Goal: Task Accomplishment & Management: Manage account settings

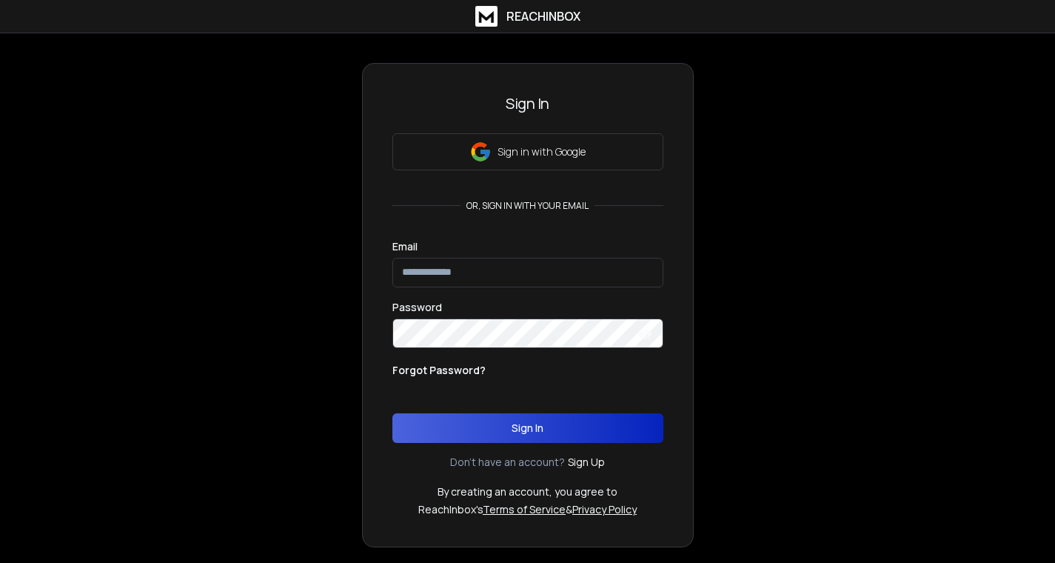
click at [575, 95] on button "Later" at bounding box center [575, 95] width 67 height 37
click at [458, 271] on input "email" at bounding box center [527, 273] width 271 height 30
type input "**********"
click at [513, 427] on button "Sign In" at bounding box center [527, 428] width 271 height 30
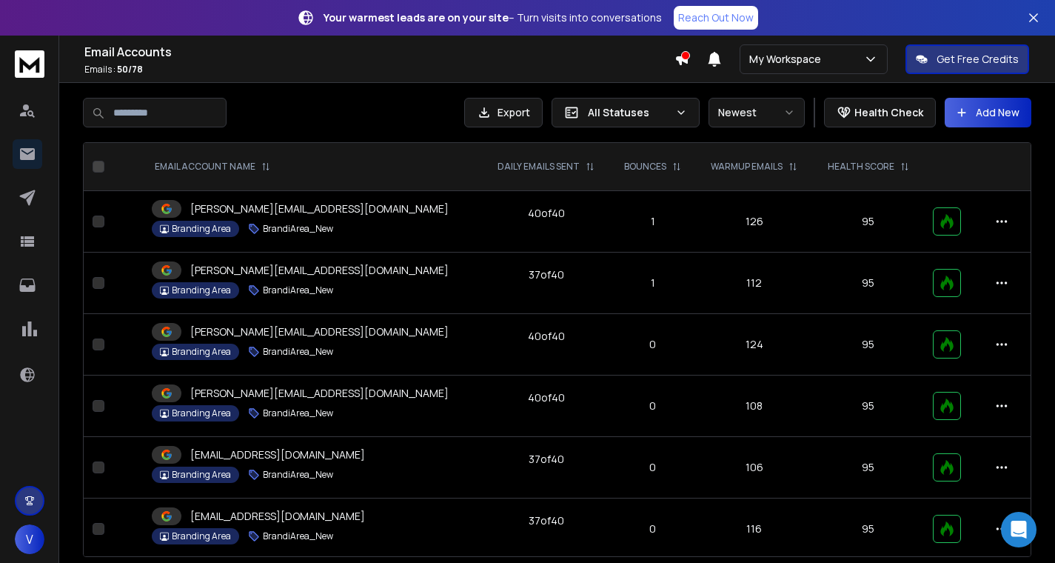
click at [159, 113] on input at bounding box center [155, 113] width 144 height 30
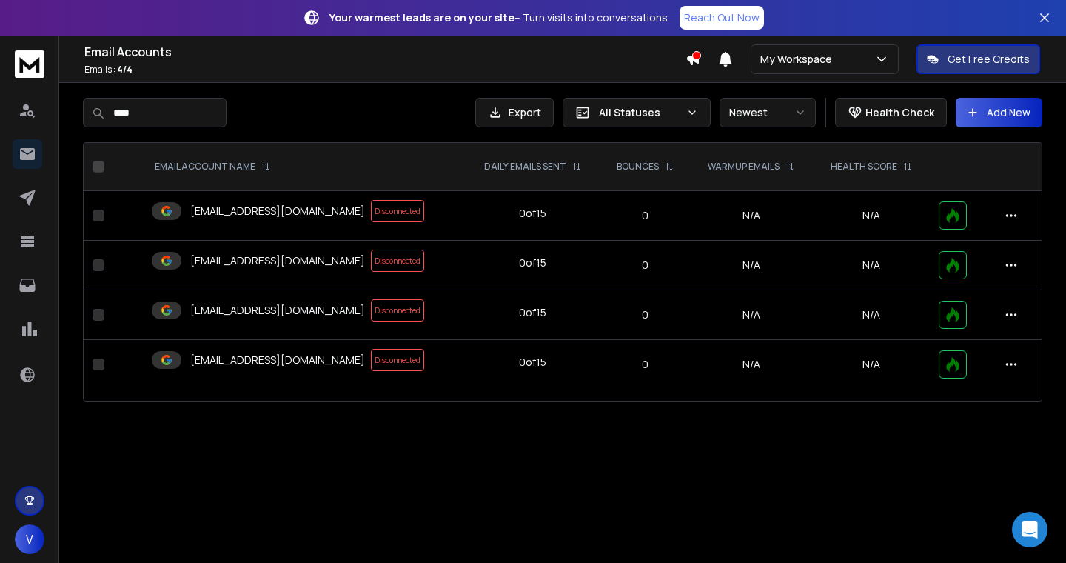
type input "****"
click at [833, 53] on p "My Workspace" at bounding box center [800, 59] width 78 height 15
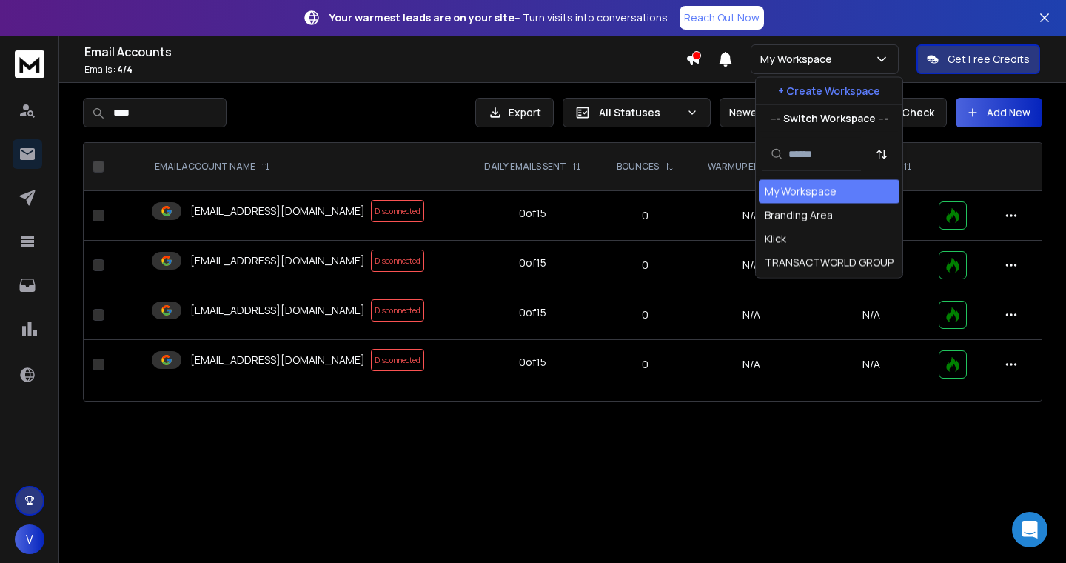
click at [401, 95] on div "**** Export All Statuses Newest Health Check Add New **** EMAIL ACCOUNT NAME DA…" at bounding box center [562, 249] width 1007 height 333
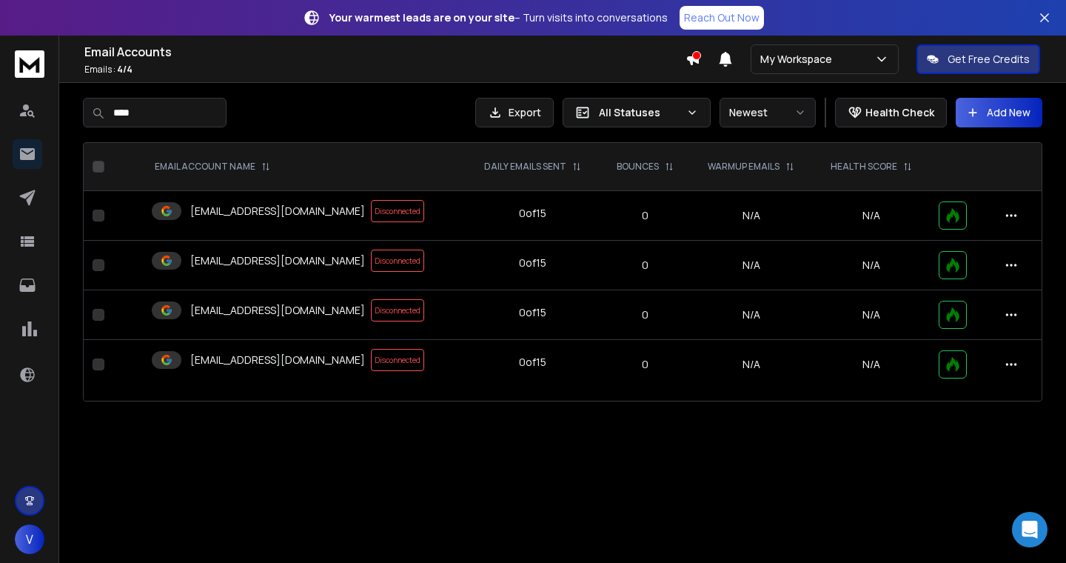
click at [293, 358] on p "[EMAIL_ADDRESS][DOMAIN_NAME]" at bounding box center [277, 360] width 175 height 15
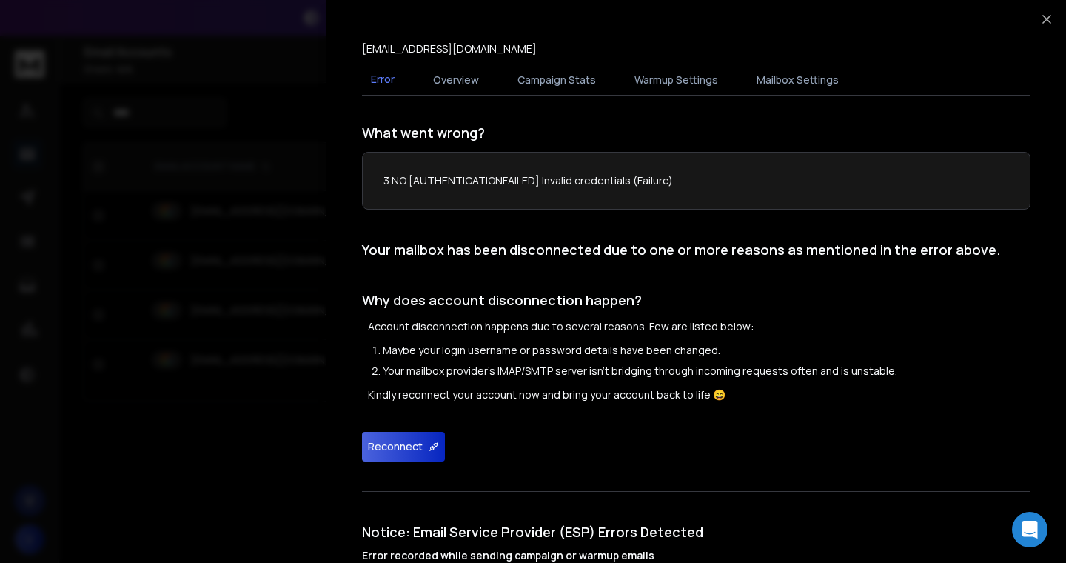
click at [412, 446] on button "Reconnect" at bounding box center [403, 447] width 83 height 30
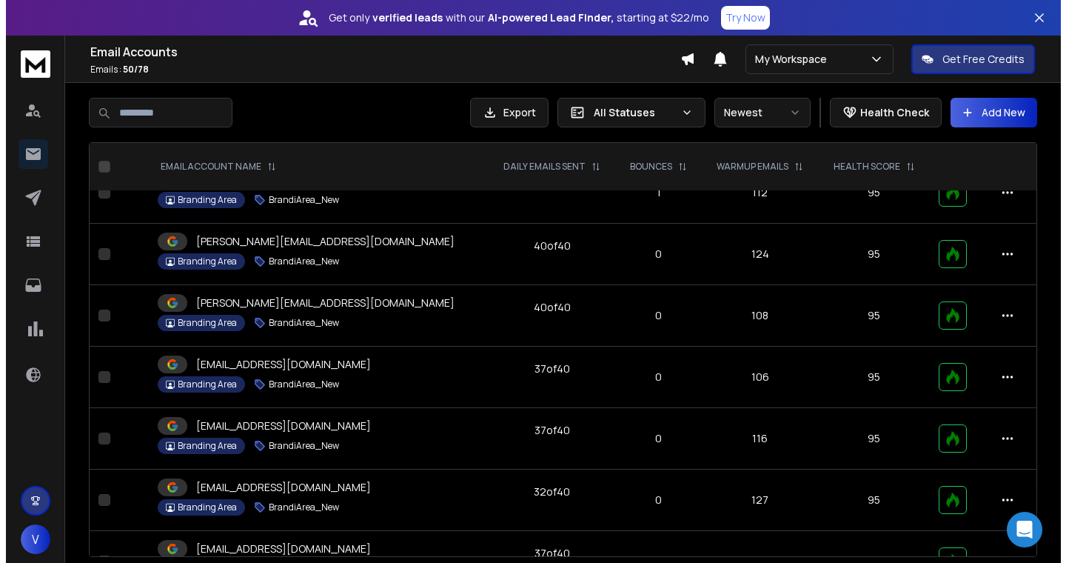
scroll to position [53, 0]
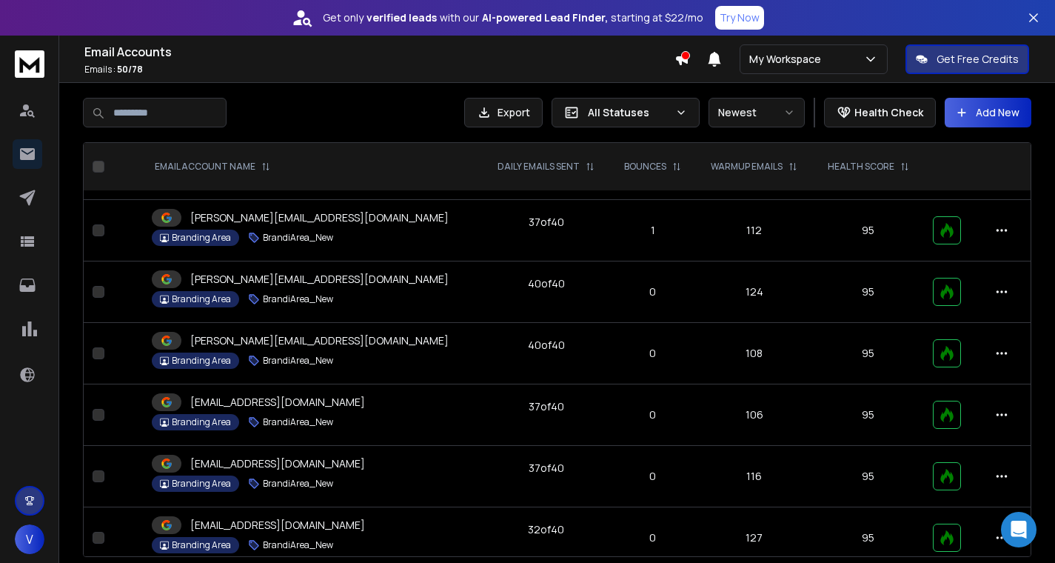
click at [174, 114] on input at bounding box center [155, 113] width 144 height 30
type input "****"
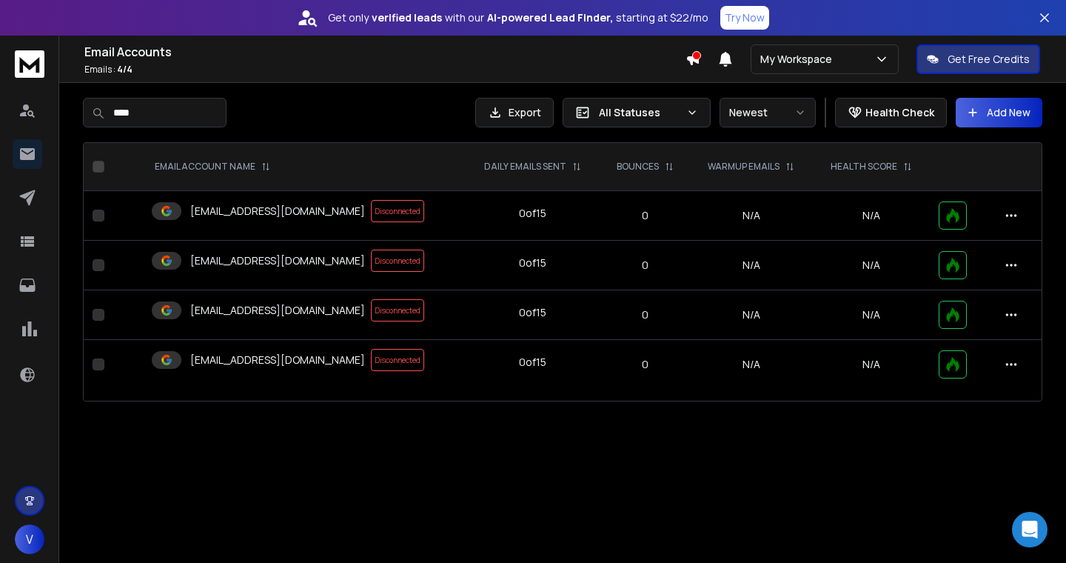
click at [297, 310] on p "[EMAIL_ADDRESS][DOMAIN_NAME]" at bounding box center [277, 310] width 175 height 15
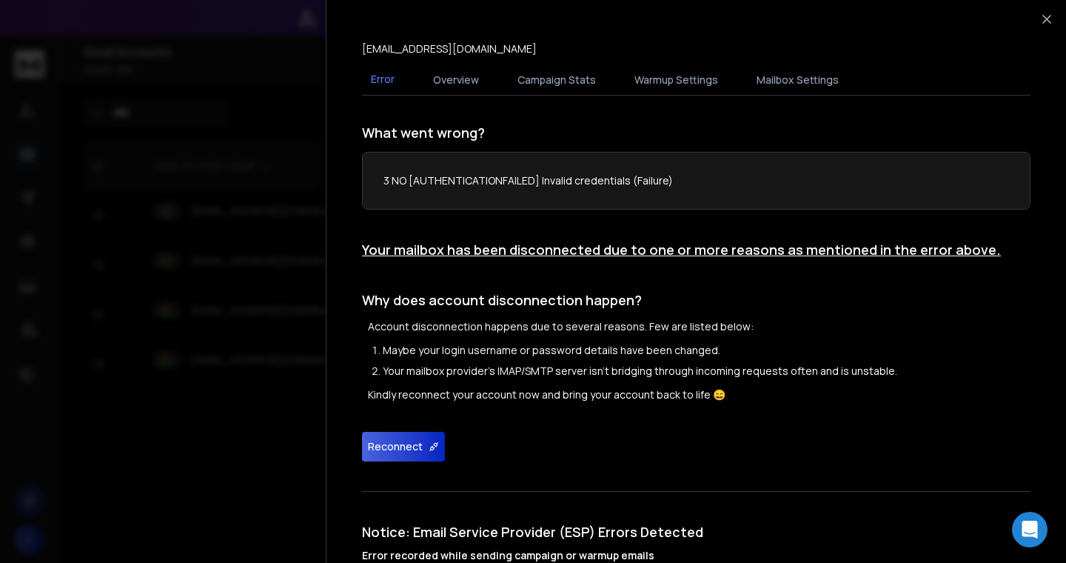
click at [394, 452] on button "Reconnect" at bounding box center [403, 447] width 83 height 30
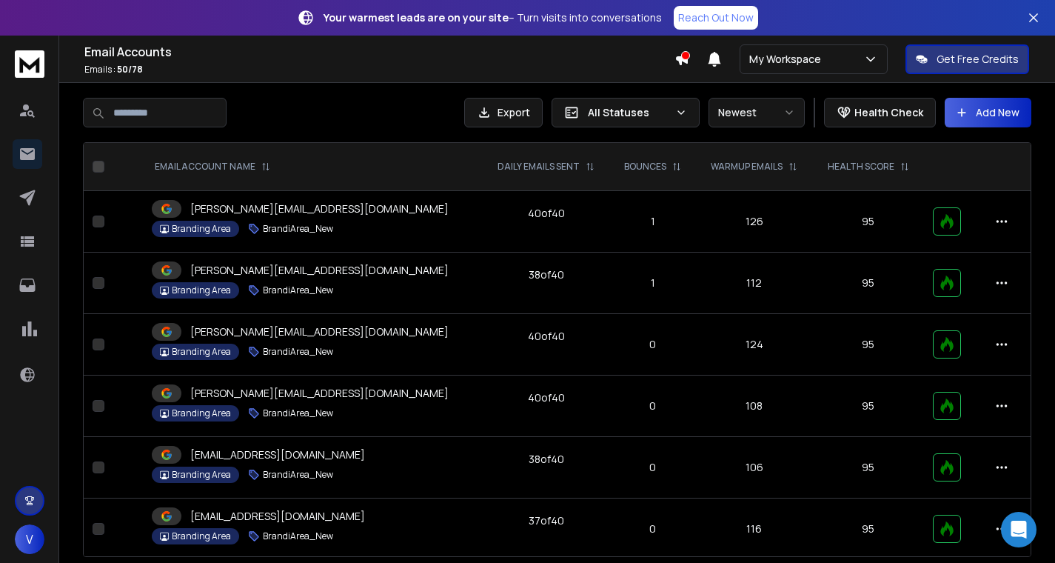
click at [169, 115] on input at bounding box center [155, 113] width 144 height 30
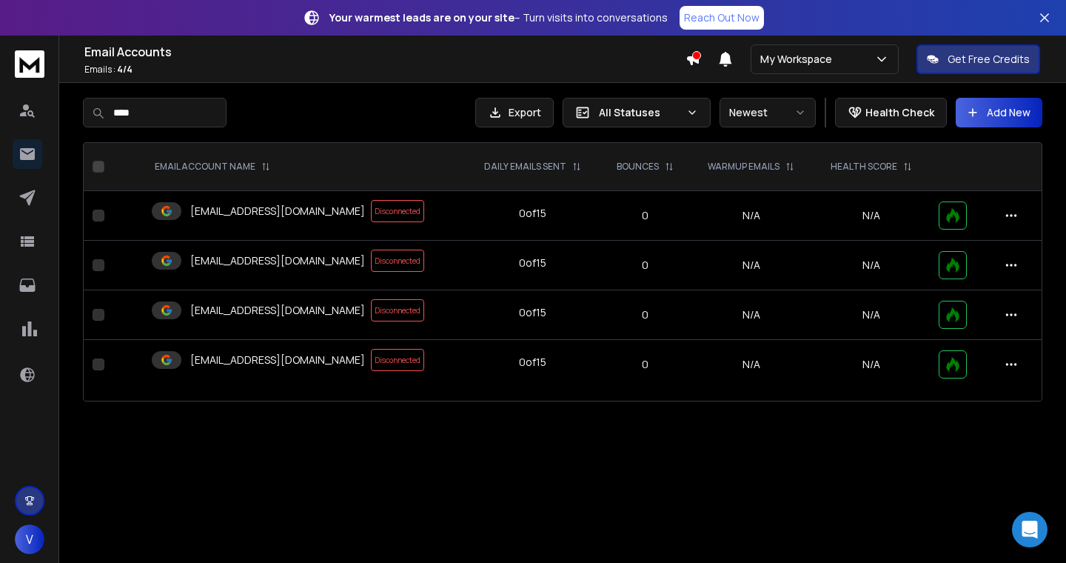
type input "****"
click at [235, 314] on p "[EMAIL_ADDRESS][DOMAIN_NAME]" at bounding box center [277, 310] width 175 height 15
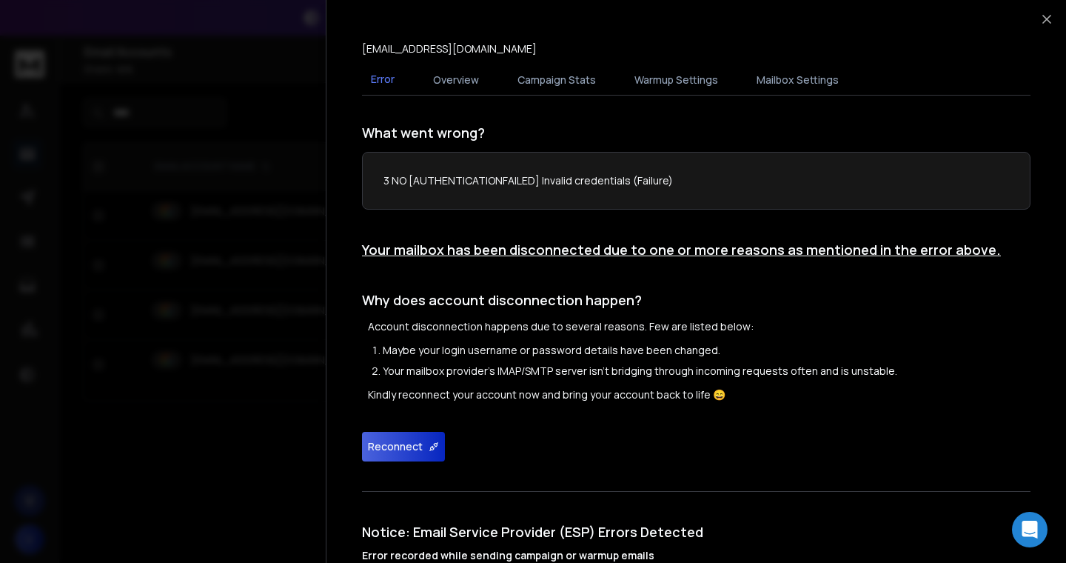
click at [401, 451] on button "Reconnect" at bounding box center [403, 447] width 83 height 30
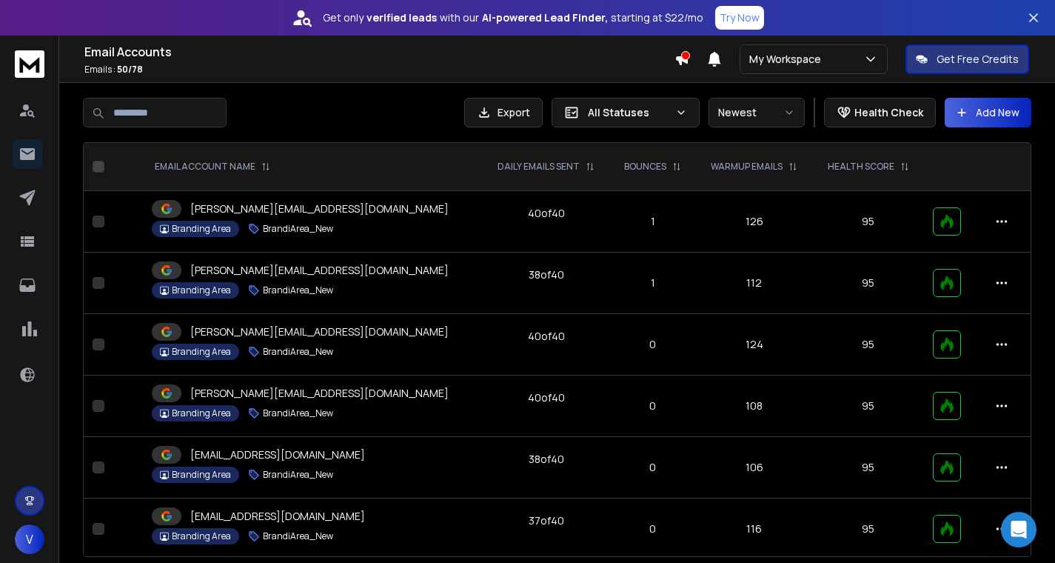
click at [141, 116] on input at bounding box center [155, 113] width 144 height 30
type input "*"
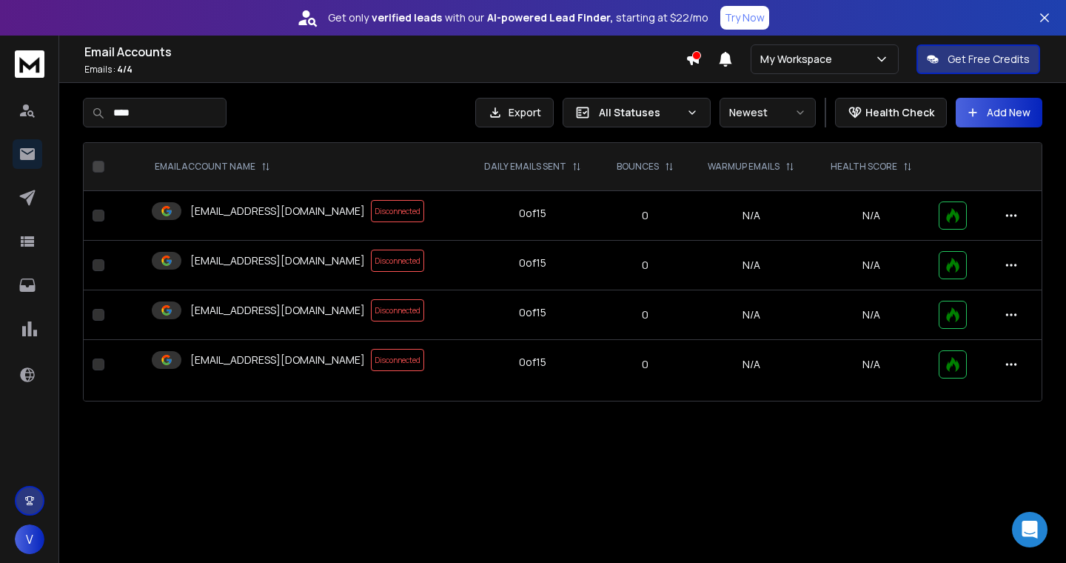
type input "****"
click at [96, 315] on button "button" at bounding box center [99, 315] width 12 height 12
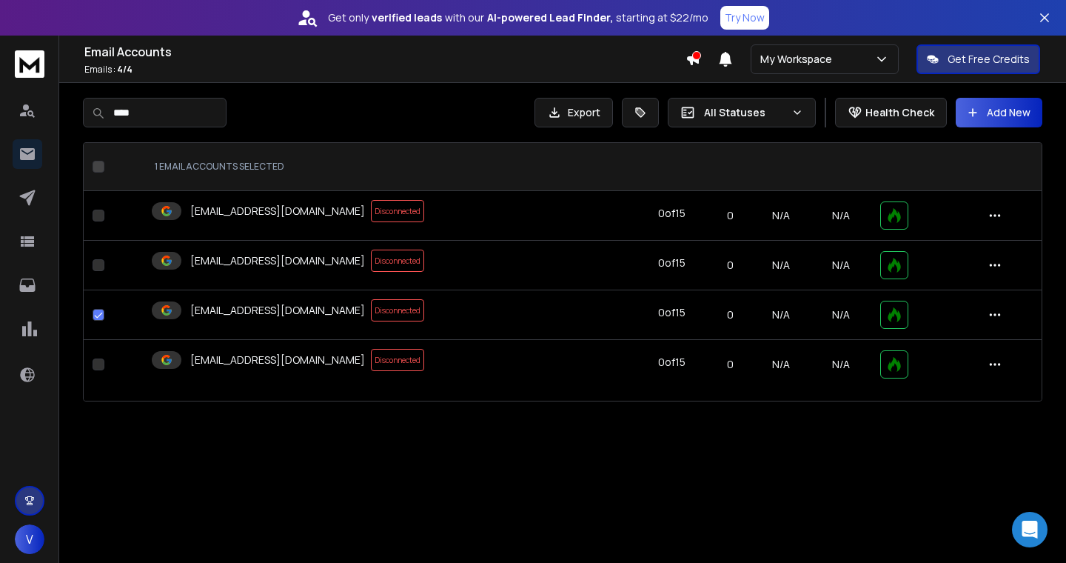
click at [999, 315] on icon at bounding box center [995, 314] width 13 height 13
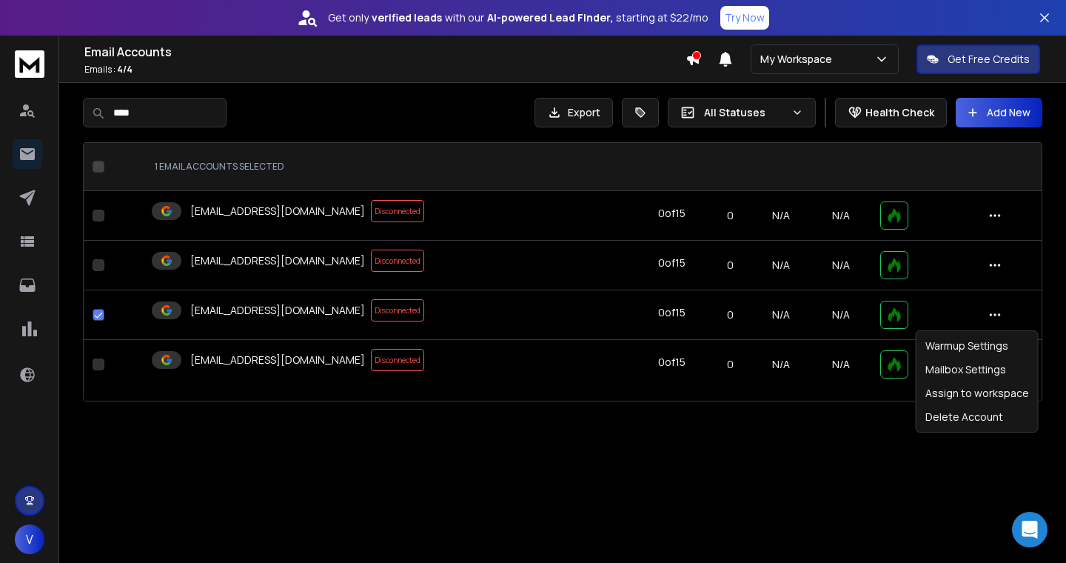
click at [311, 310] on p "[EMAIL_ADDRESS][DOMAIN_NAME]" at bounding box center [277, 310] width 175 height 15
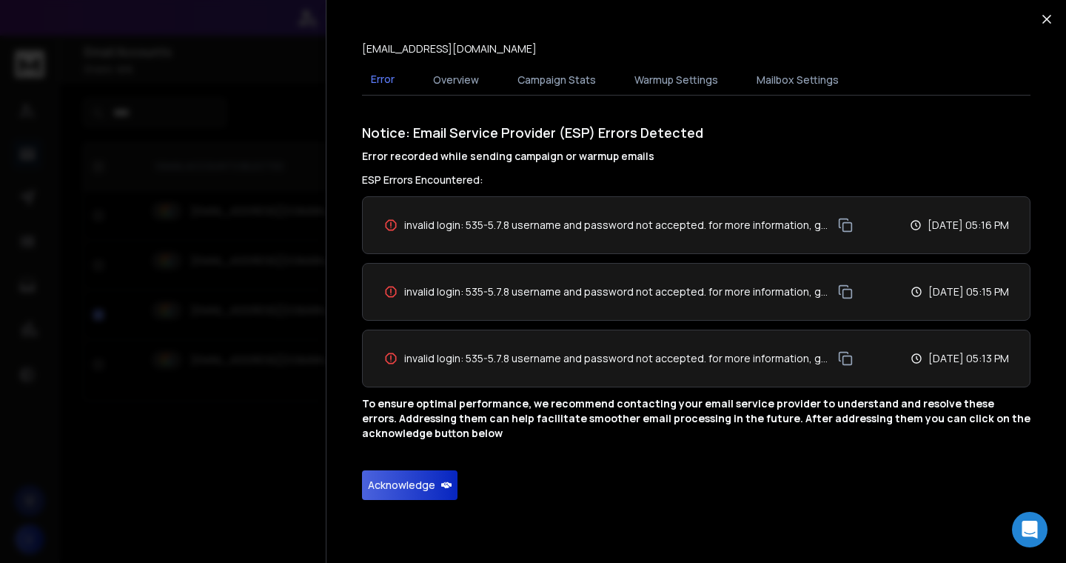
click at [1042, 21] on icon "button" at bounding box center [1047, 19] width 15 height 15
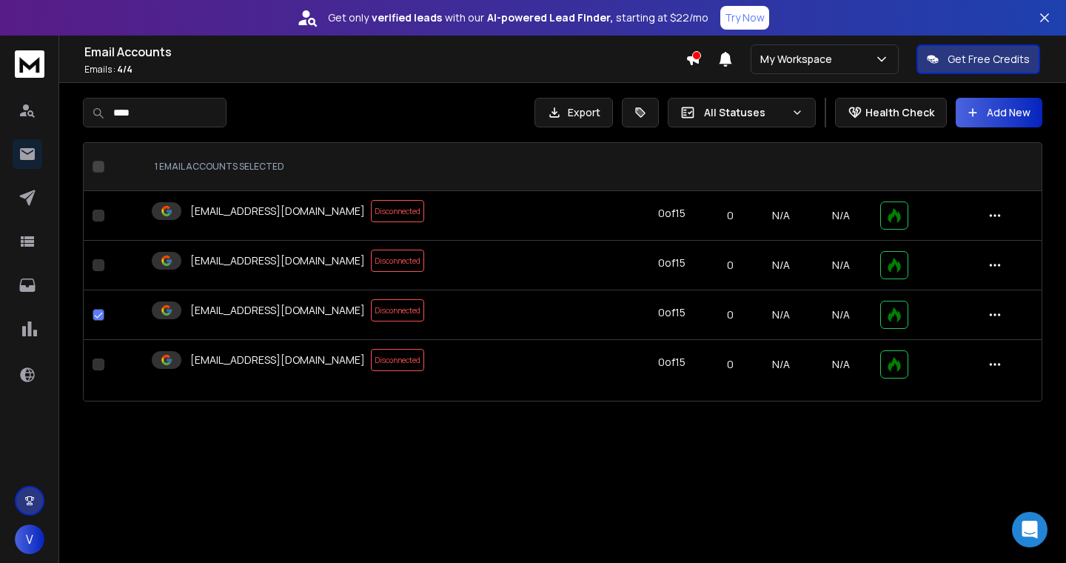
click at [98, 312] on button "button" at bounding box center [99, 315] width 12 height 12
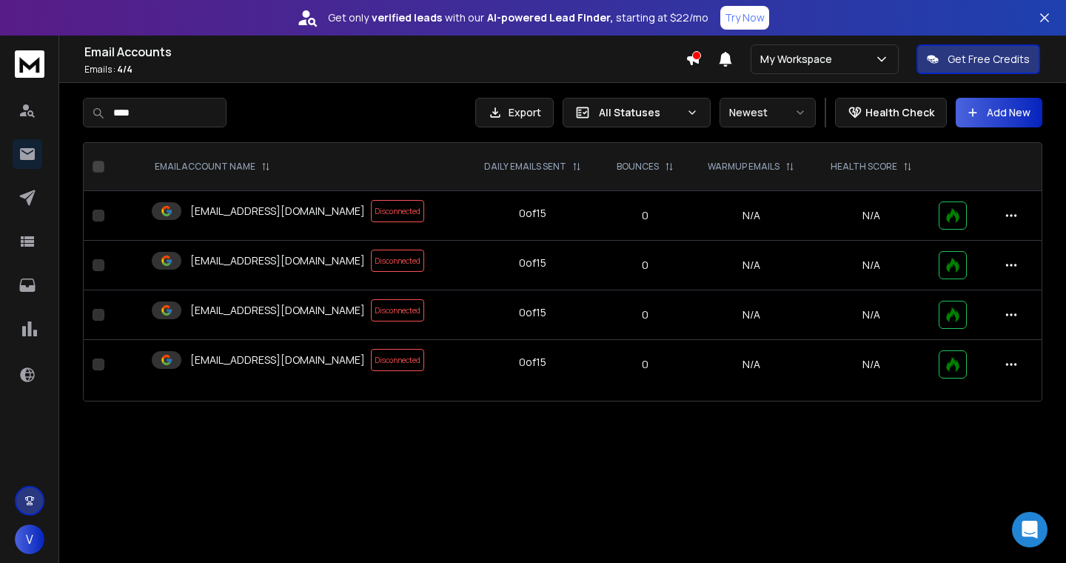
click at [246, 313] on p "[EMAIL_ADDRESS][DOMAIN_NAME]" at bounding box center [277, 310] width 175 height 15
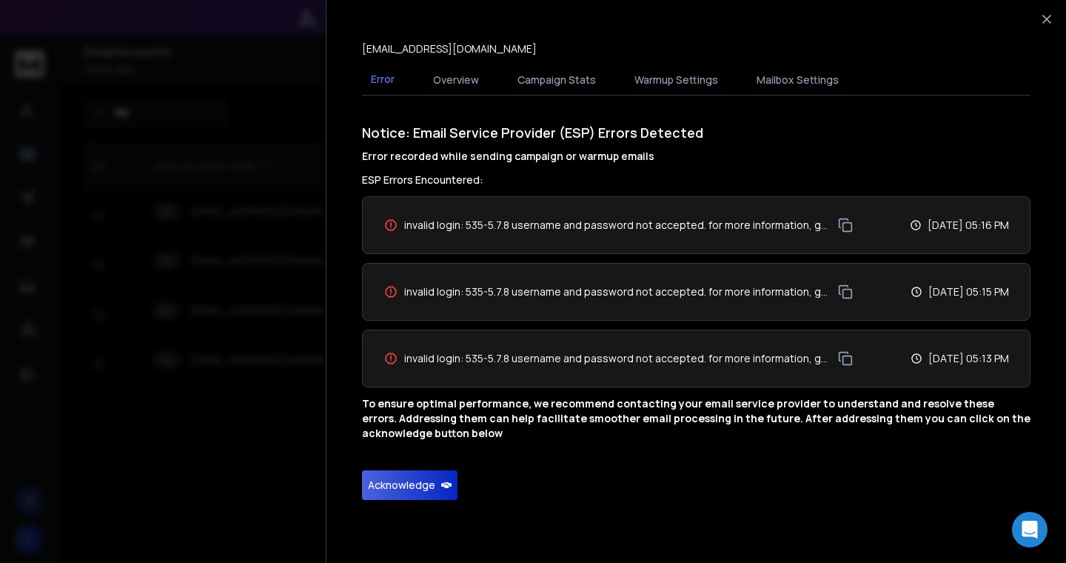
click at [418, 482] on button "Acknowledge" at bounding box center [410, 485] width 96 height 30
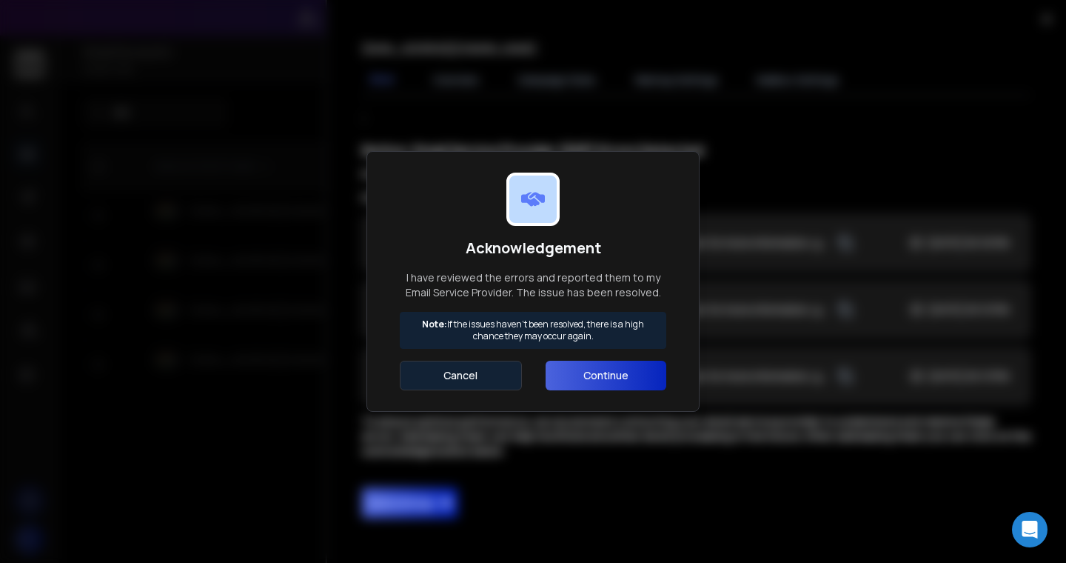
click at [475, 373] on button "Cancel" at bounding box center [461, 376] width 122 height 30
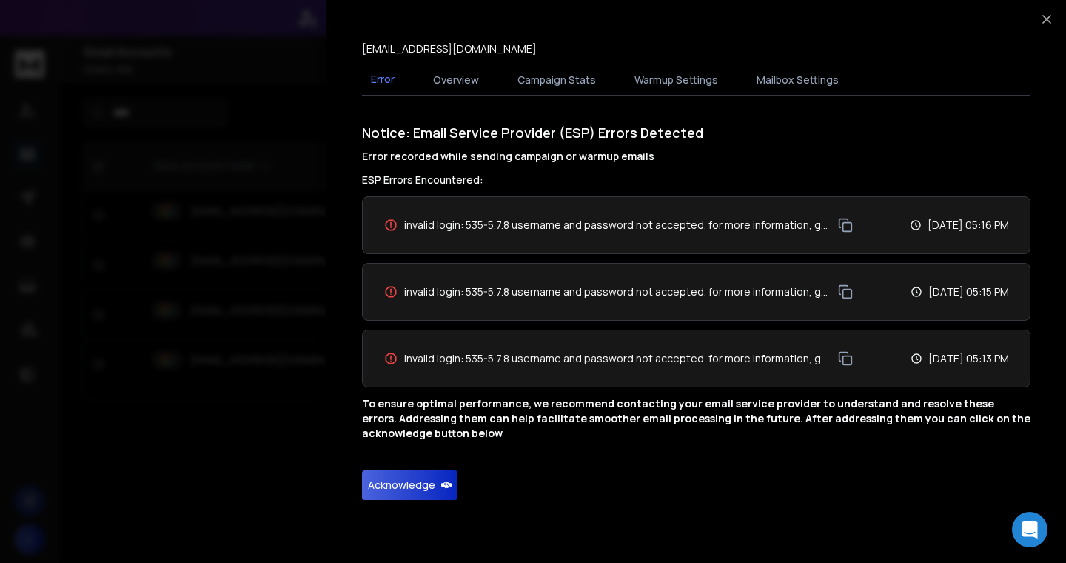
click at [421, 489] on button "Acknowledge" at bounding box center [410, 485] width 96 height 30
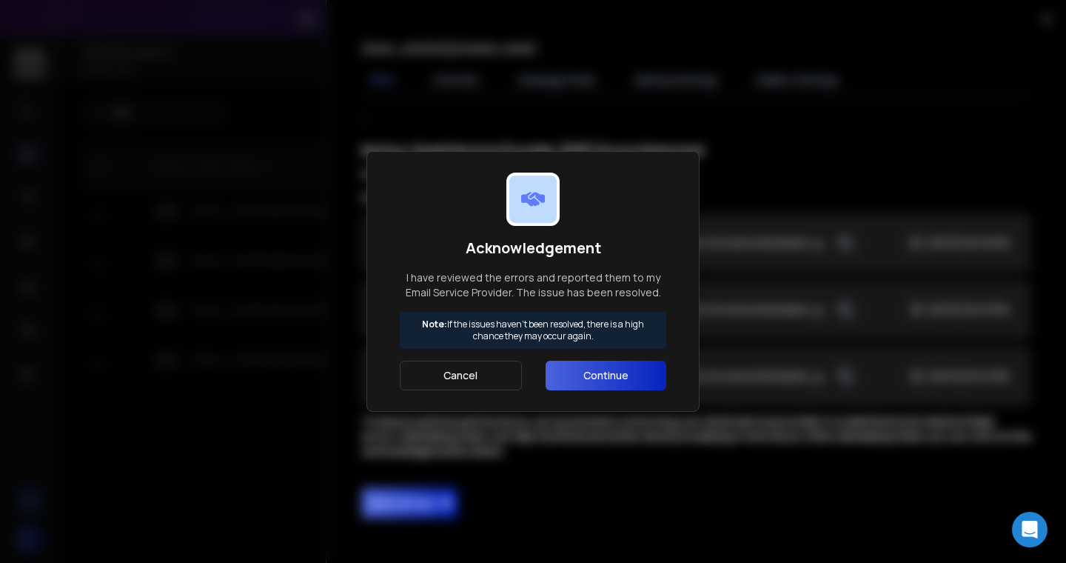
click at [603, 374] on button "Continue" at bounding box center [606, 376] width 121 height 30
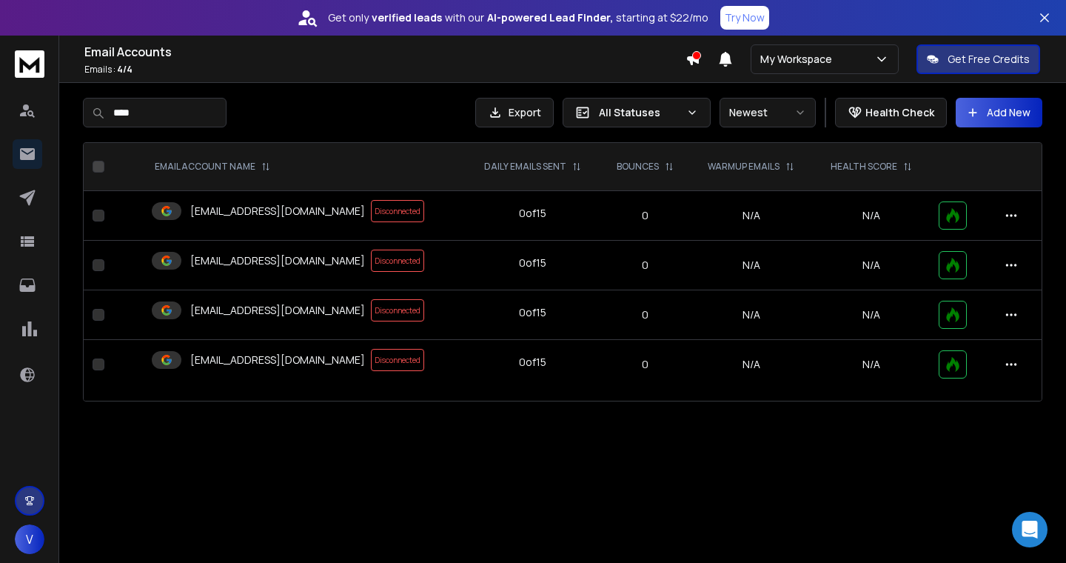
click at [105, 312] on div at bounding box center [118, 315] width 50 height 12
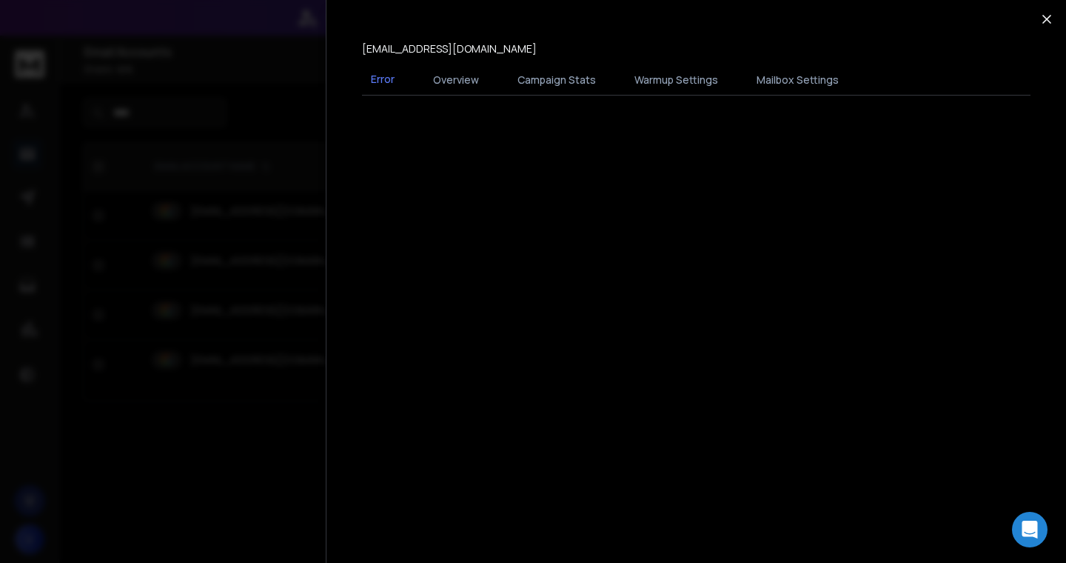
click at [1040, 19] on icon "button" at bounding box center [1047, 19] width 15 height 15
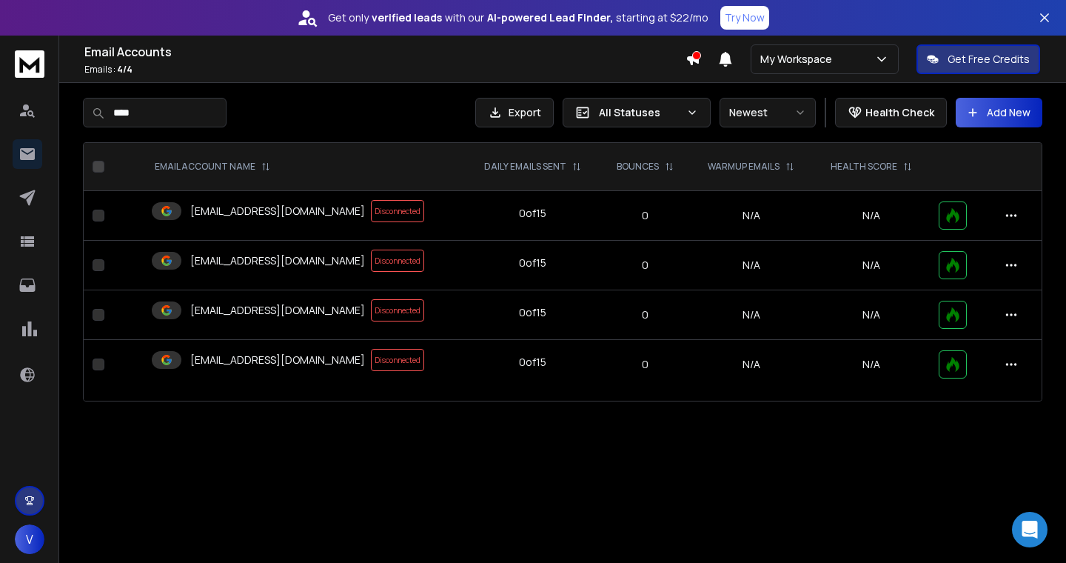
click at [97, 315] on button "button" at bounding box center [99, 315] width 12 height 12
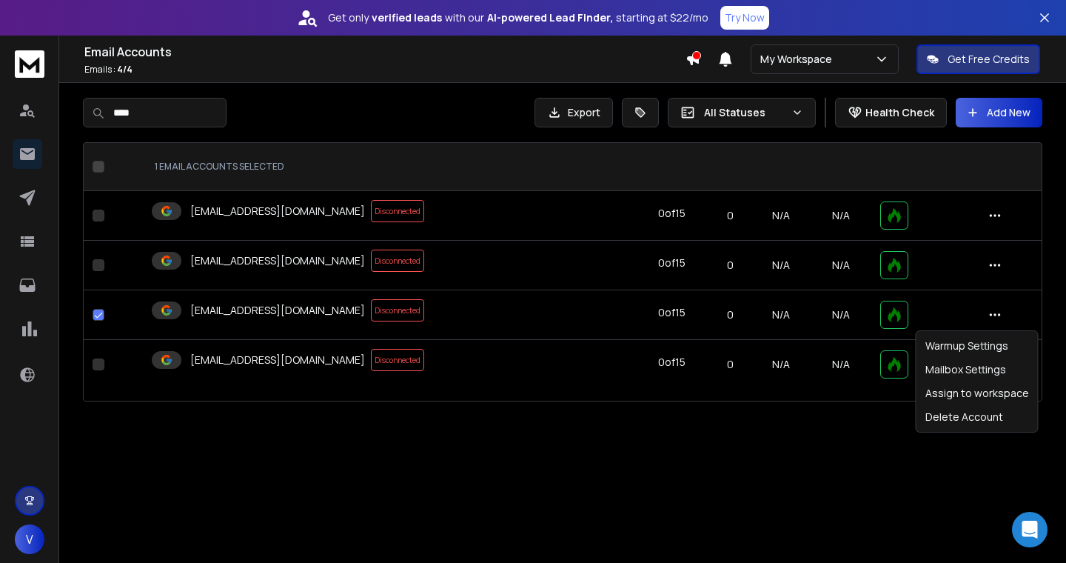
click at [1002, 315] on icon at bounding box center [995, 314] width 13 height 13
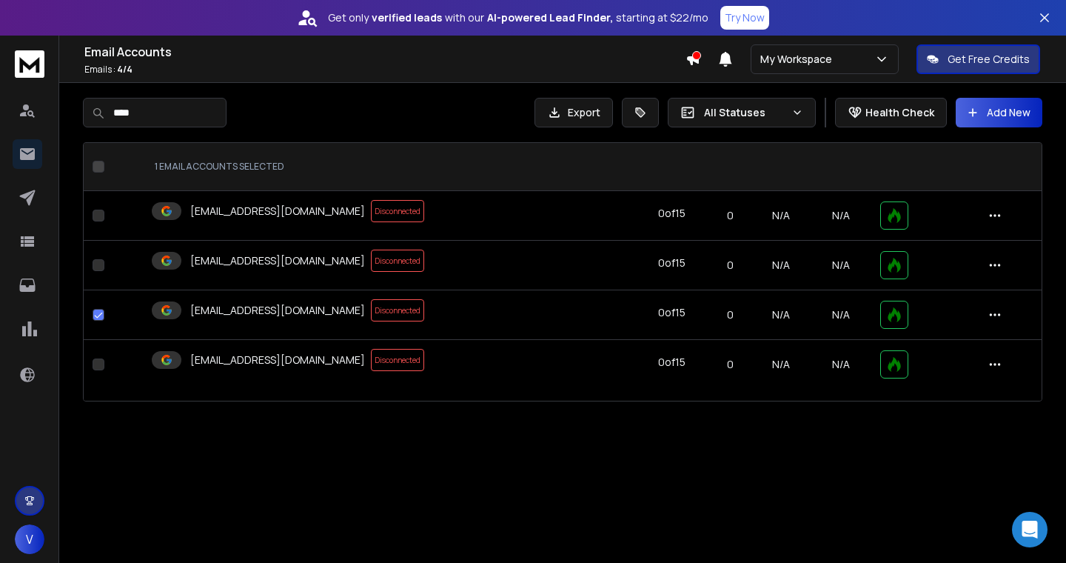
click at [1001, 315] on icon at bounding box center [995, 314] width 11 height 2
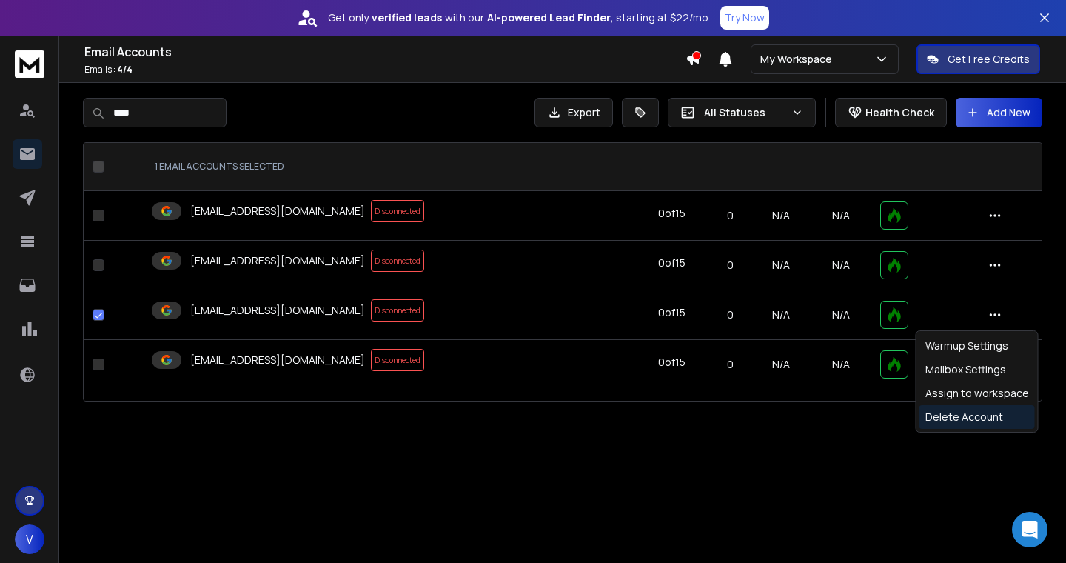
click at [972, 416] on div "Delete Account" at bounding box center [978, 417] width 116 height 24
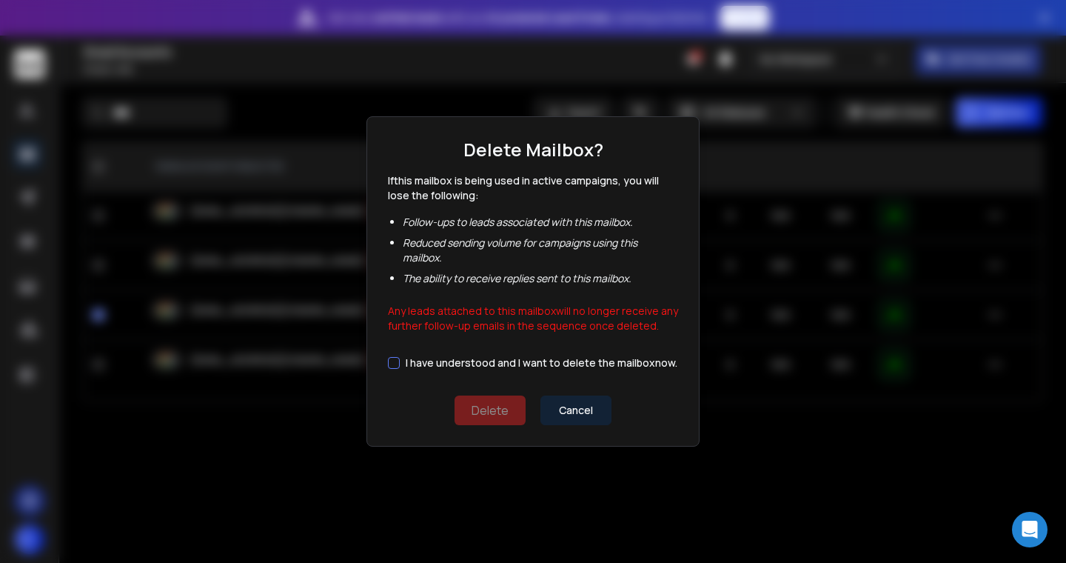
click at [394, 363] on button "I have understood and I want to delete the mailbox now." at bounding box center [394, 363] width 12 height 12
click at [487, 407] on button "Delete" at bounding box center [490, 410] width 71 height 30
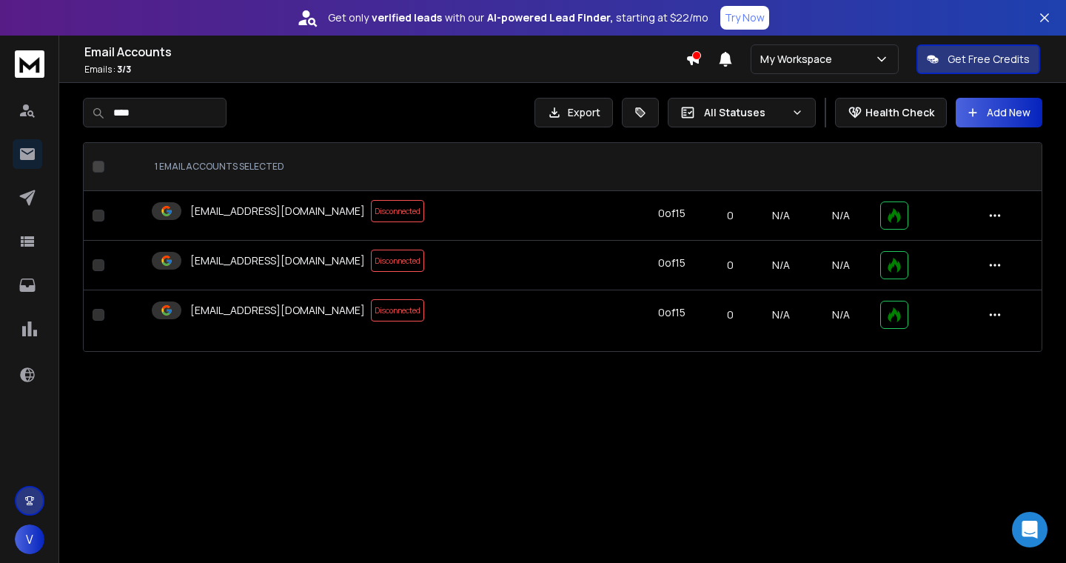
click at [980, 111] on button "Add New" at bounding box center [999, 113] width 87 height 30
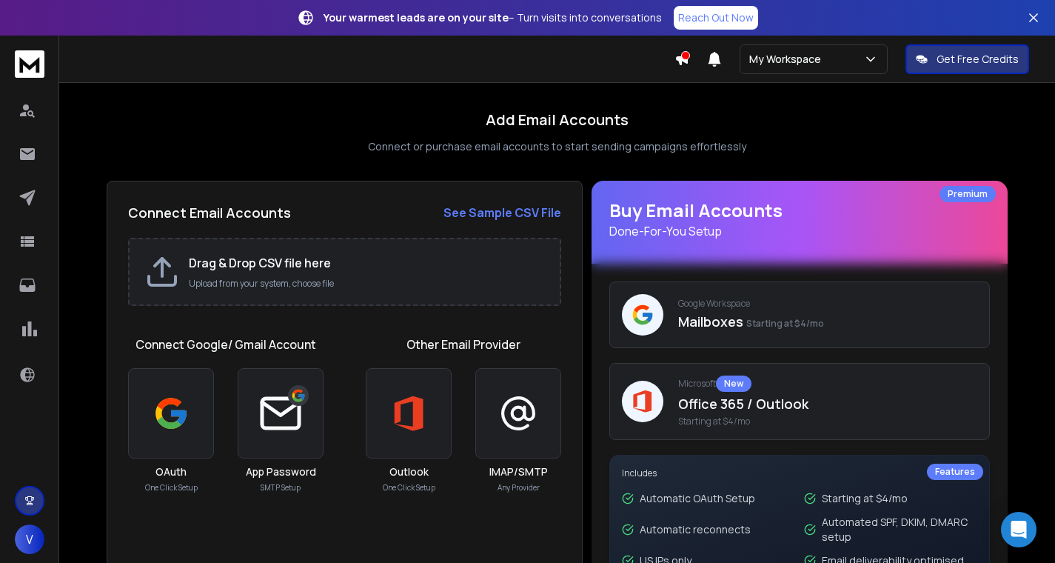
click at [174, 419] on icon at bounding box center [171, 413] width 37 height 44
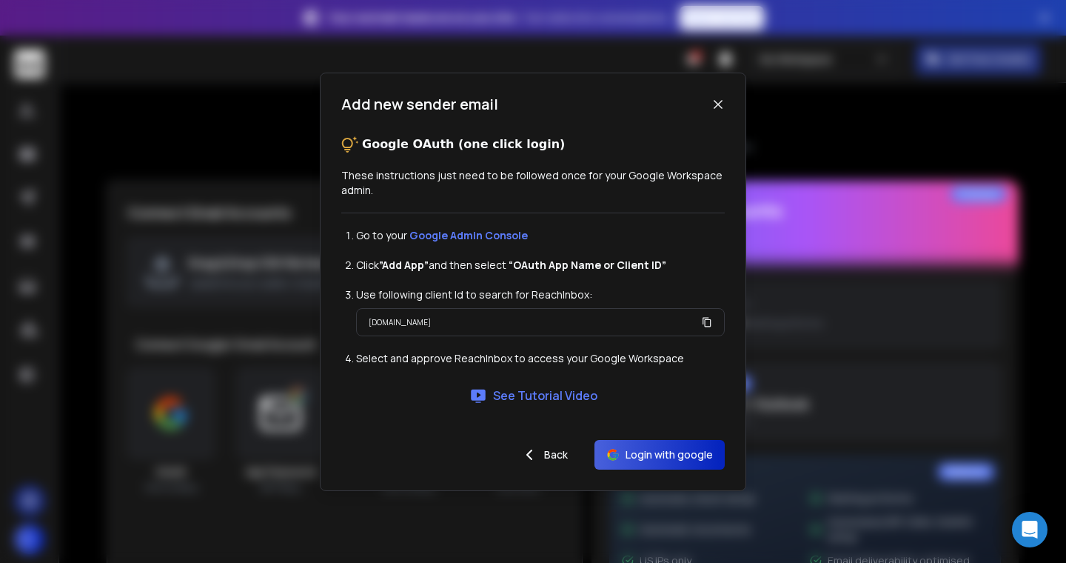
click at [657, 452] on button "Login with google" at bounding box center [660, 455] width 130 height 30
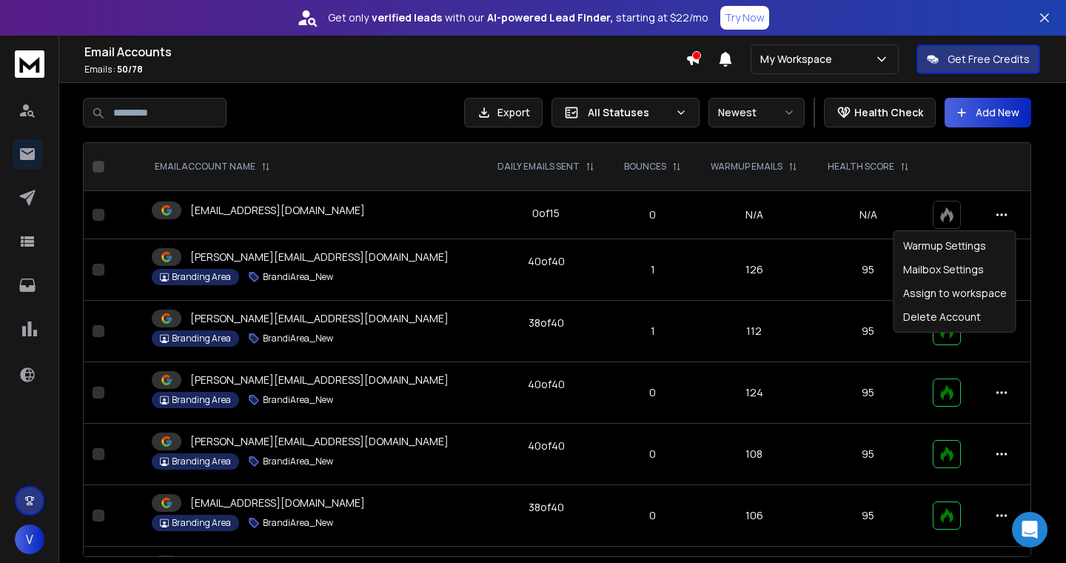
click at [982, 216] on button at bounding box center [1002, 214] width 40 height 25
click at [982, 215] on button at bounding box center [1002, 214] width 40 height 25
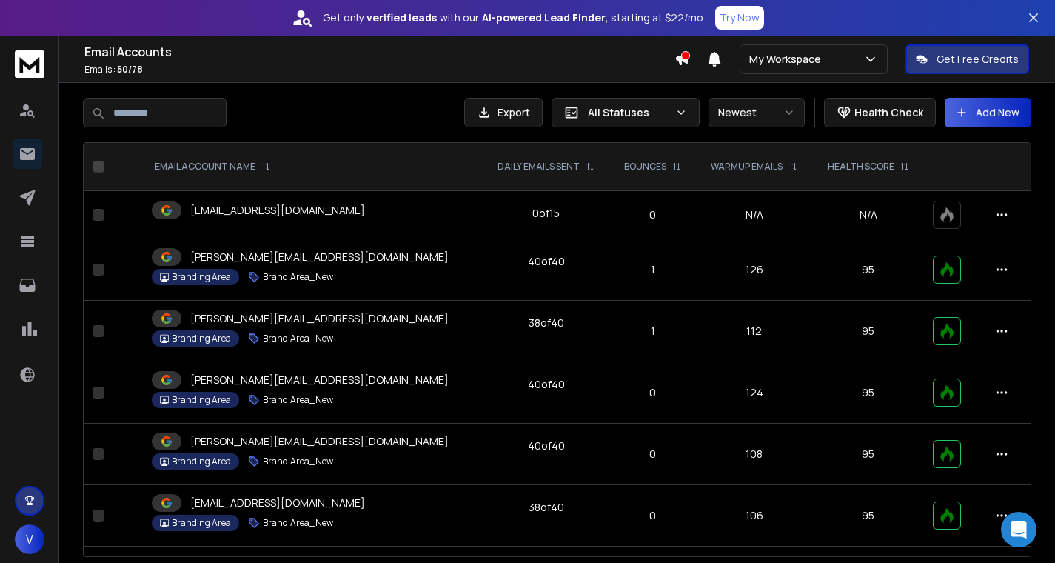
click at [995, 213] on icon at bounding box center [1001, 214] width 13 height 13
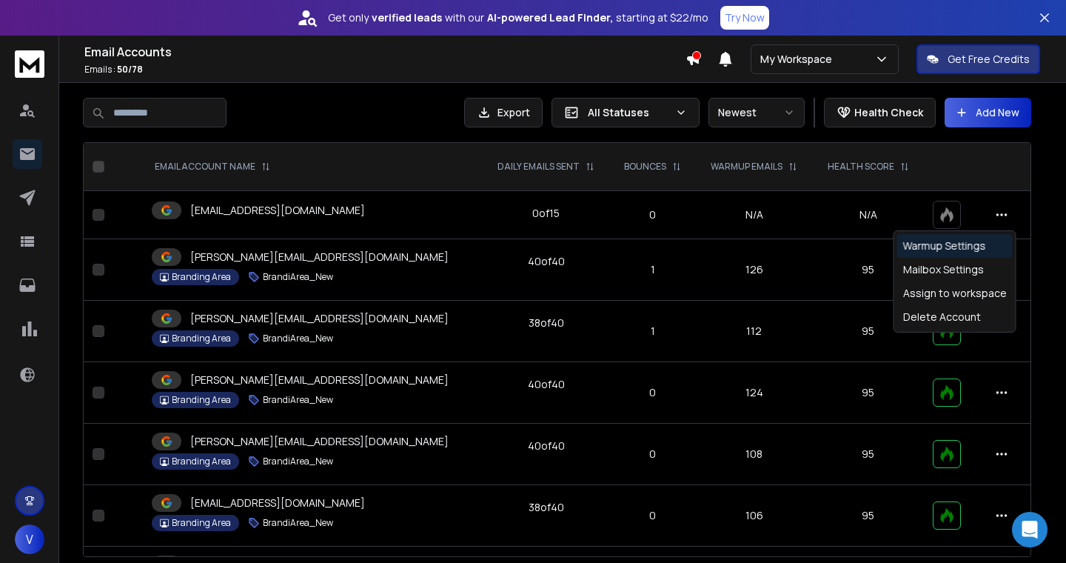
click at [965, 245] on div "Warmup Settings" at bounding box center [956, 246] width 116 height 24
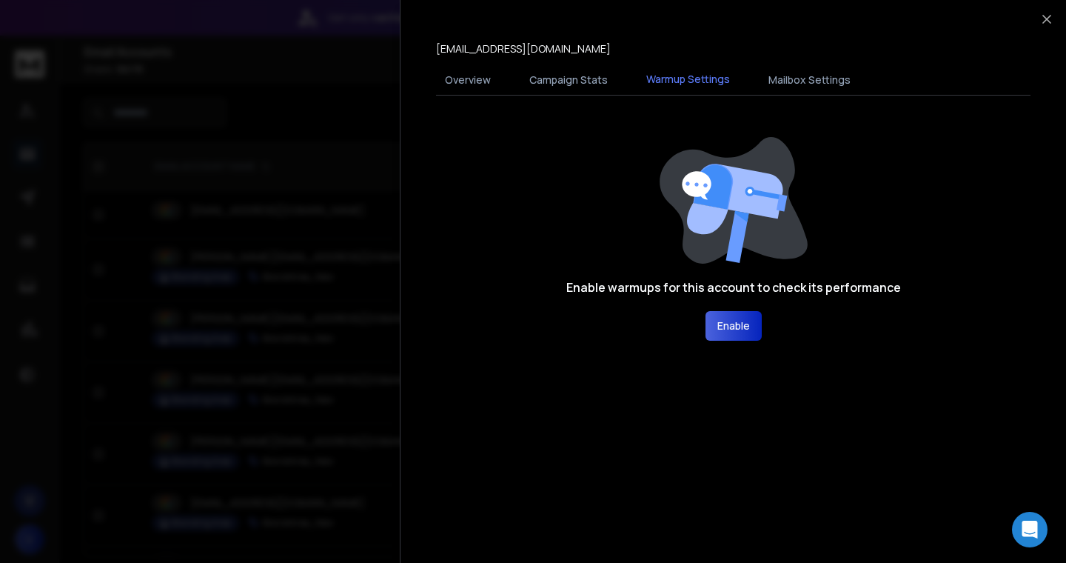
click at [729, 326] on button "Enable" at bounding box center [734, 326] width 56 height 30
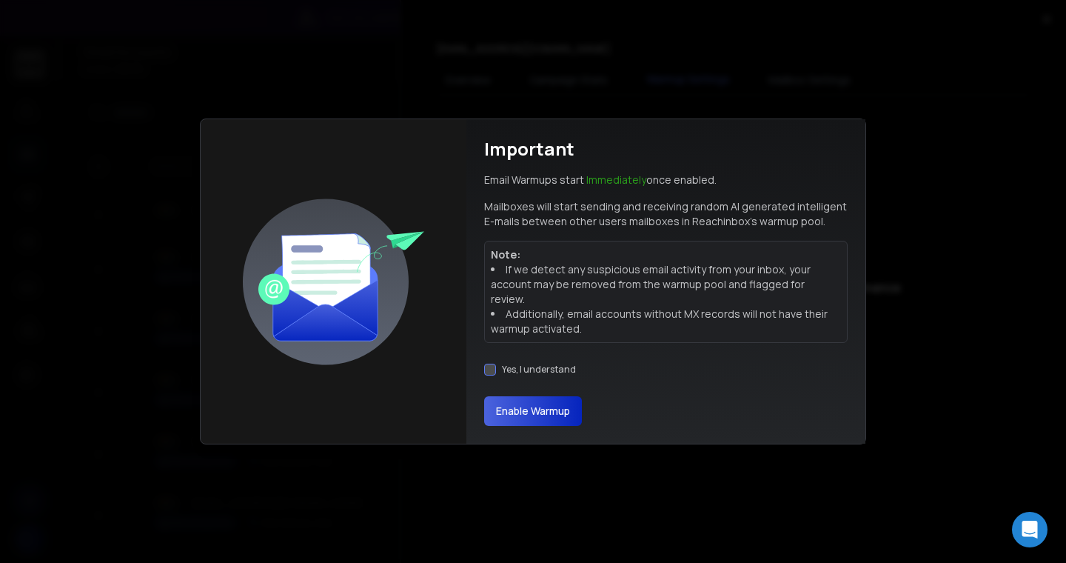
click at [484, 364] on button "Yes, I understand" at bounding box center [490, 370] width 12 height 12
click at [524, 410] on button "Enable Warmup" at bounding box center [533, 411] width 98 height 30
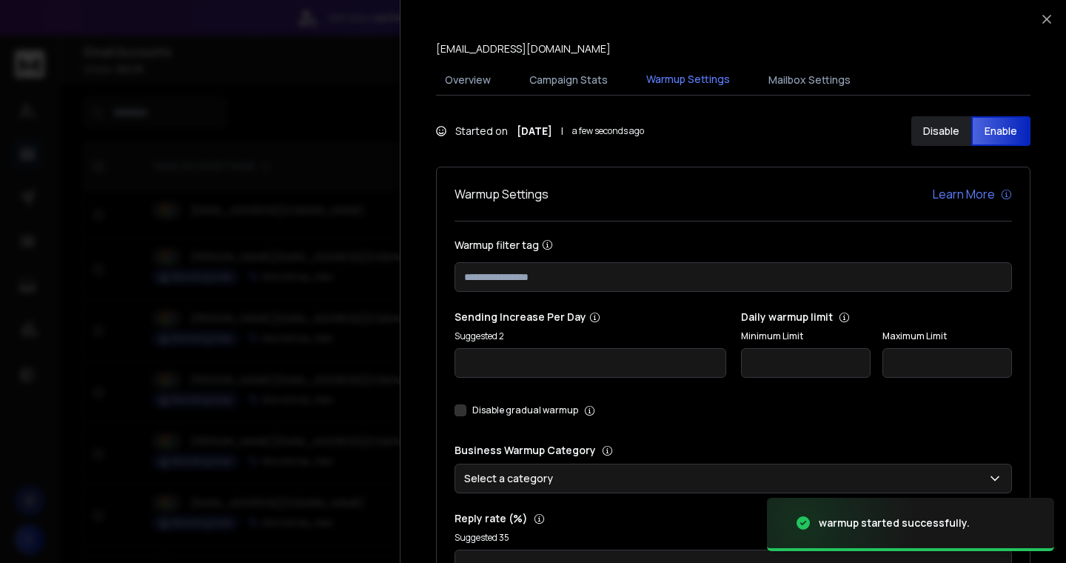
type input "********"
type input "*"
type input "**"
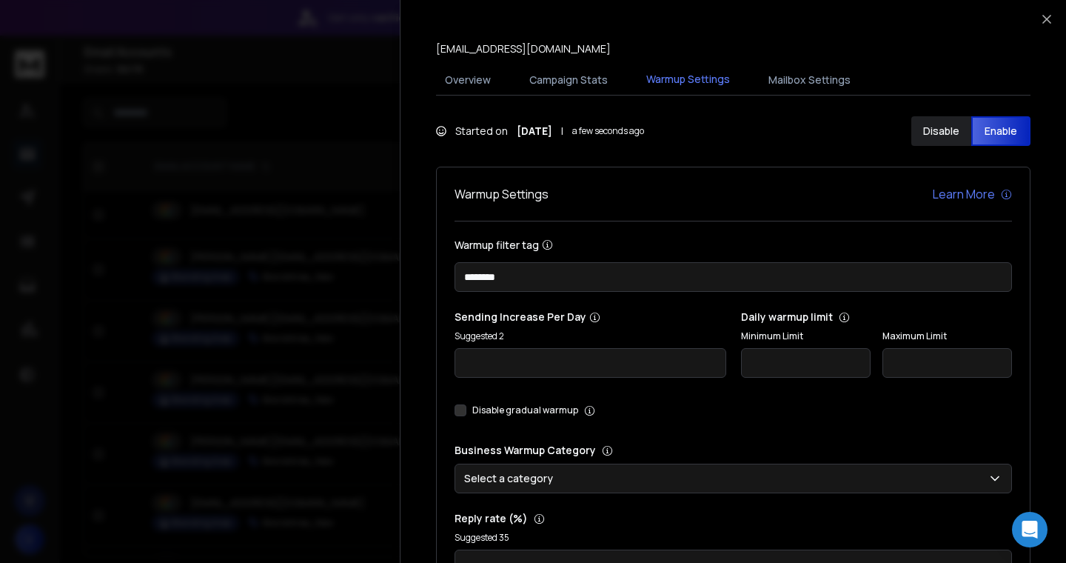
click at [560, 367] on input "*" at bounding box center [591, 363] width 272 height 30
type input "*"
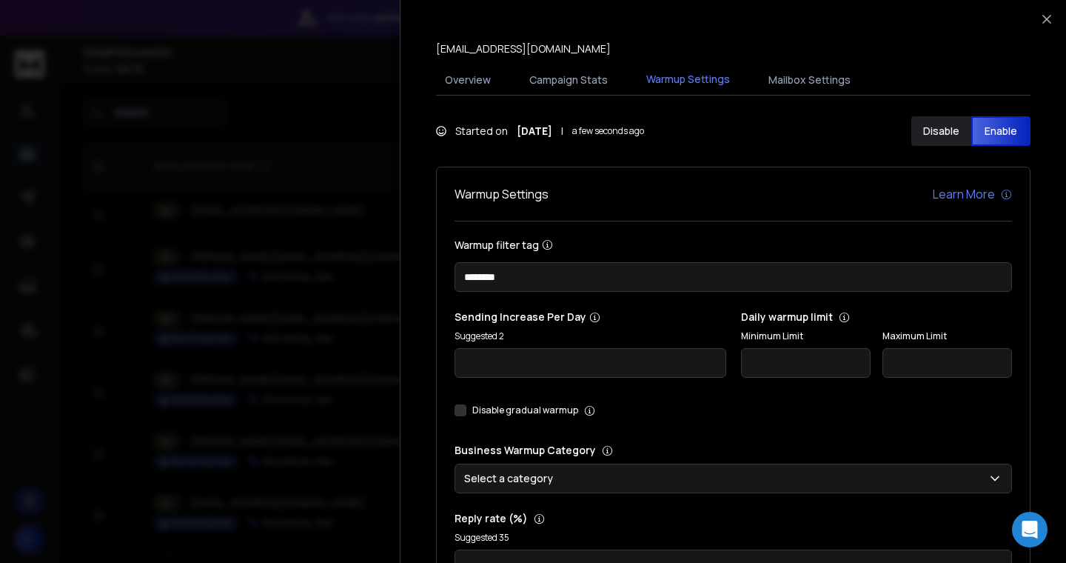
click at [781, 358] on input "*" at bounding box center [806, 363] width 130 height 30
type input "*"
click at [806, 412] on div "Disable gradual warmup" at bounding box center [734, 410] width 558 height 30
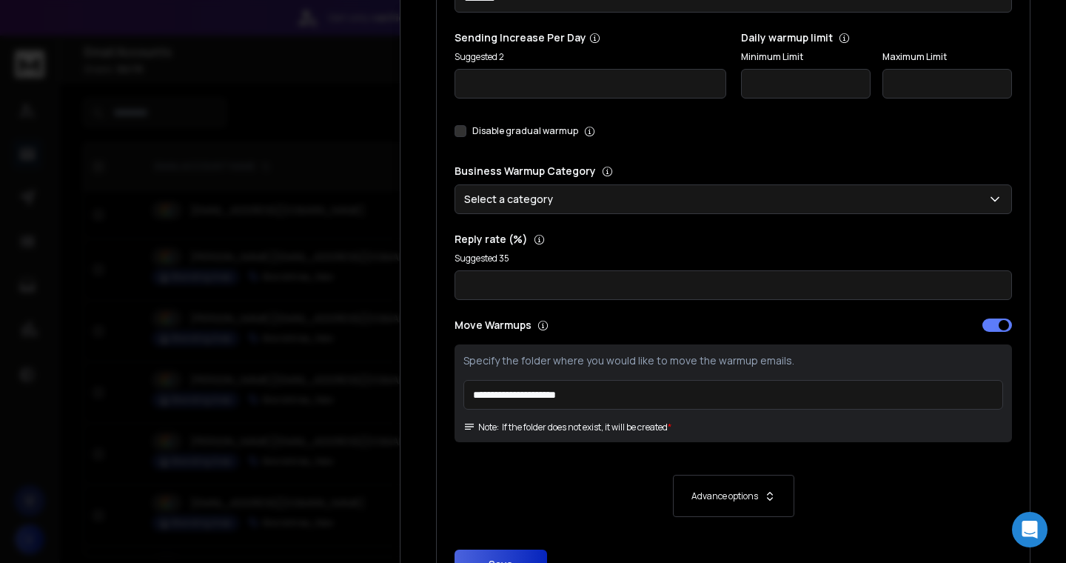
scroll to position [355, 0]
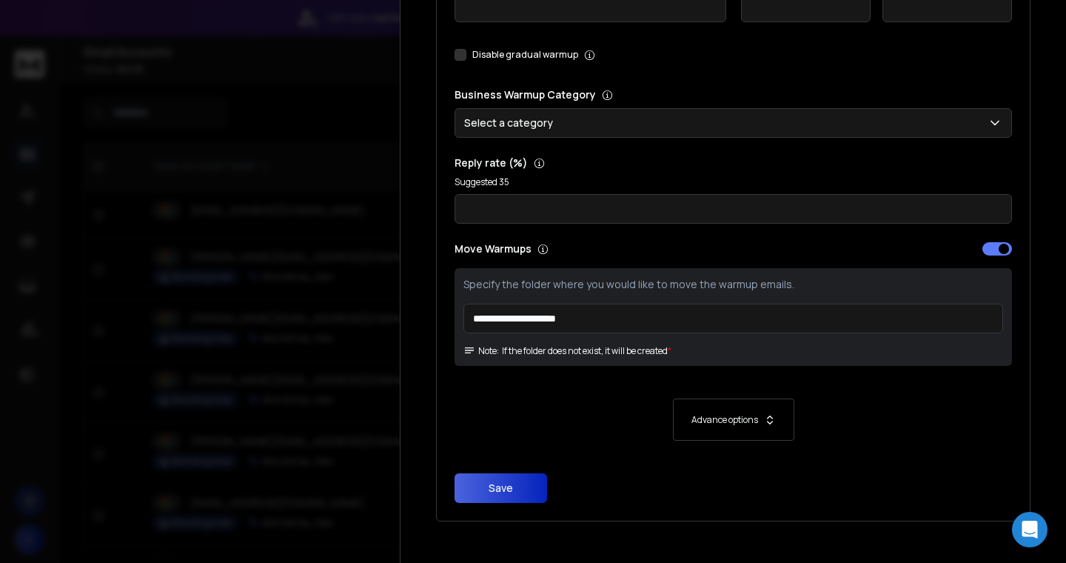
click at [515, 488] on button "Save" at bounding box center [501, 488] width 93 height 30
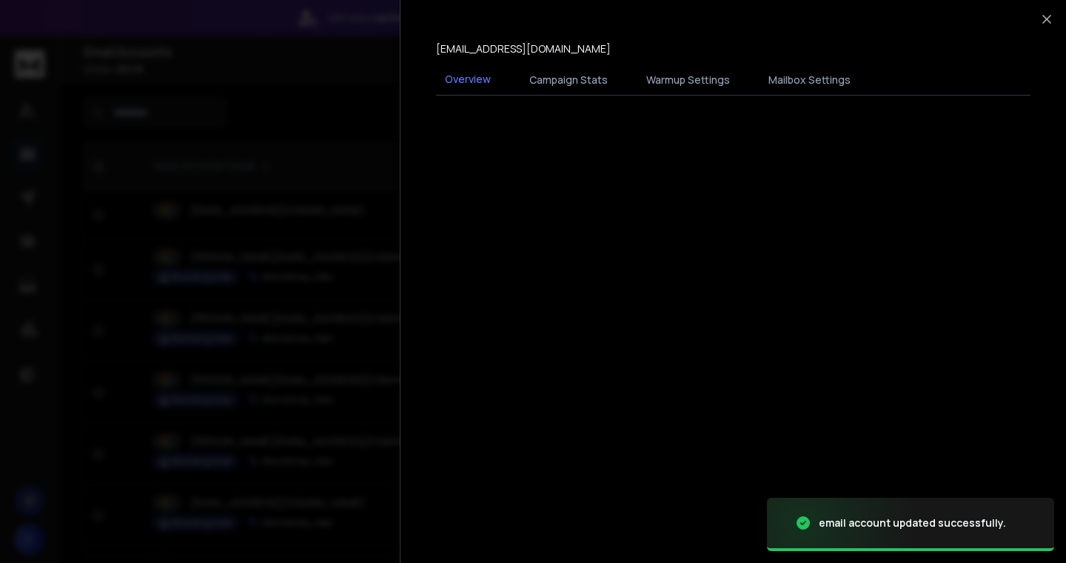
scroll to position [0, 0]
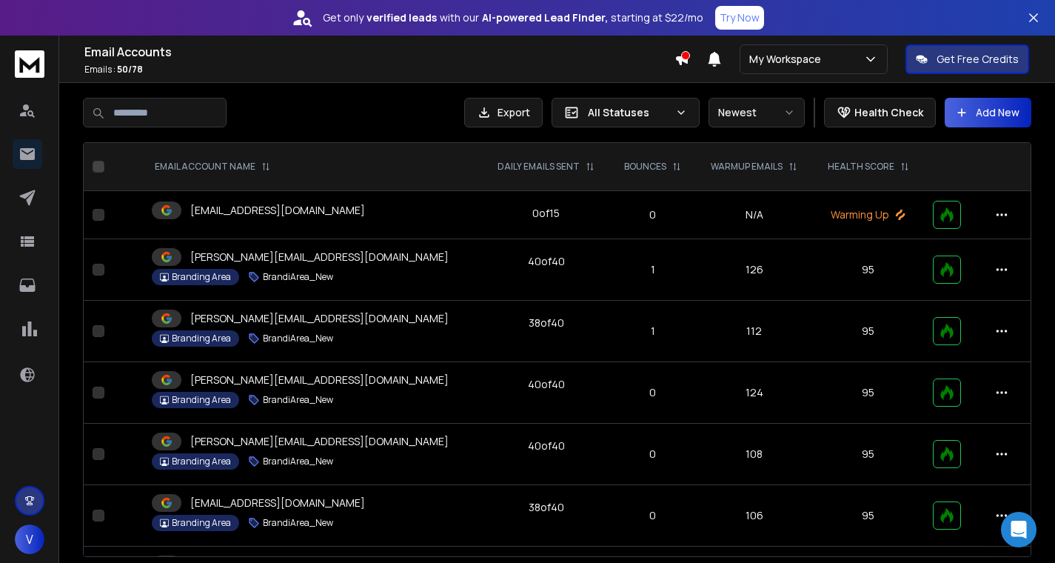
click at [995, 213] on icon at bounding box center [1001, 214] width 13 height 13
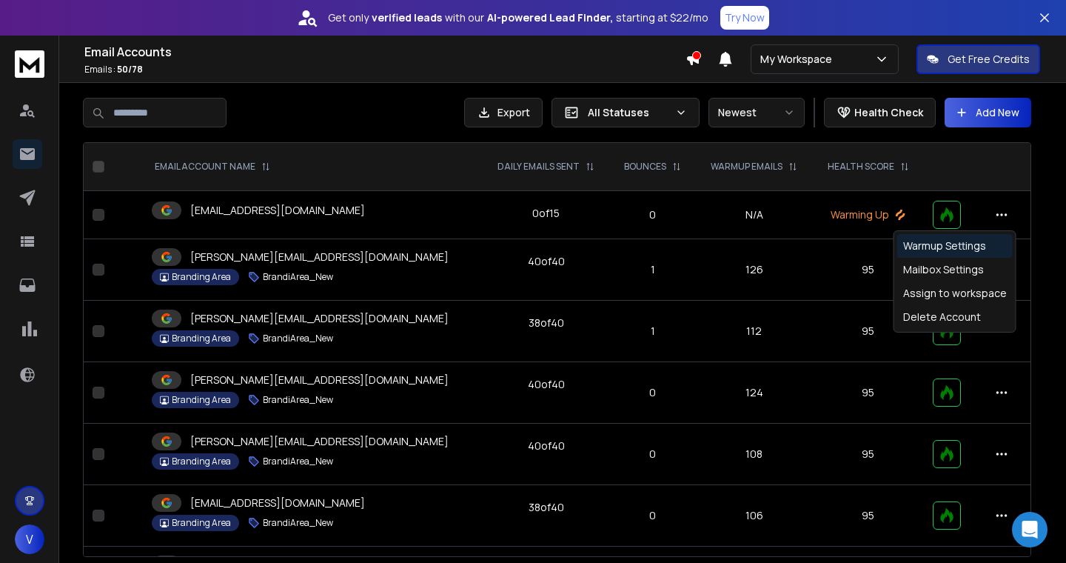
click at [958, 242] on div "Warmup Settings" at bounding box center [956, 246] width 116 height 24
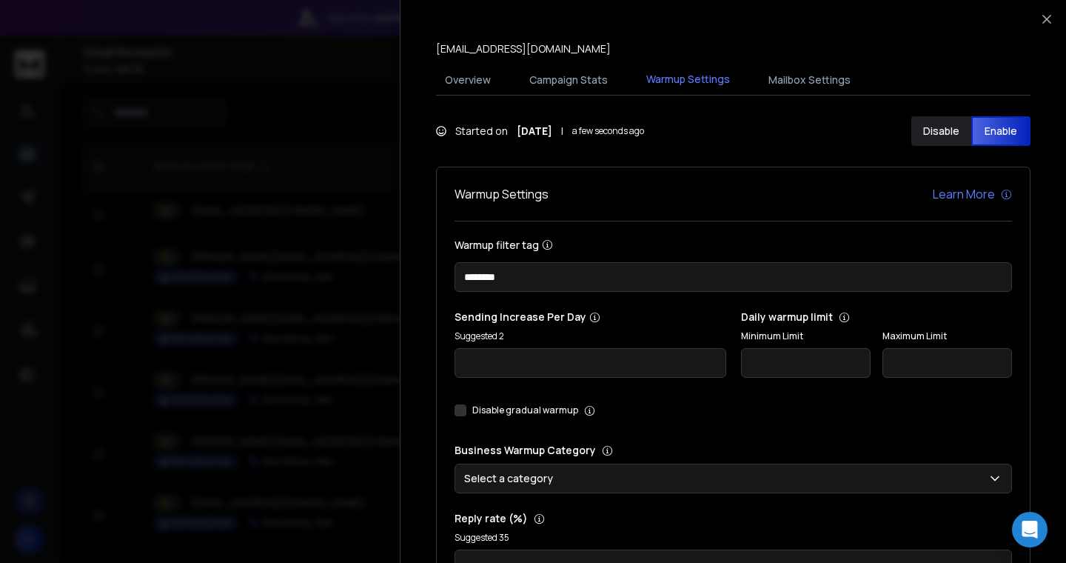
click at [818, 77] on button "Mailbox Settings" at bounding box center [810, 80] width 100 height 33
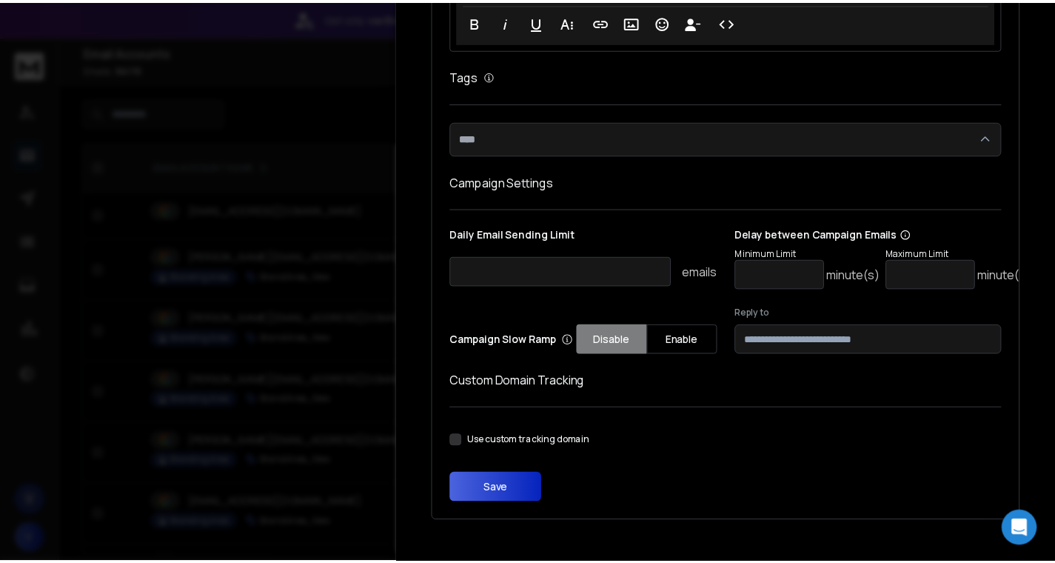
scroll to position [335, 0]
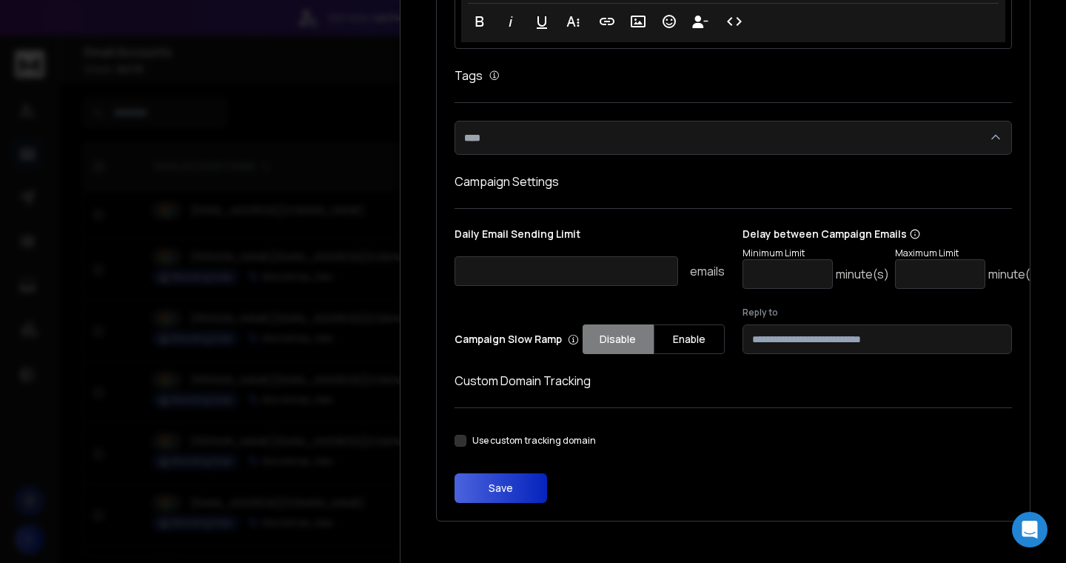
click at [492, 481] on button "Save" at bounding box center [501, 488] width 93 height 30
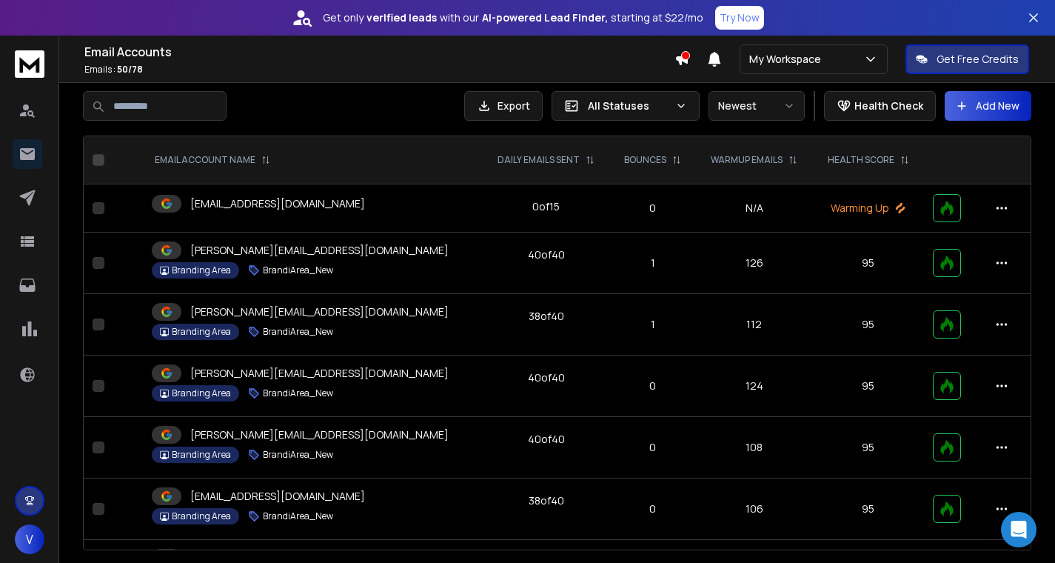
scroll to position [8, 0]
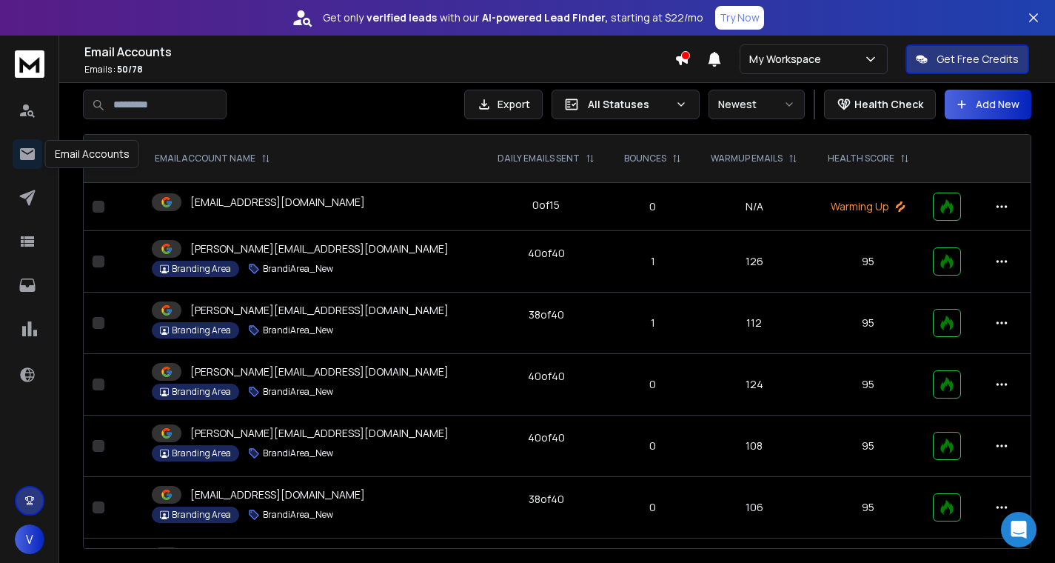
click at [27, 153] on icon at bounding box center [28, 154] width 18 height 18
click at [24, 110] on icon at bounding box center [28, 110] width 18 height 18
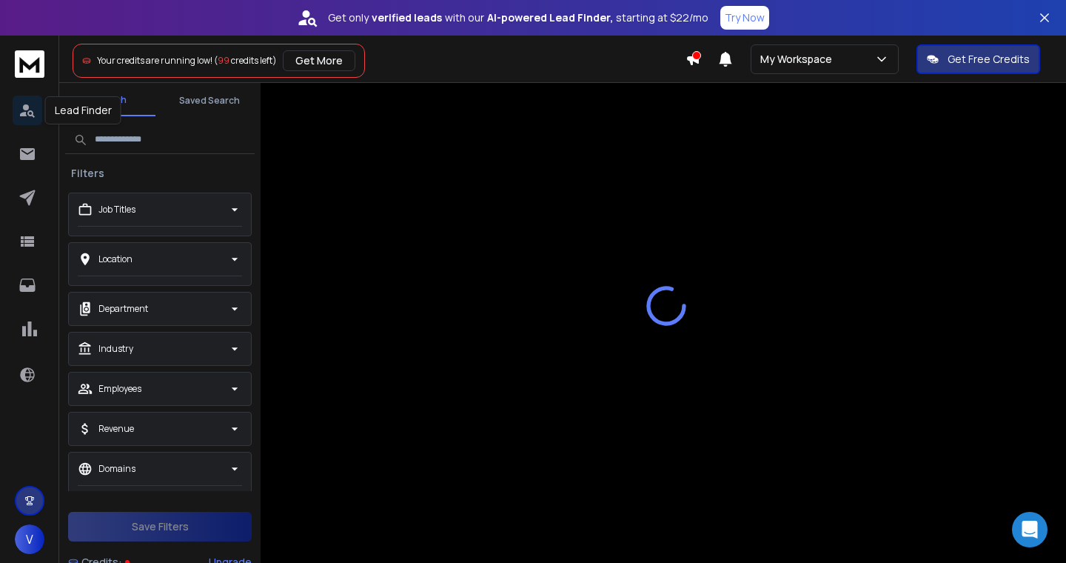
click at [23, 110] on icon at bounding box center [28, 110] width 18 height 18
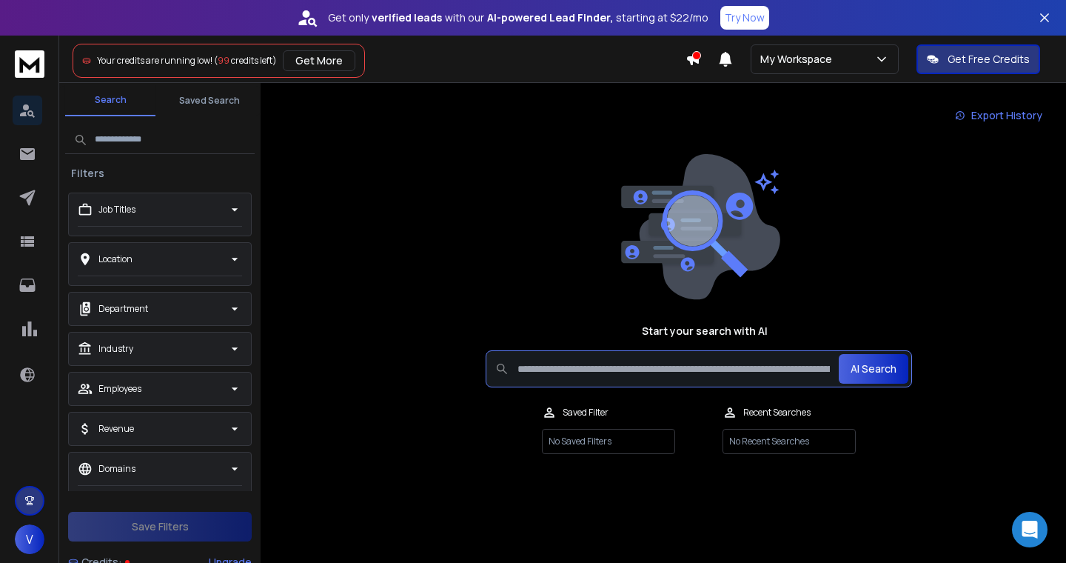
click at [27, 110] on icon at bounding box center [28, 110] width 18 height 18
click at [21, 156] on icon at bounding box center [27, 154] width 15 height 12
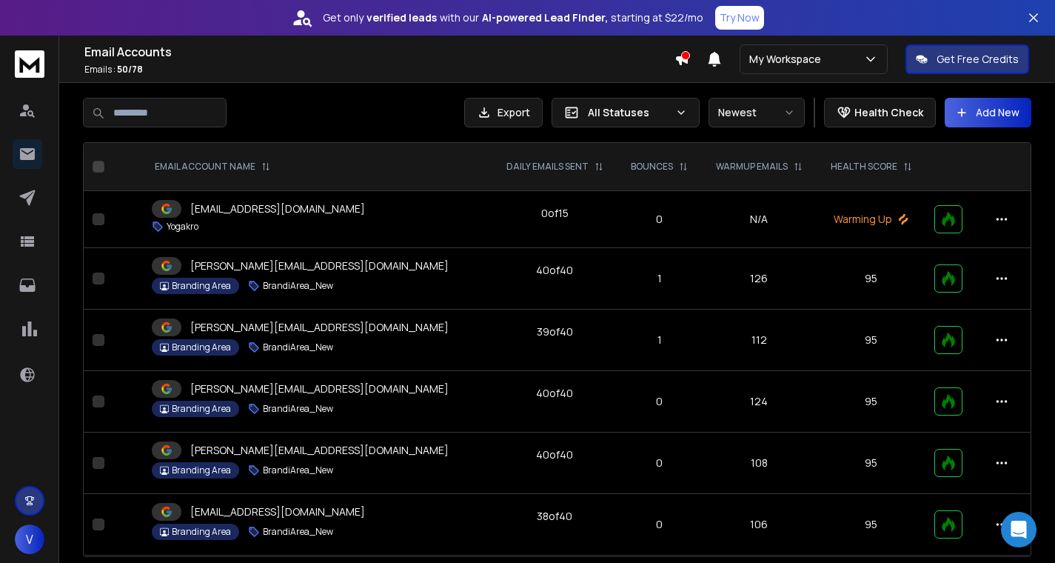
click at [640, 113] on p "All Statuses" at bounding box center [628, 112] width 81 height 15
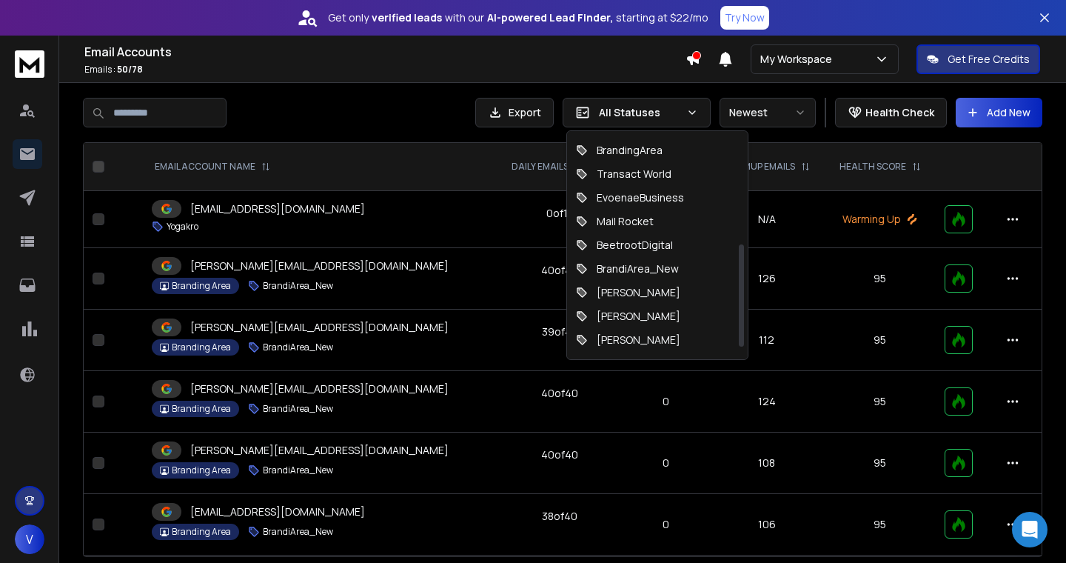
scroll to position [258, 0]
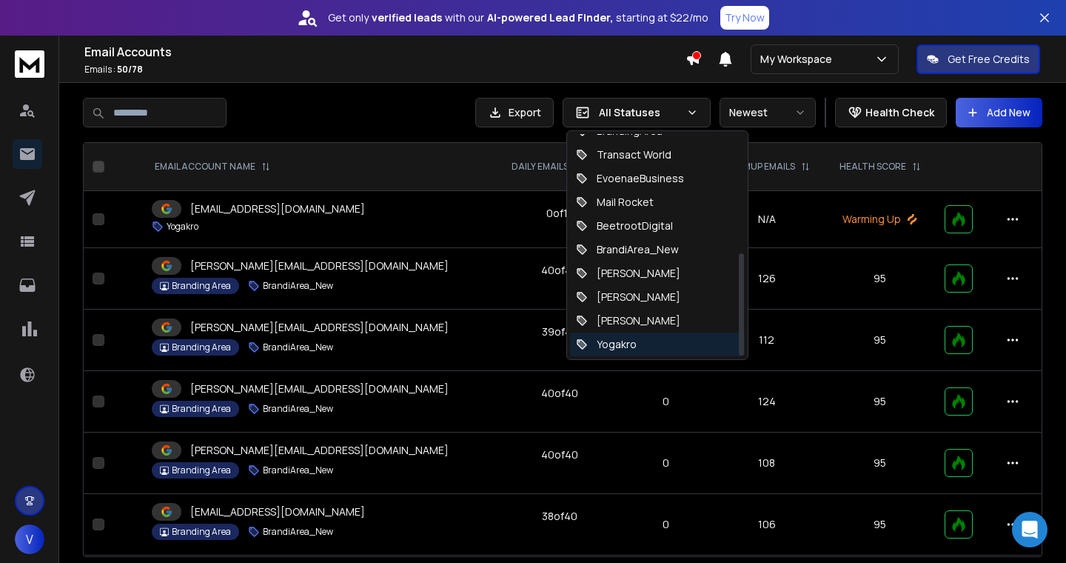
click at [609, 341] on div "Yogakro" at bounding box center [606, 344] width 61 height 15
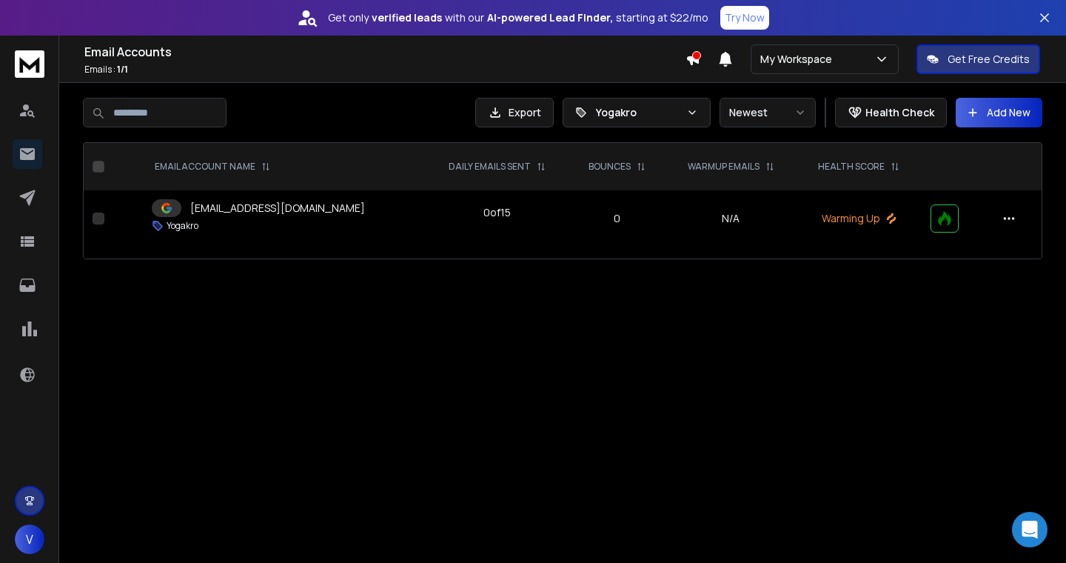
click at [282, 208] on p "[EMAIL_ADDRESS][DOMAIN_NAME]" at bounding box center [277, 208] width 175 height 15
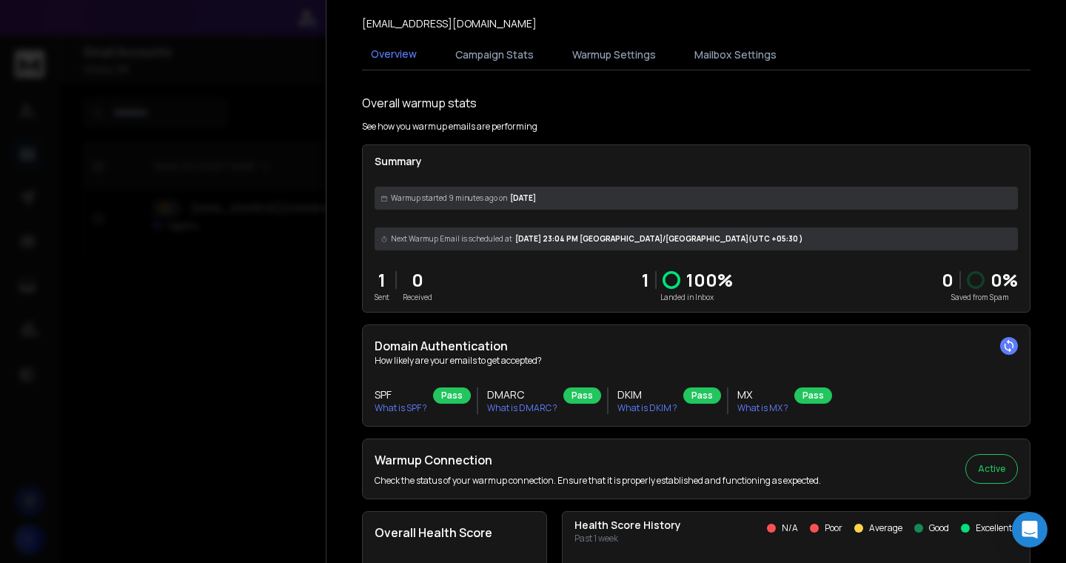
scroll to position [0, 0]
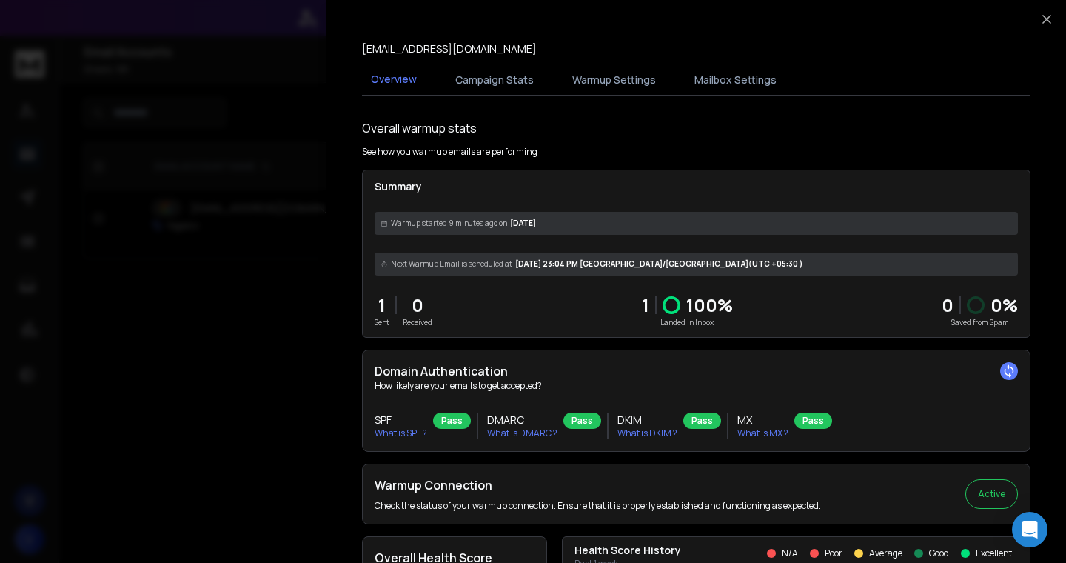
click at [704, 69] on button "Mailbox Settings" at bounding box center [736, 80] width 100 height 33
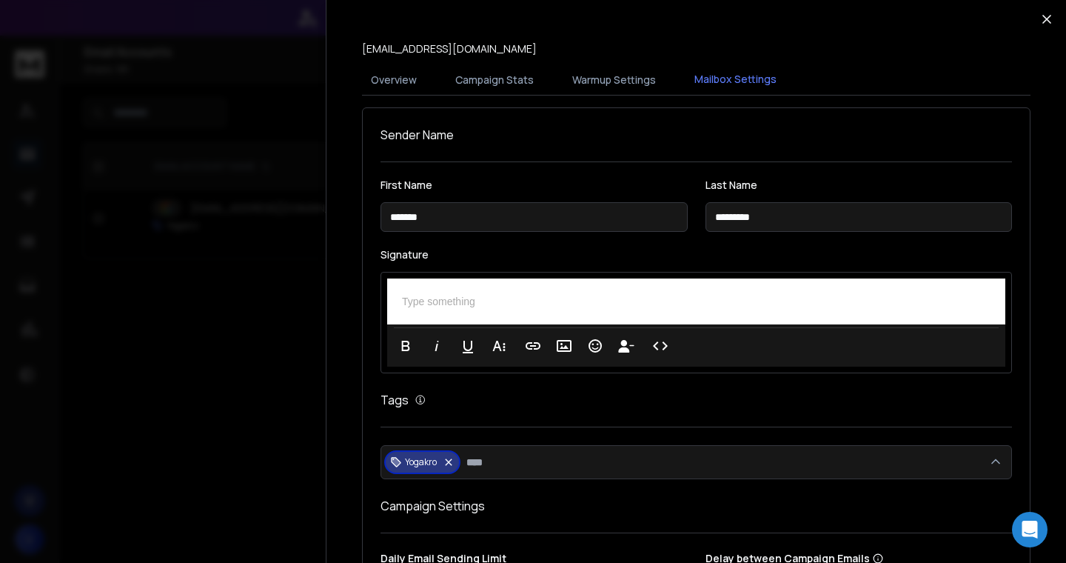
click at [1044, 17] on icon "button" at bounding box center [1046, 19] width 7 height 7
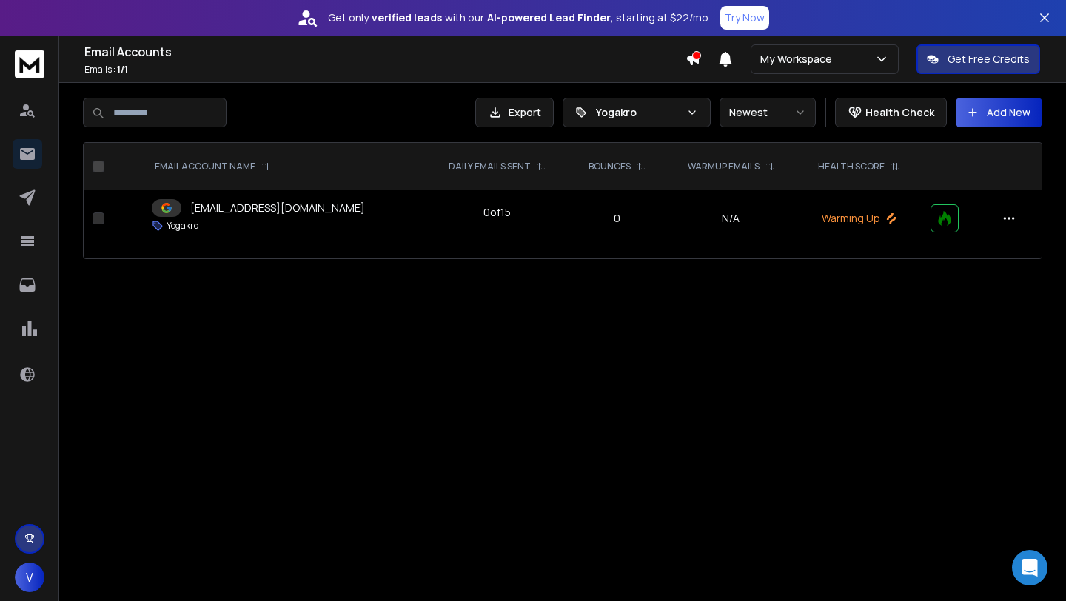
click at [983, 116] on button "Add New" at bounding box center [999, 113] width 87 height 30
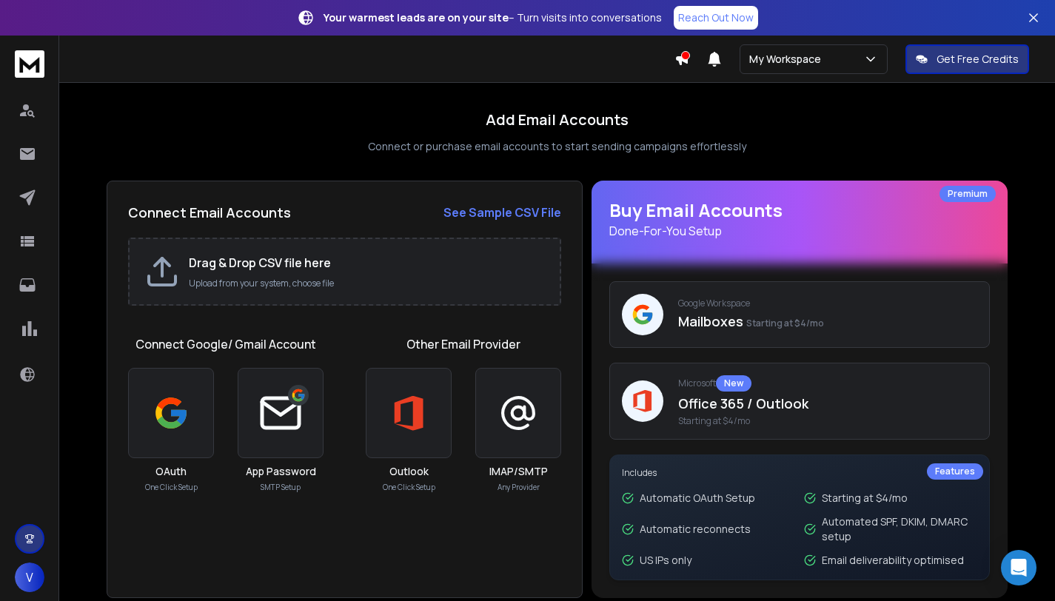
click at [156, 435] on div at bounding box center [171, 413] width 86 height 90
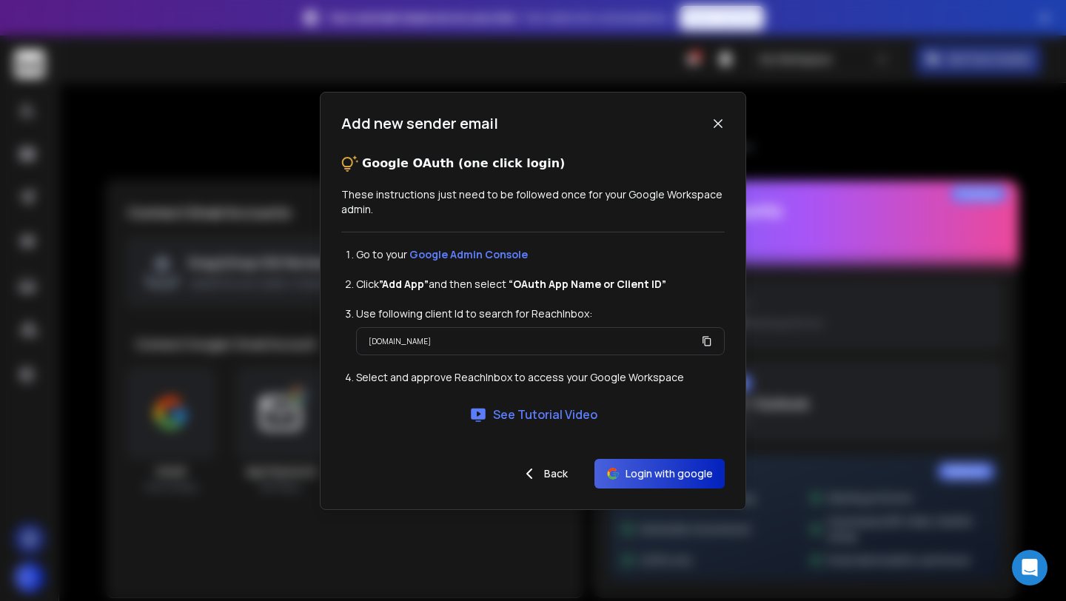
click at [641, 472] on button "Login with google" at bounding box center [660, 474] width 130 height 30
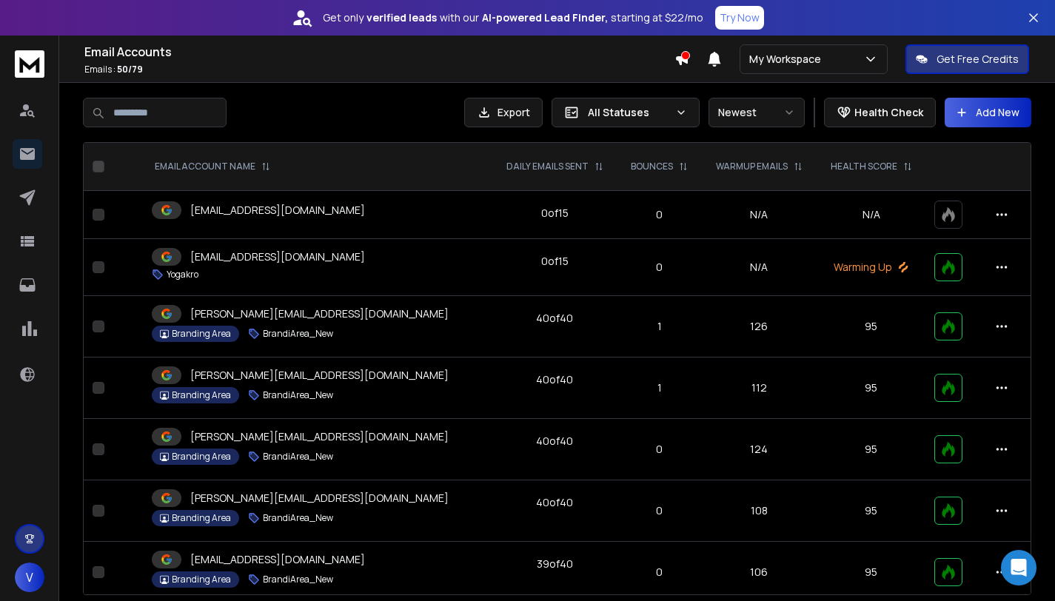
click at [995, 216] on icon at bounding box center [1001, 214] width 13 height 13
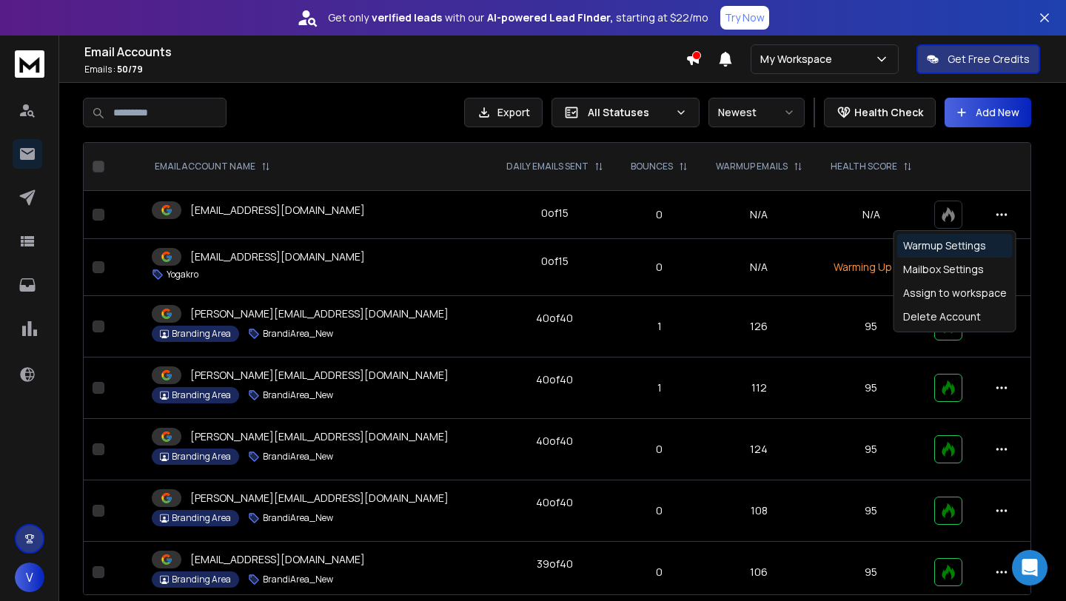
click at [962, 242] on div "Warmup Settings" at bounding box center [956, 246] width 116 height 24
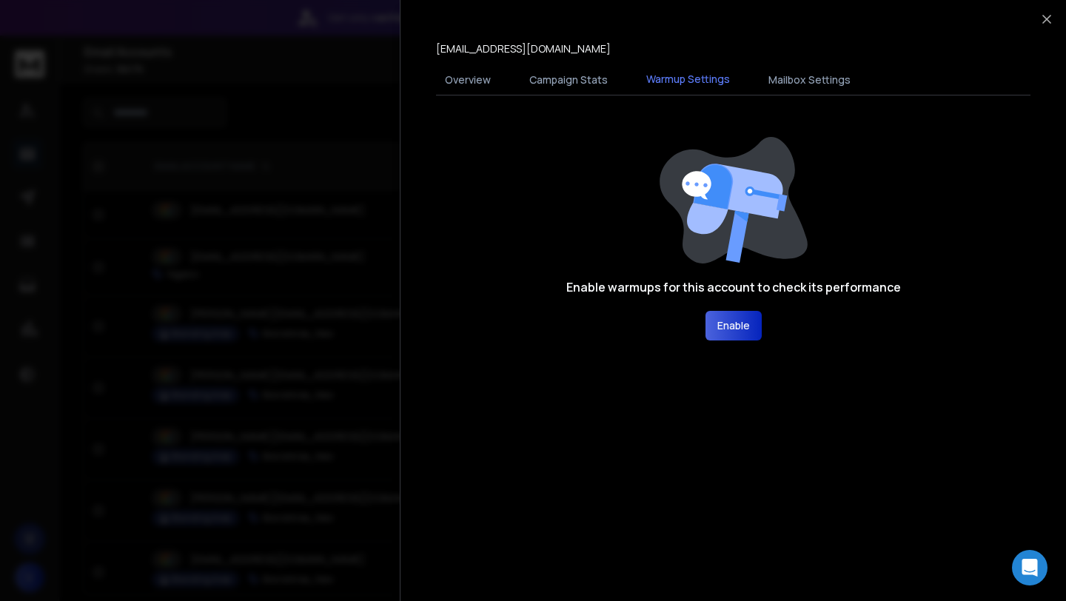
click at [740, 327] on button "Enable" at bounding box center [734, 326] width 56 height 30
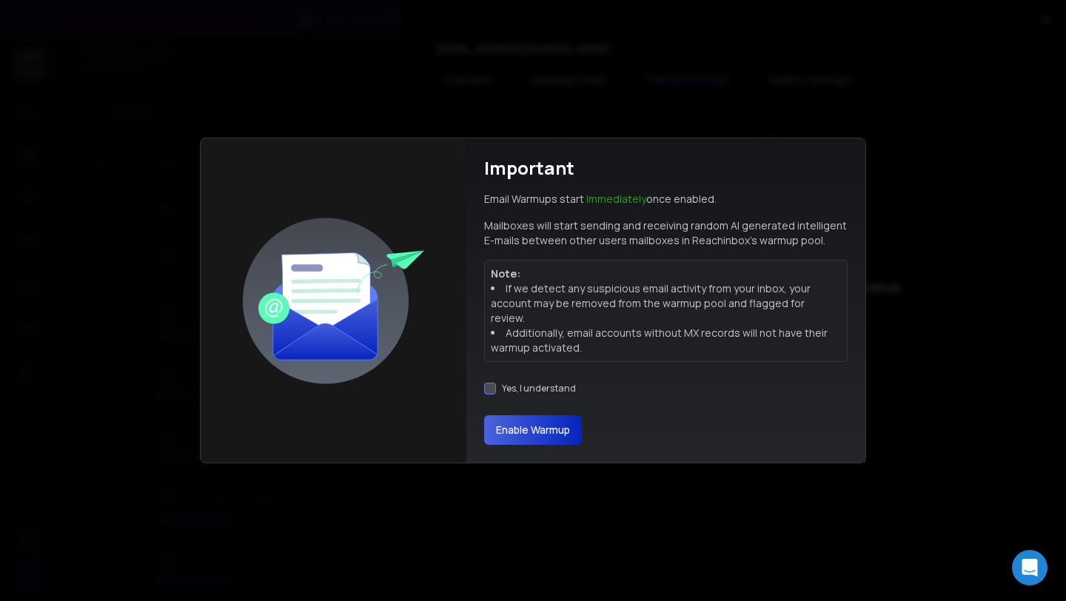
click at [495, 383] on button "Yes, I understand" at bounding box center [490, 389] width 12 height 12
click at [510, 426] on button "Enable Warmup" at bounding box center [533, 430] width 98 height 30
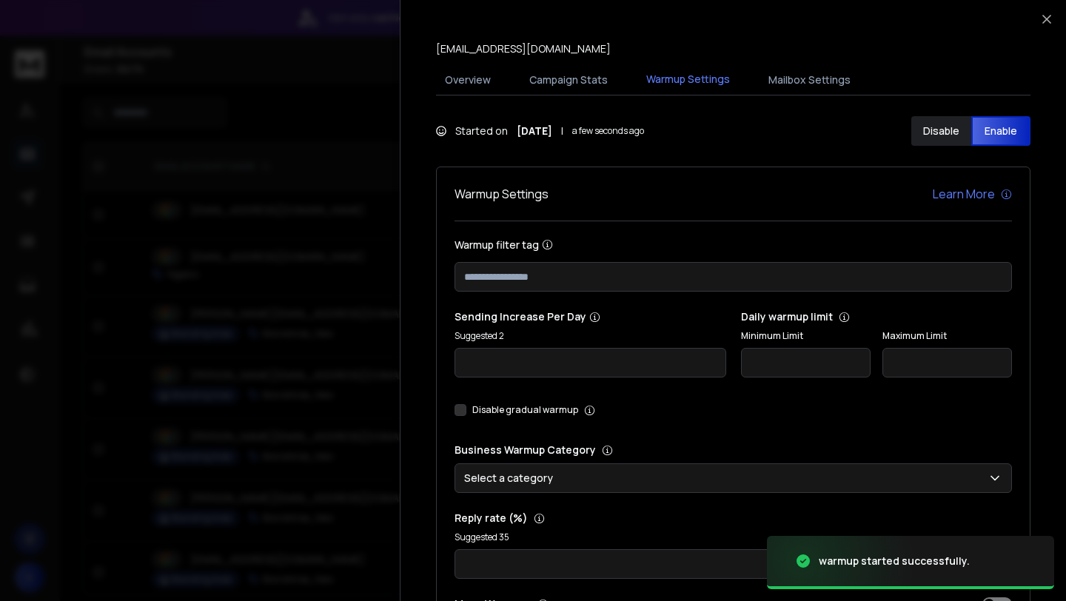
type input "**********"
type input "*"
type input "**"
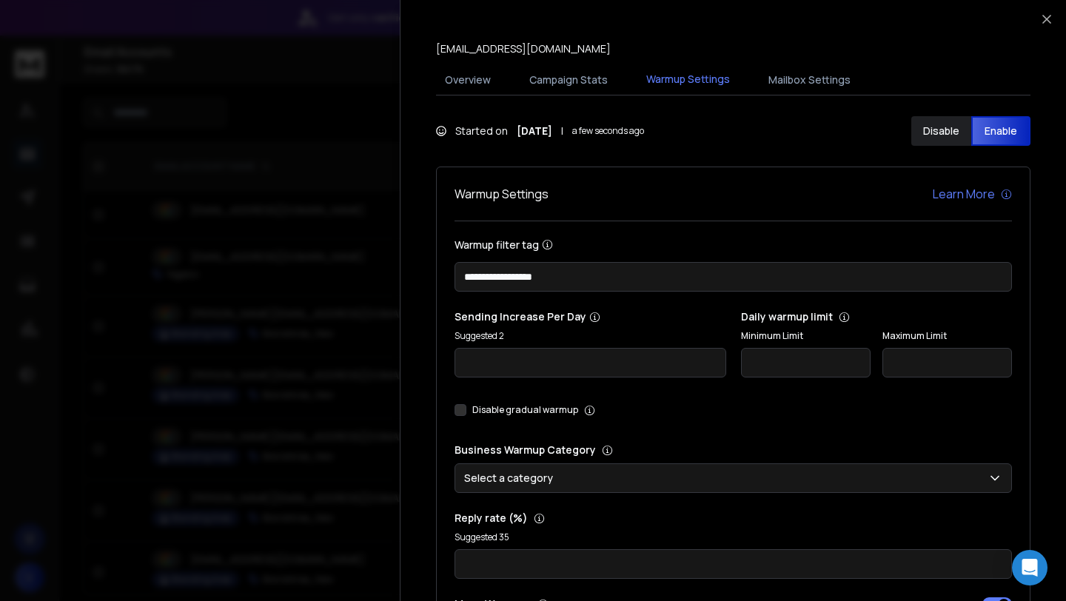
click at [769, 357] on input "*" at bounding box center [806, 363] width 130 height 30
type input "*"
click at [787, 411] on div "Disable gradual warmup" at bounding box center [734, 410] width 558 height 30
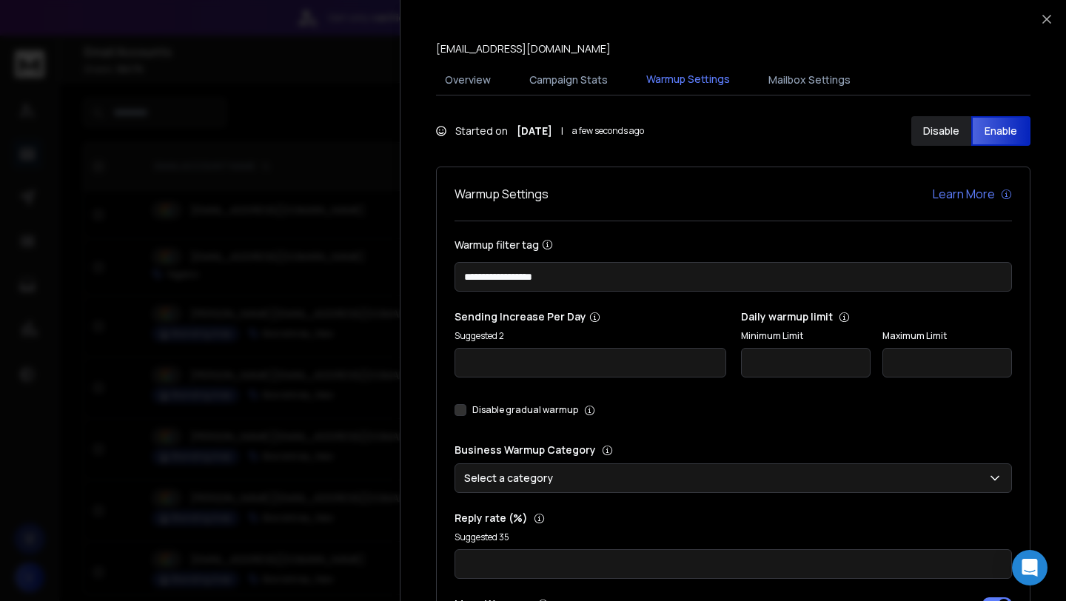
click at [789, 70] on button "Mailbox Settings" at bounding box center [810, 80] width 100 height 33
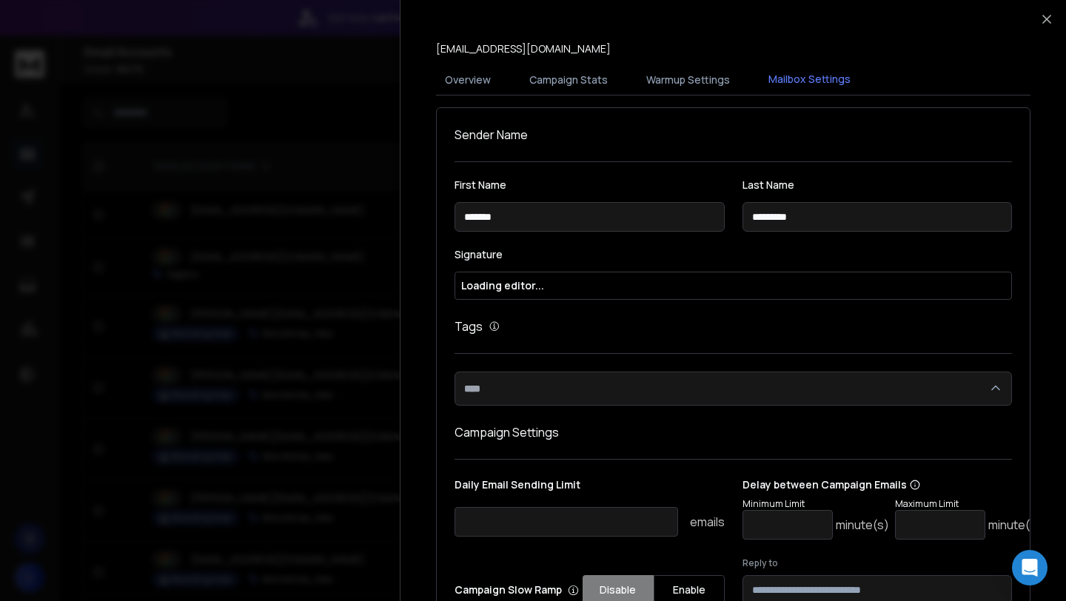
click at [698, 70] on button "Warmup Settings" at bounding box center [688, 80] width 101 height 33
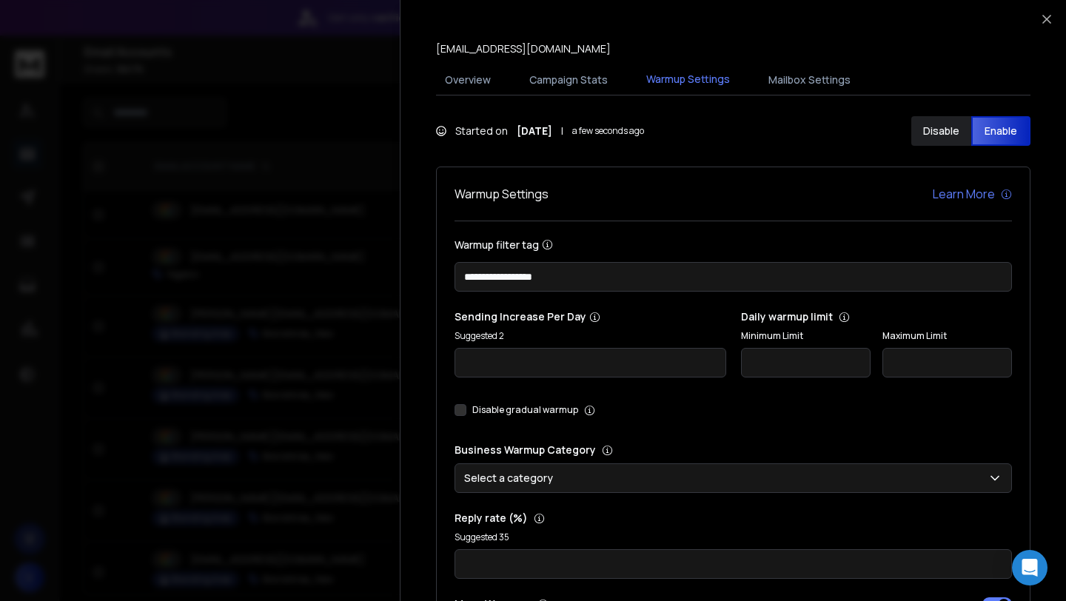
click at [766, 367] on input "*" at bounding box center [806, 363] width 130 height 30
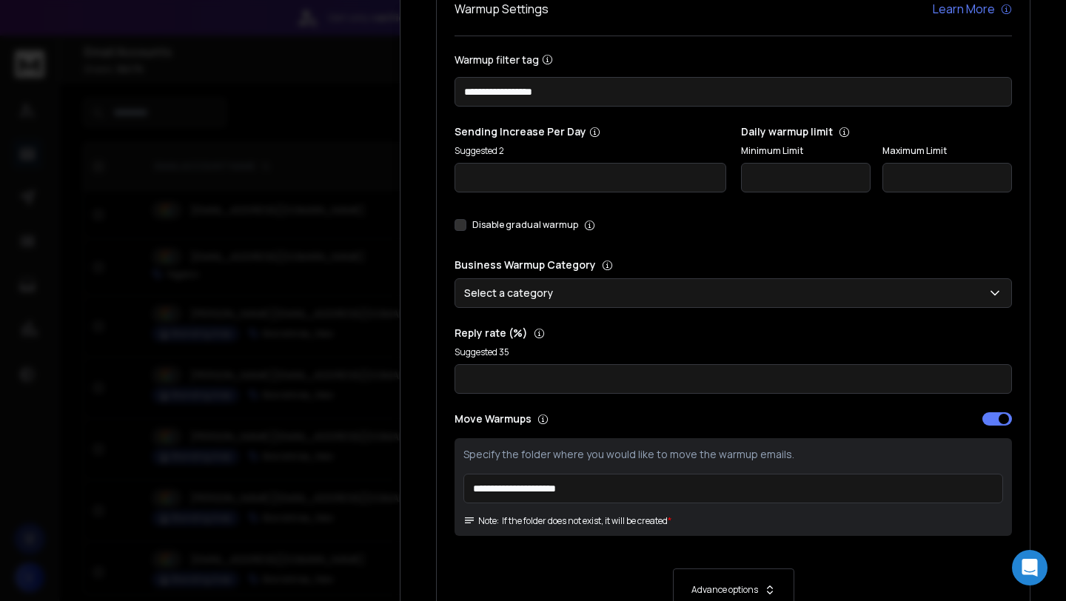
scroll to position [317, 0]
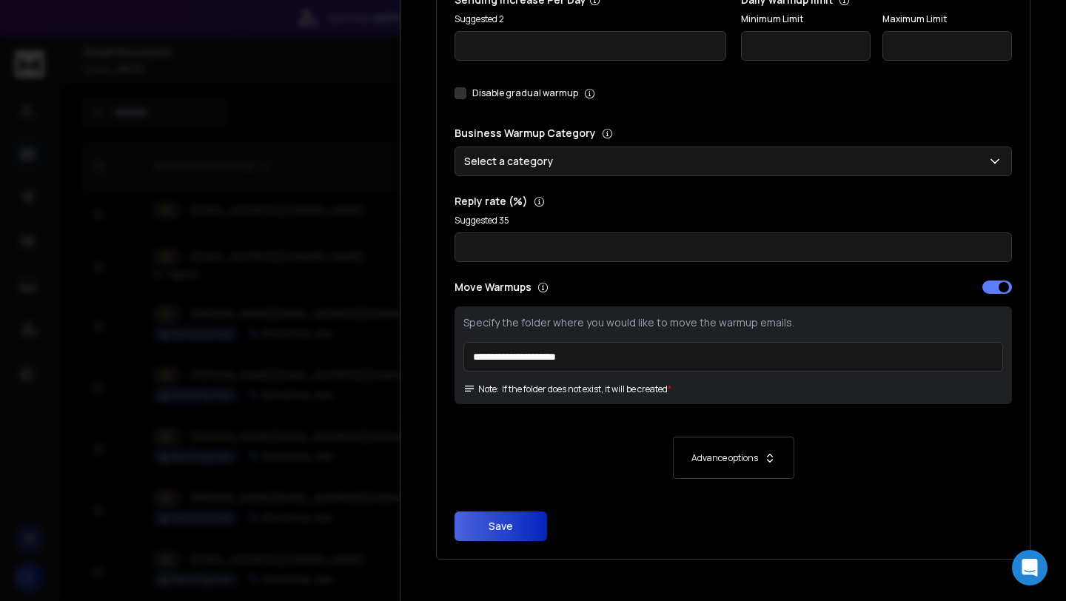
type input "*"
click at [488, 529] on button "Save" at bounding box center [501, 527] width 93 height 30
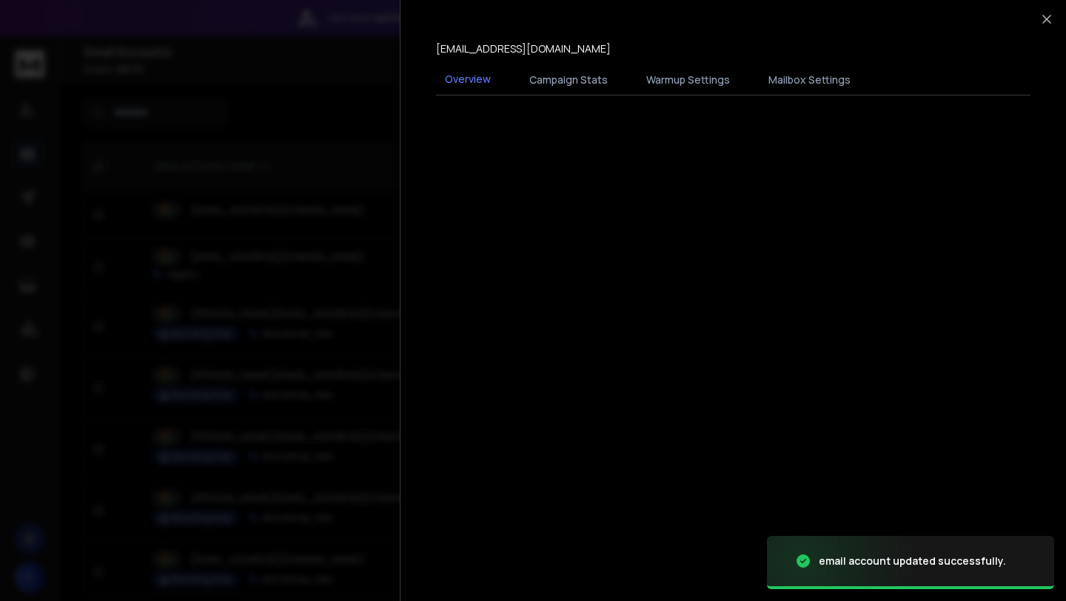
scroll to position [0, 0]
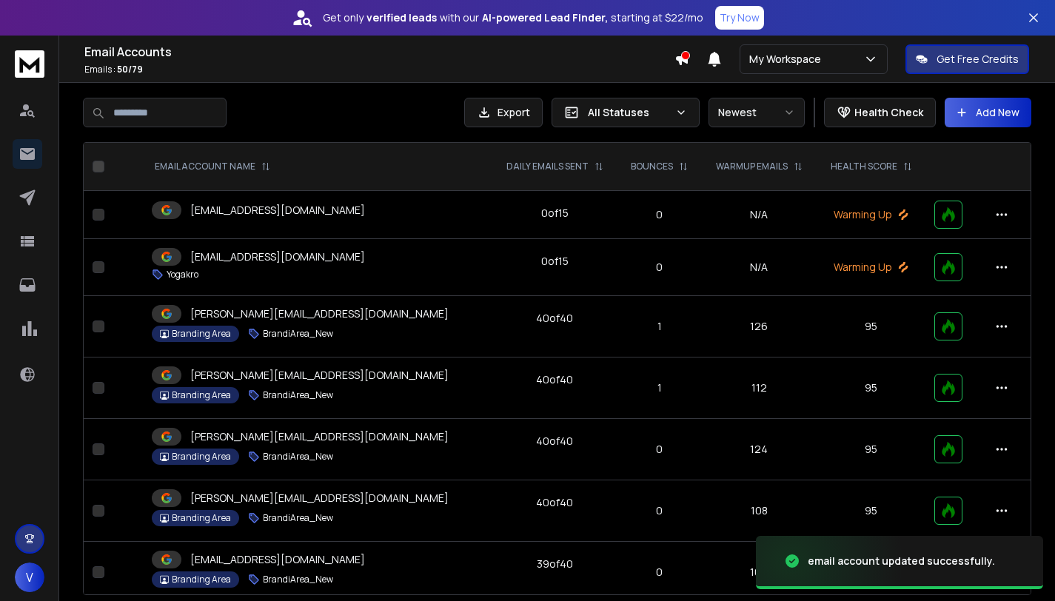
click at [995, 212] on icon at bounding box center [1001, 214] width 13 height 13
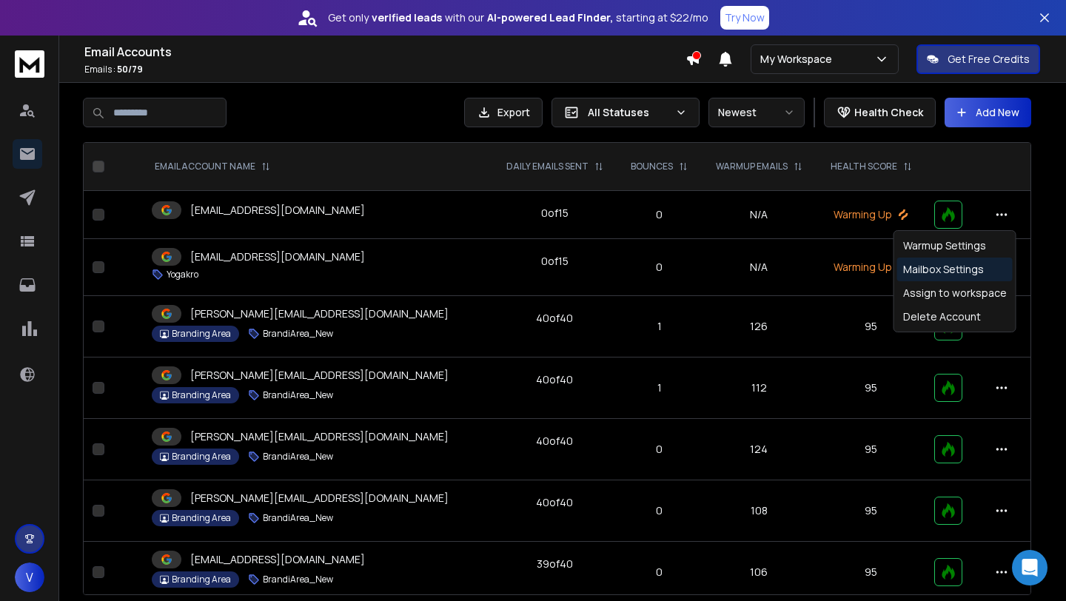
click at [947, 267] on div "Mailbox Settings" at bounding box center [956, 270] width 116 height 24
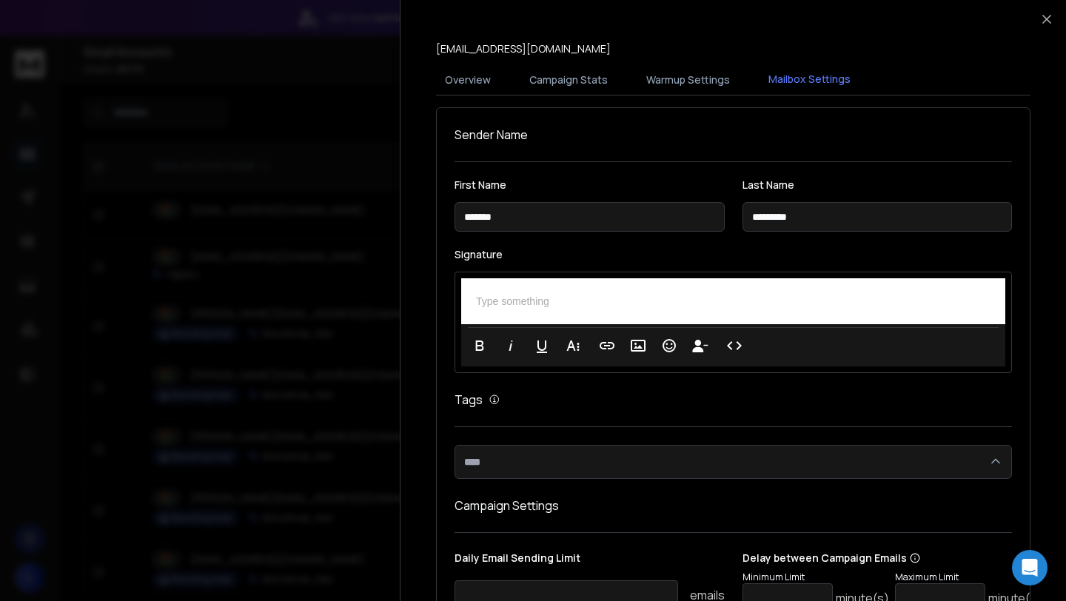
click at [510, 467] on input at bounding box center [516, 462] width 116 height 27
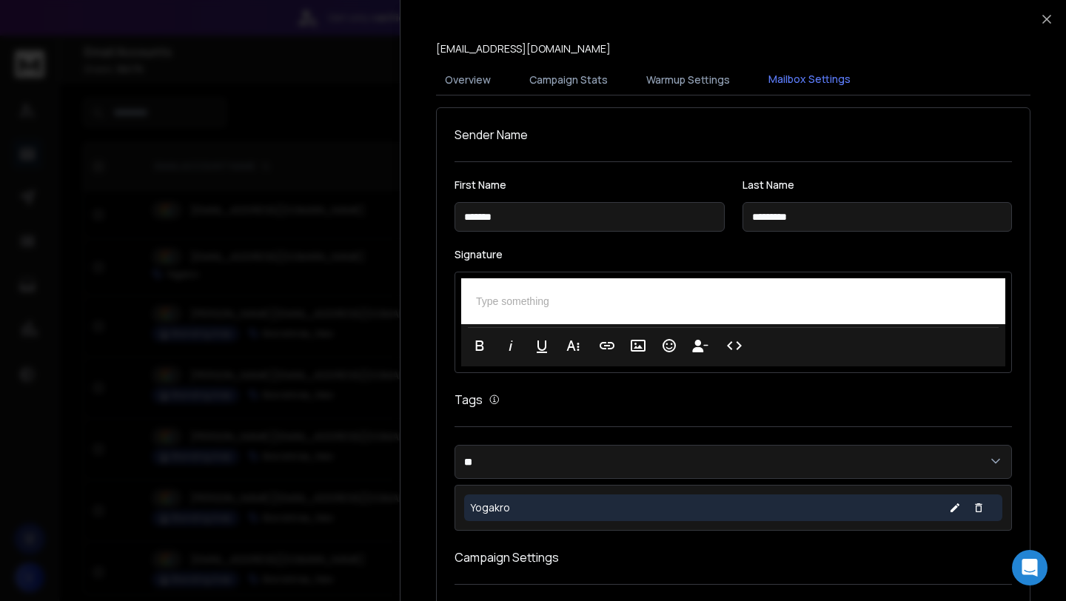
type input "**"
click at [512, 508] on div "Yogakro" at bounding box center [733, 508] width 538 height 27
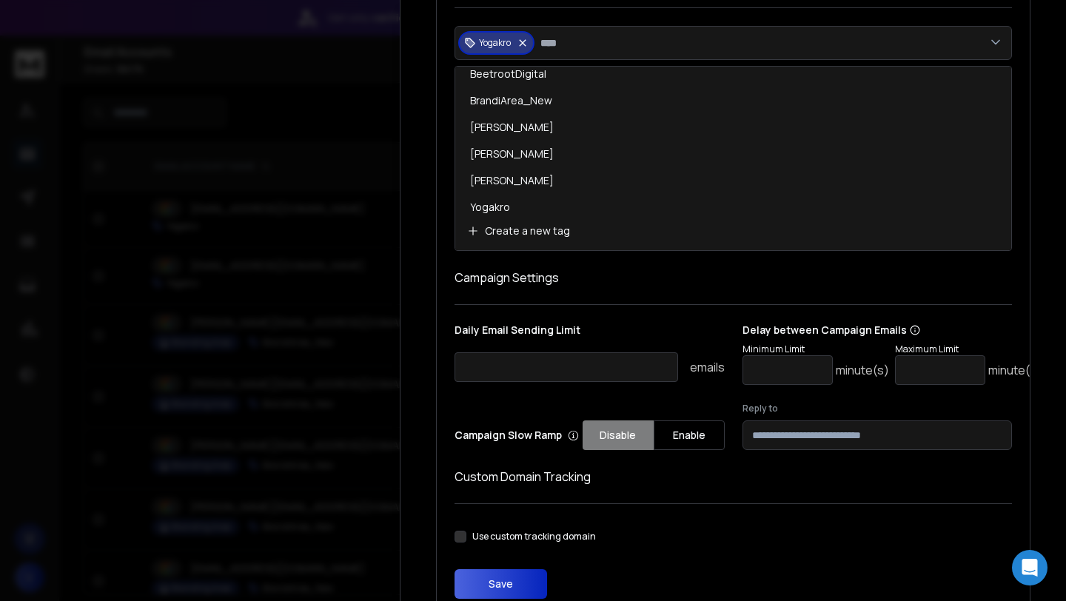
scroll to position [488, 0]
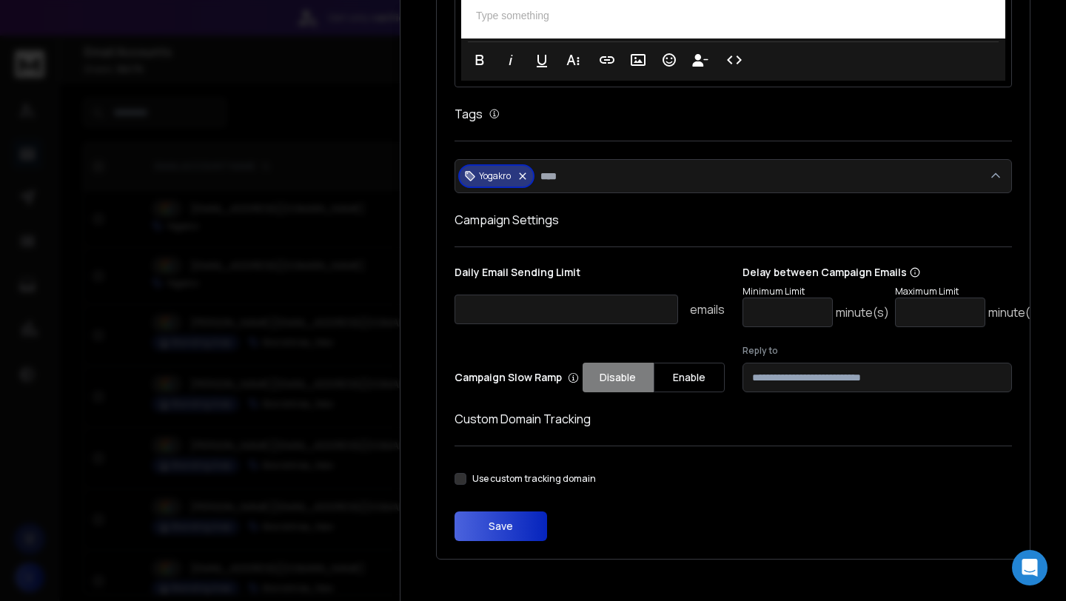
click at [507, 525] on button "Save" at bounding box center [501, 527] width 93 height 30
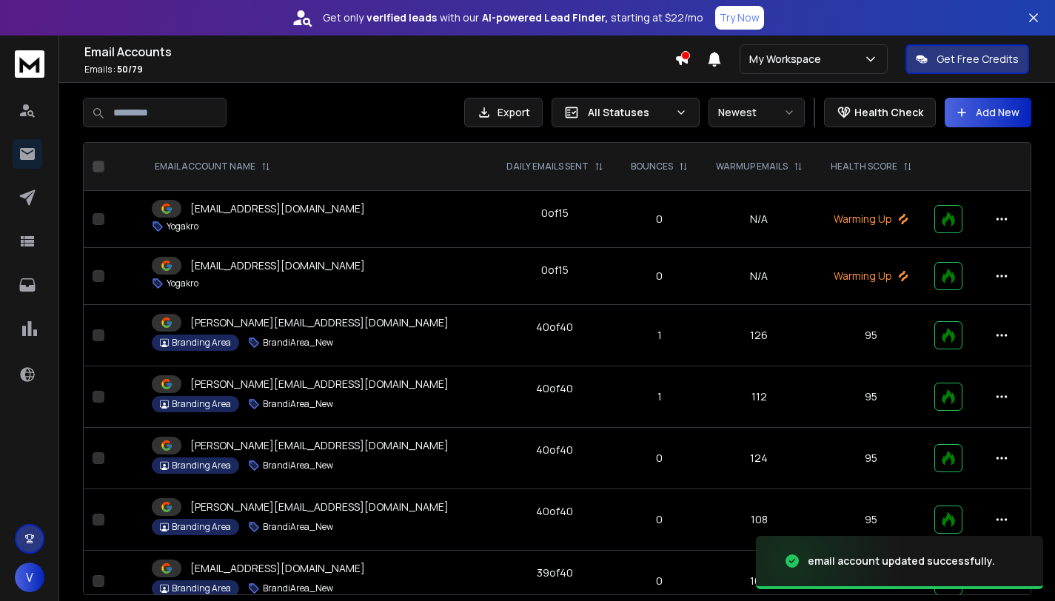
click at [192, 108] on input at bounding box center [155, 113] width 144 height 30
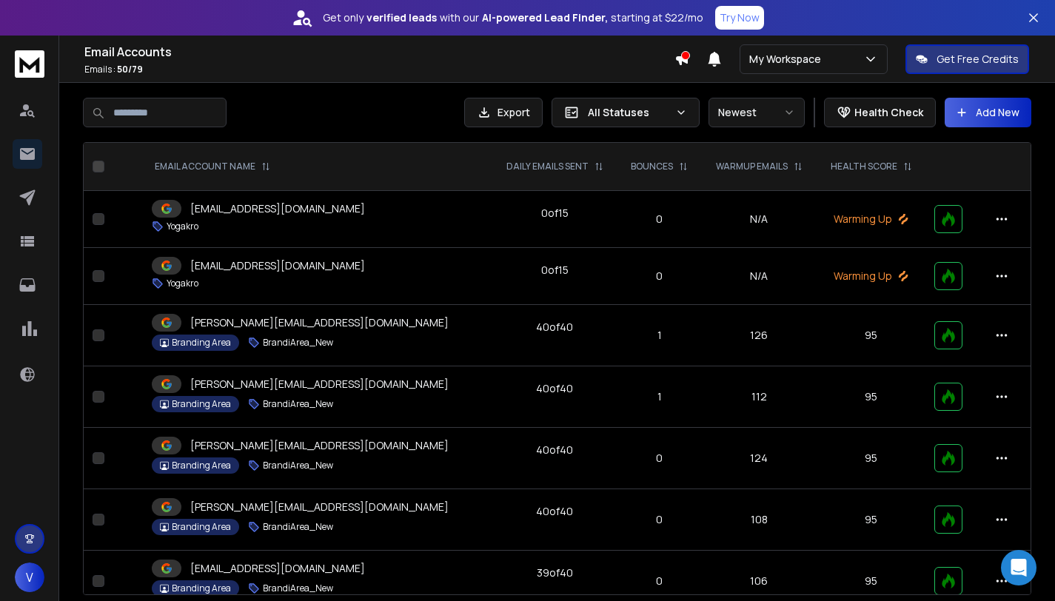
type input "*"
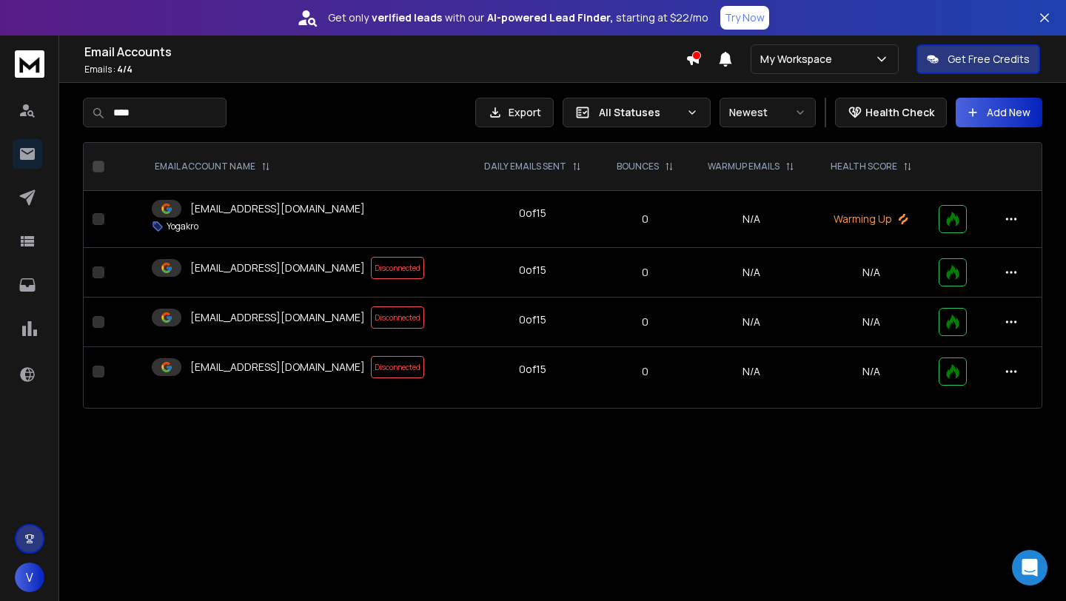
type input "****"
click at [1010, 370] on icon at bounding box center [1011, 371] width 13 height 13
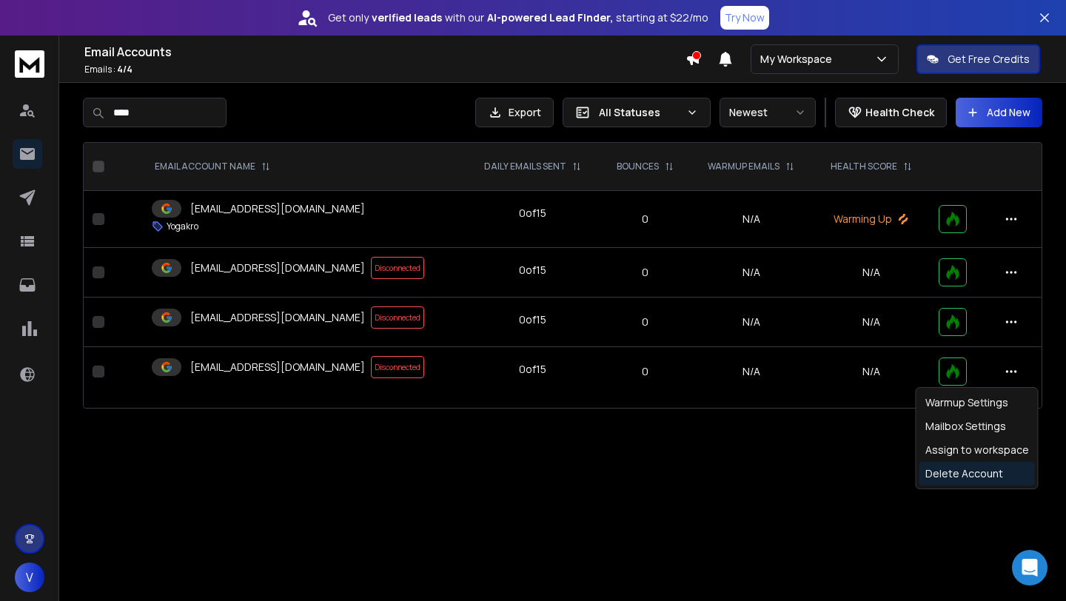
click at [971, 475] on div "Delete Account" at bounding box center [978, 474] width 116 height 24
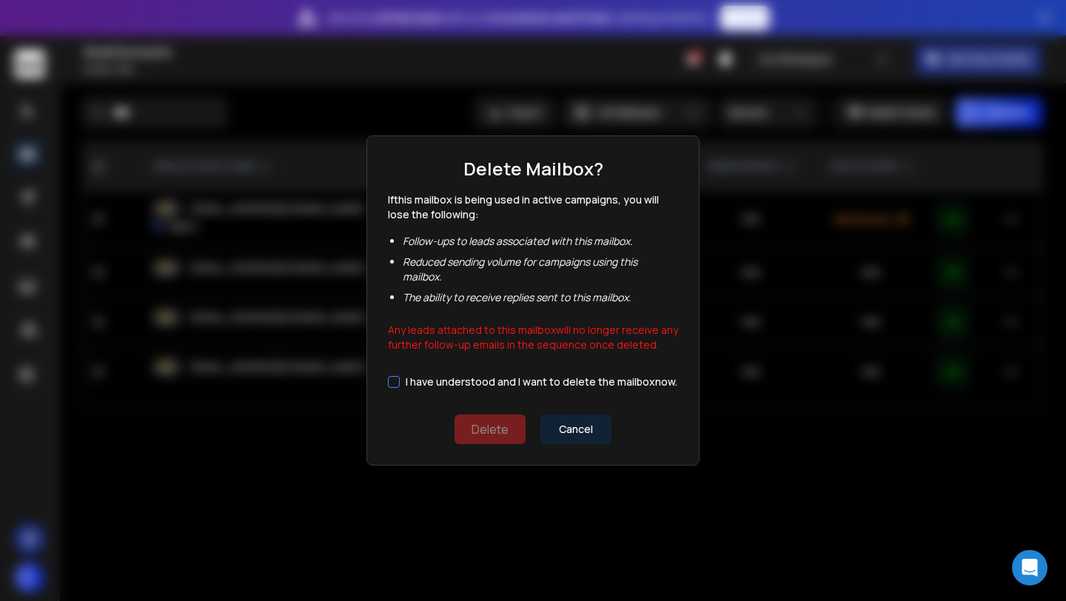
click at [392, 384] on button "I have understood and I want to delete the mailbox now." at bounding box center [394, 382] width 12 height 12
click at [493, 435] on button "Delete" at bounding box center [490, 430] width 71 height 30
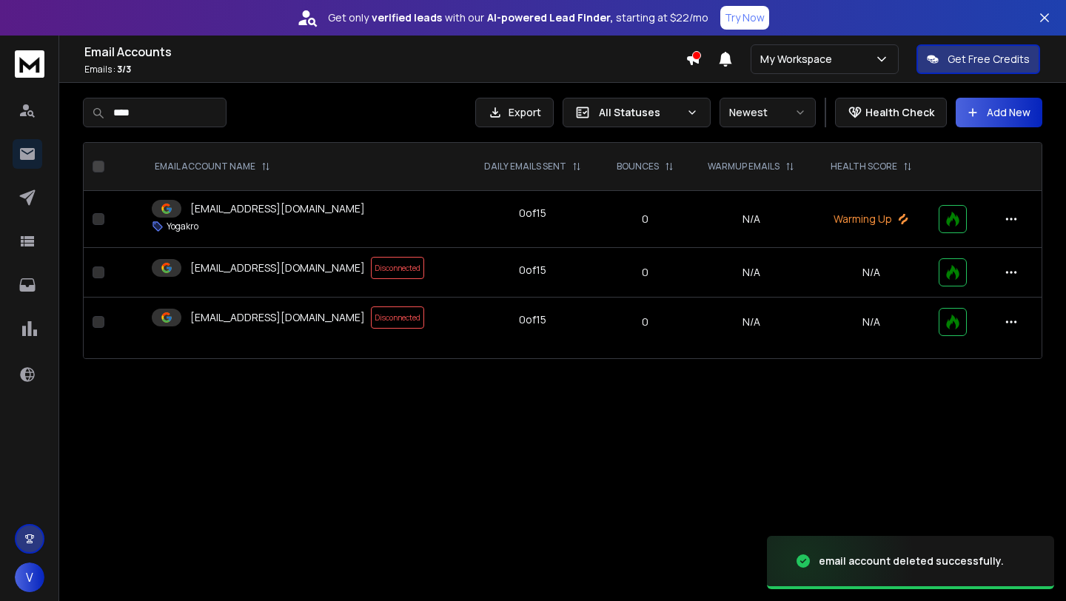
click at [1012, 318] on icon at bounding box center [1011, 321] width 13 height 13
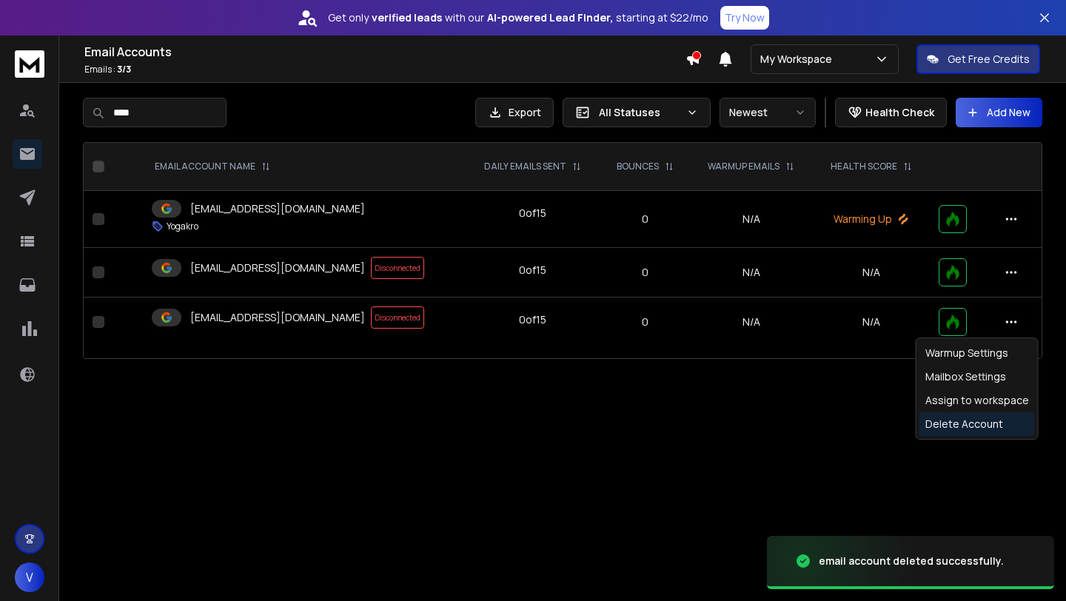
click at [958, 426] on div "Delete Account" at bounding box center [978, 424] width 116 height 24
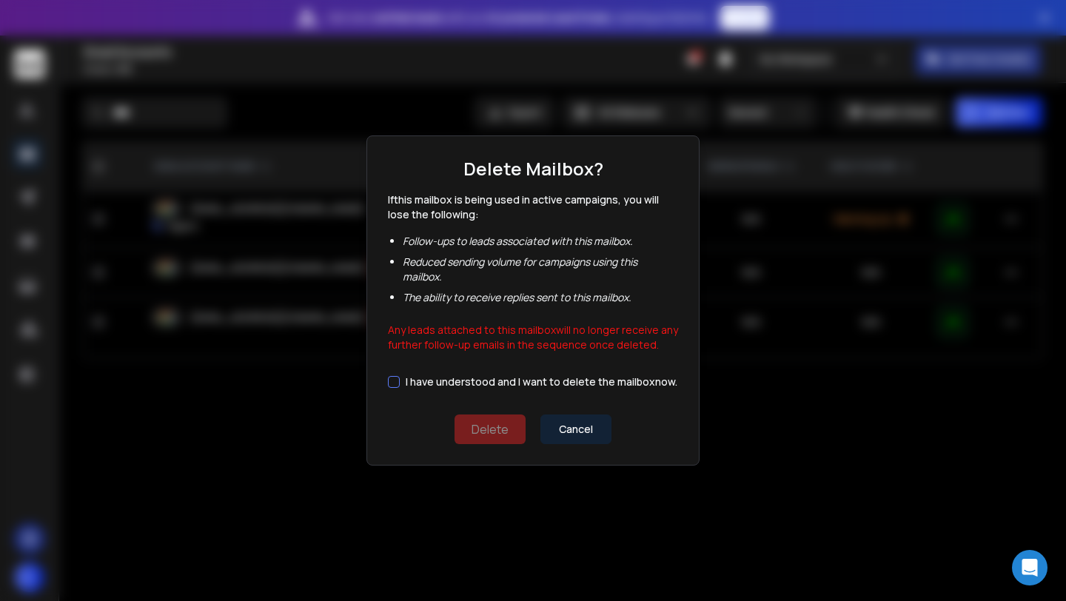
click at [398, 377] on button "I have understood and I want to delete the mailbox now." at bounding box center [394, 382] width 12 height 12
click at [474, 415] on button "Delete" at bounding box center [490, 430] width 71 height 30
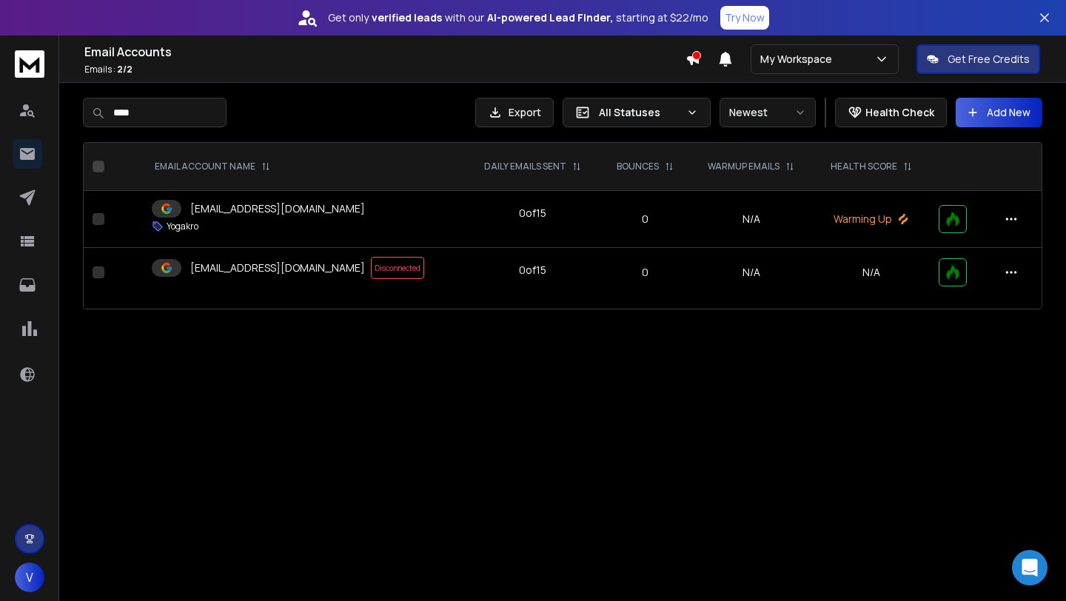
click at [324, 271] on p "[EMAIL_ADDRESS][DOMAIN_NAME]" at bounding box center [277, 268] width 175 height 15
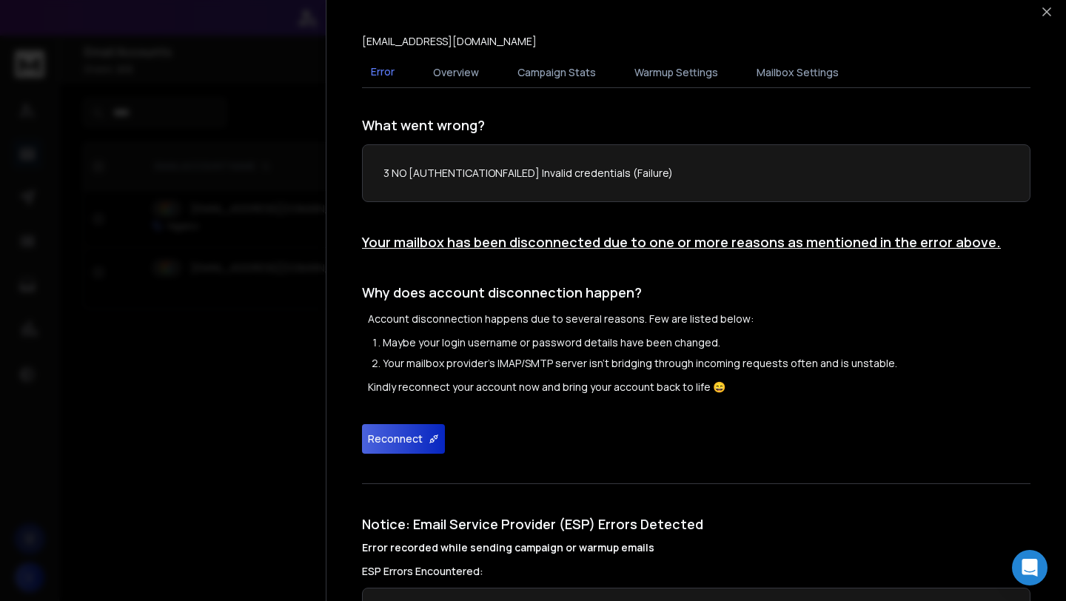
scroll to position [9, 0]
click at [406, 435] on button "Reconnect" at bounding box center [403, 438] width 83 height 30
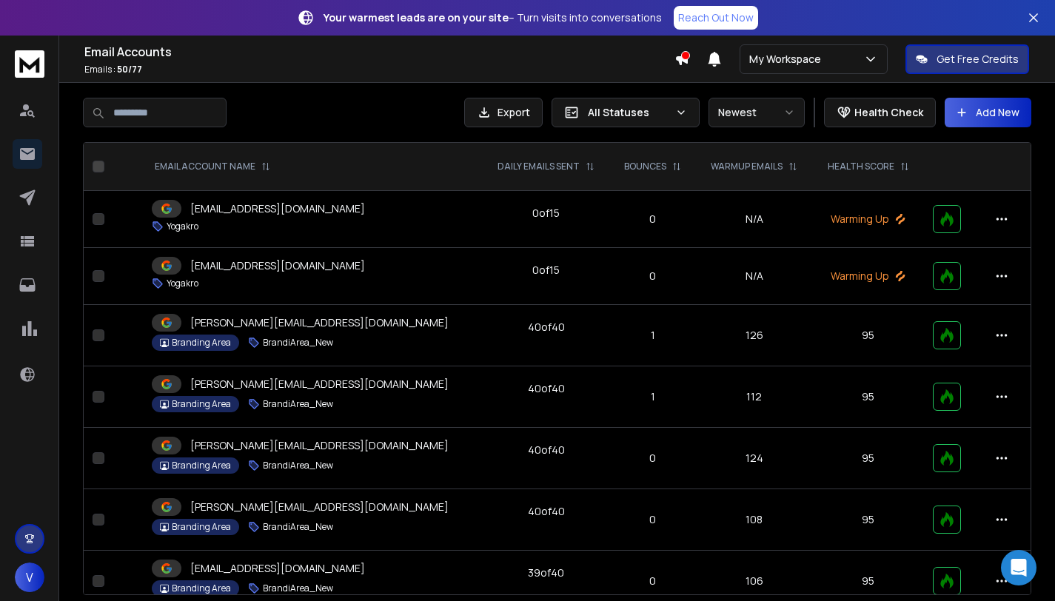
click at [204, 107] on input at bounding box center [155, 113] width 144 height 30
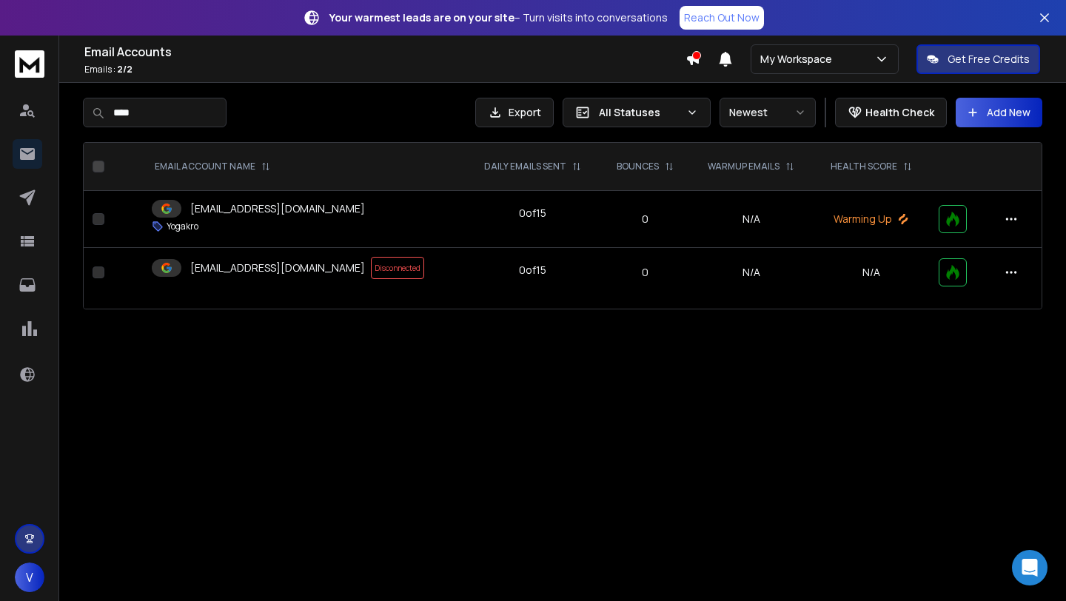
type input "****"
click at [1001, 270] on button at bounding box center [1011, 272] width 43 height 25
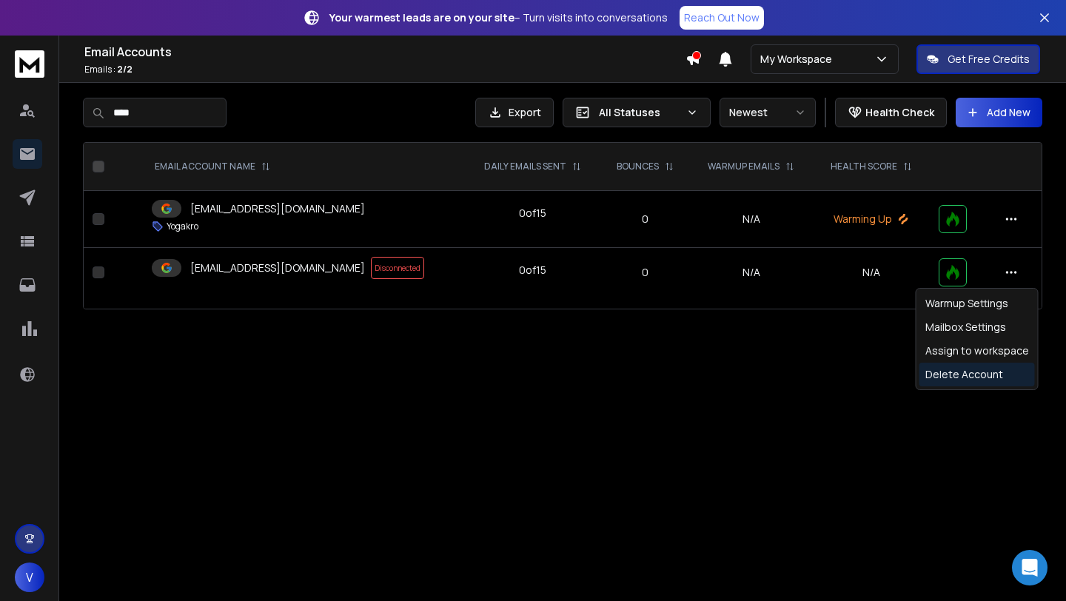
click at [942, 373] on div "Delete Account" at bounding box center [978, 375] width 116 height 24
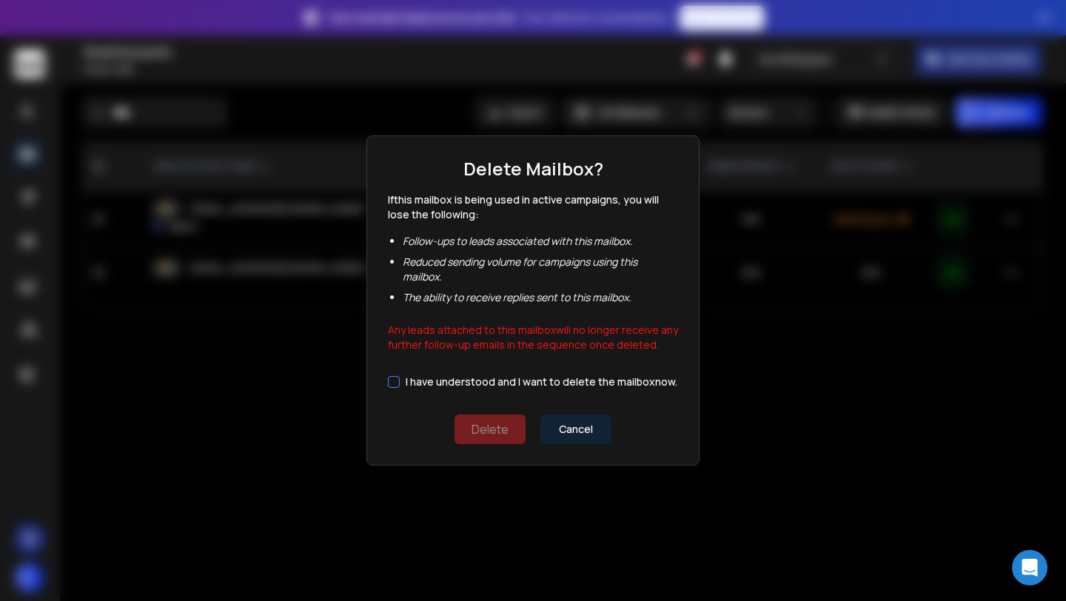
click at [412, 384] on label "I have understood and I want to delete the mailbox now." at bounding box center [542, 382] width 272 height 10
click at [400, 384] on button "I have understood and I want to delete the mailbox now." at bounding box center [394, 382] width 12 height 12
click at [518, 424] on button "Delete" at bounding box center [490, 430] width 71 height 30
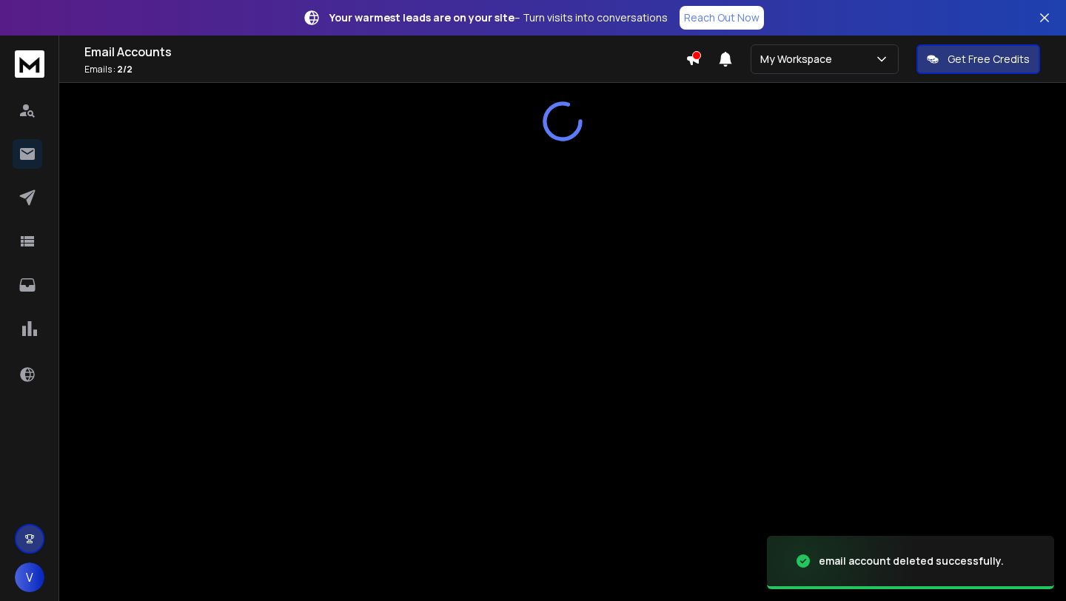
click at [193, 113] on div at bounding box center [563, 121] width 960 height 47
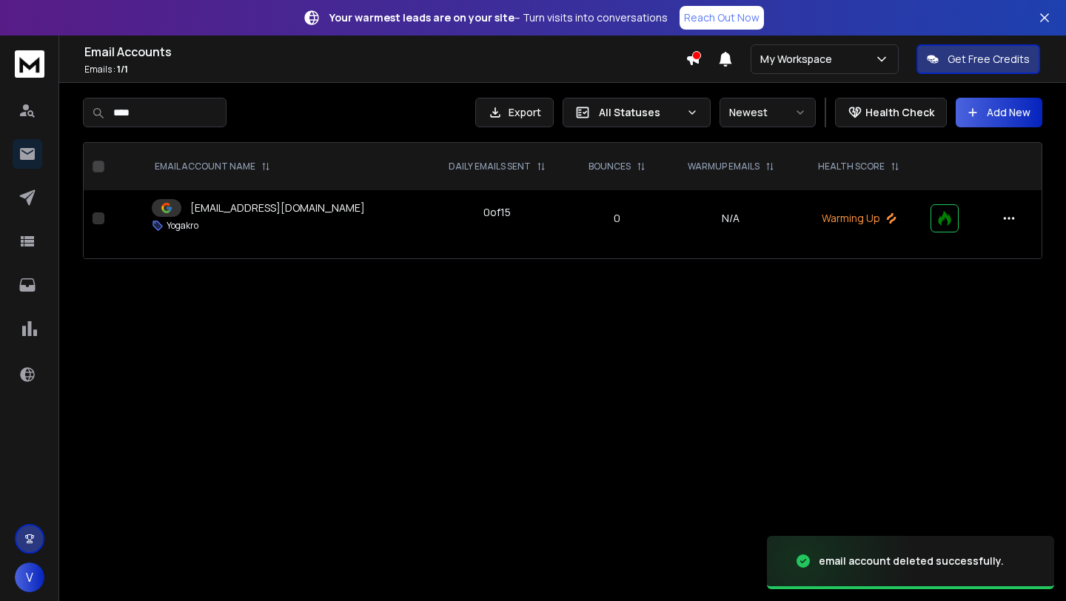
click at [190, 118] on input "****" at bounding box center [155, 113] width 144 height 30
type input "*"
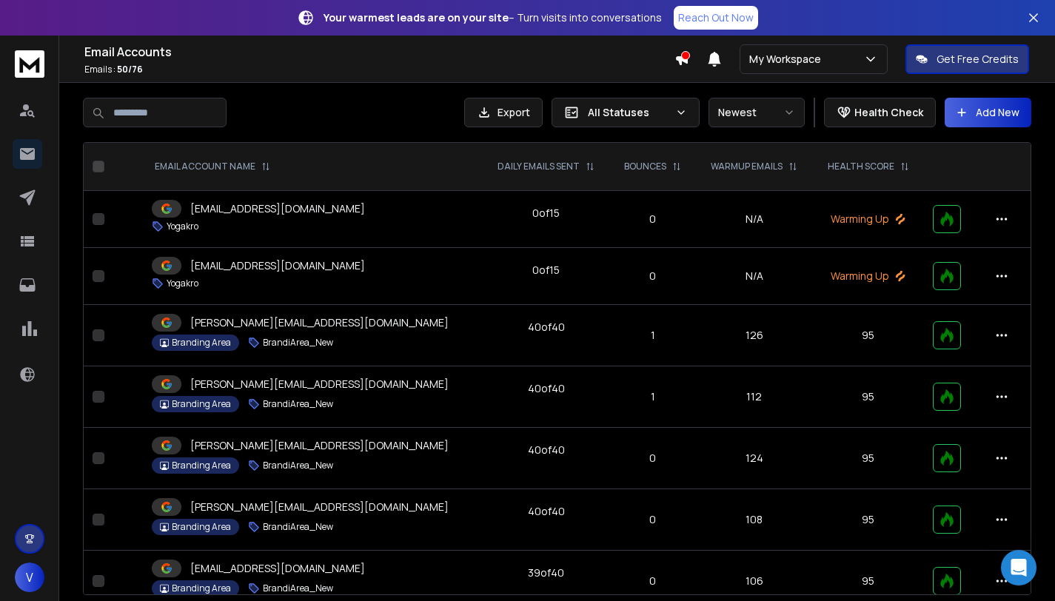
click at [992, 107] on button "Add New" at bounding box center [988, 113] width 87 height 30
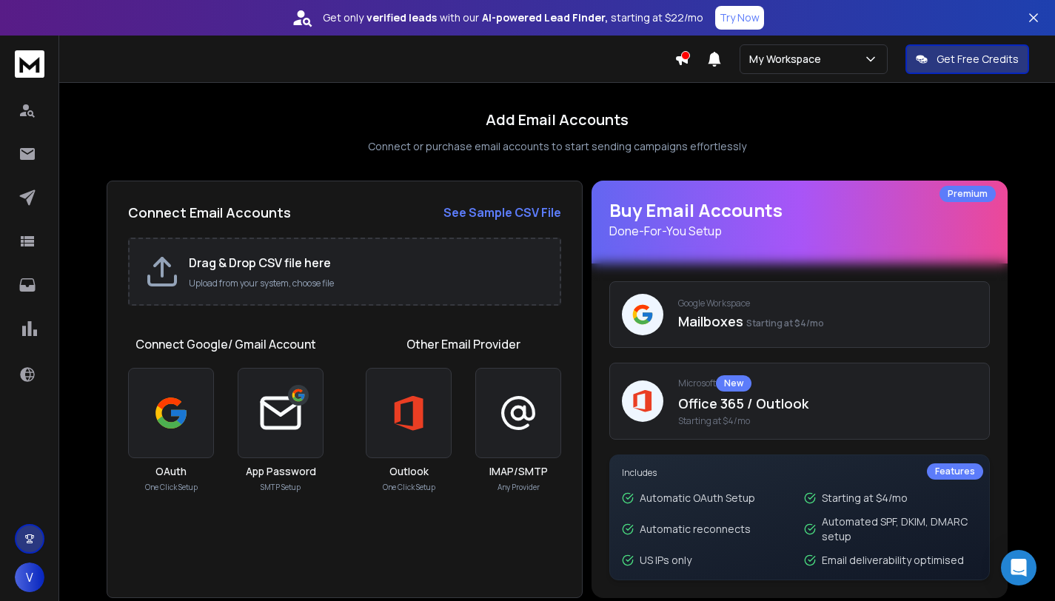
click at [963, 137] on div "Add Email Accounts Connect or purchase email accounts to start sending campaign…" at bounding box center [557, 132] width 996 height 44
click at [155, 446] on div at bounding box center [171, 413] width 86 height 90
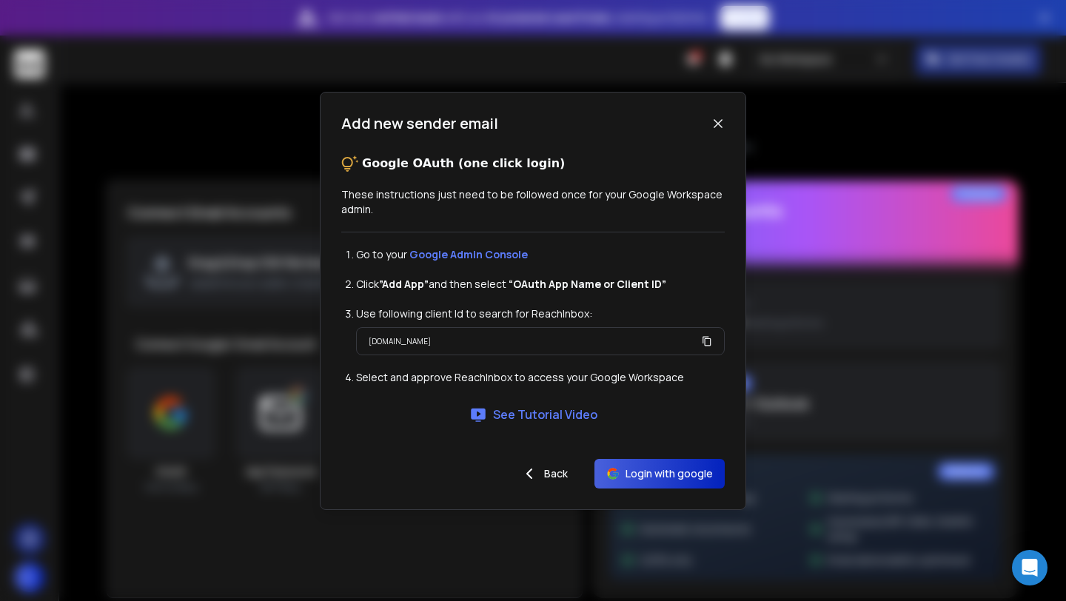
click at [661, 478] on button "Login with google" at bounding box center [660, 474] width 130 height 30
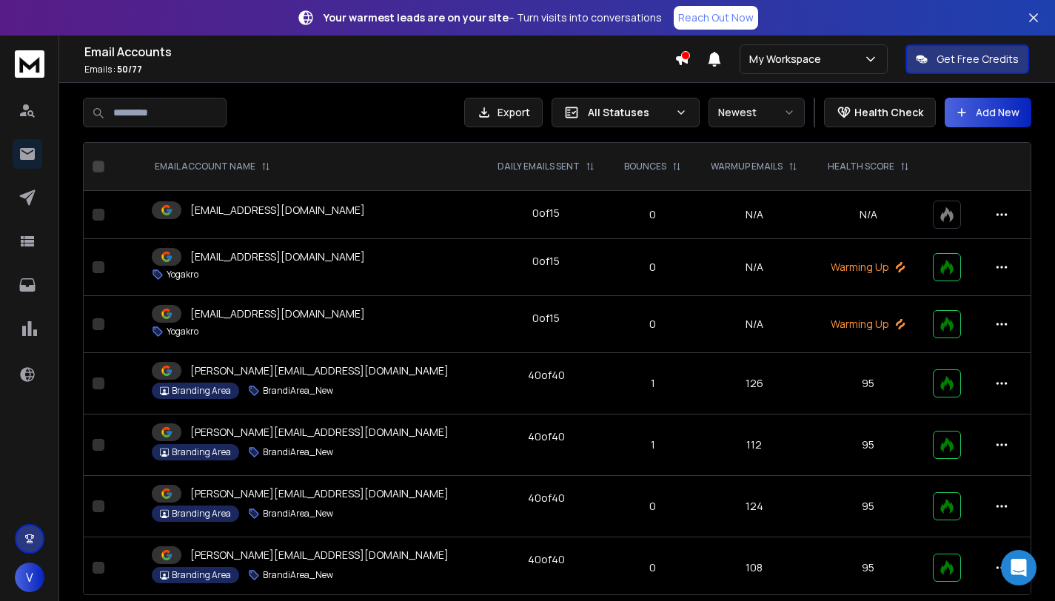
click at [995, 213] on icon at bounding box center [1001, 214] width 13 height 13
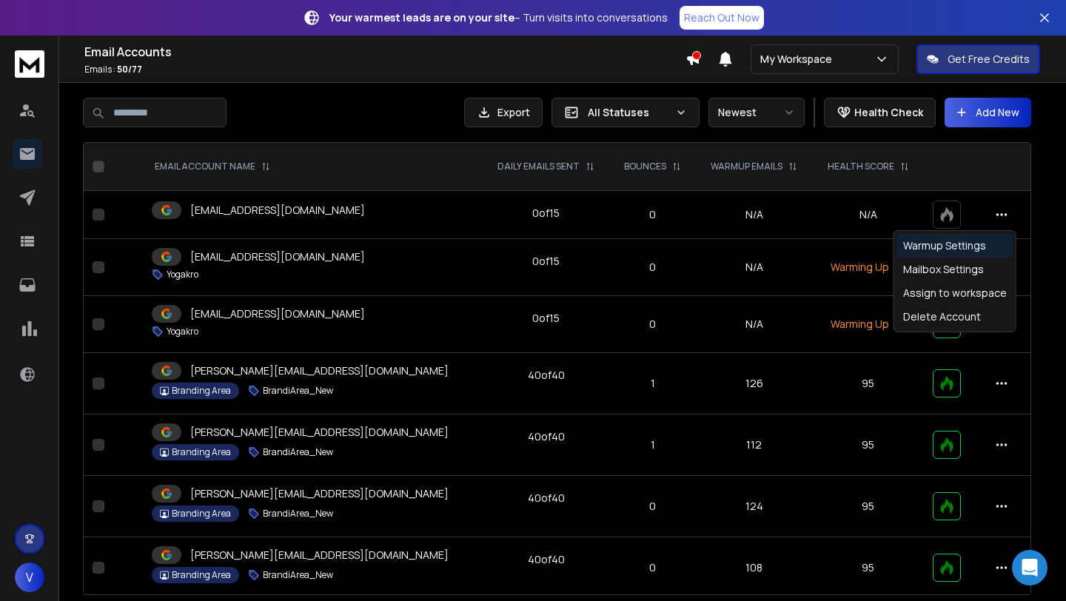
click at [939, 248] on div "Warmup Settings" at bounding box center [956, 246] width 116 height 24
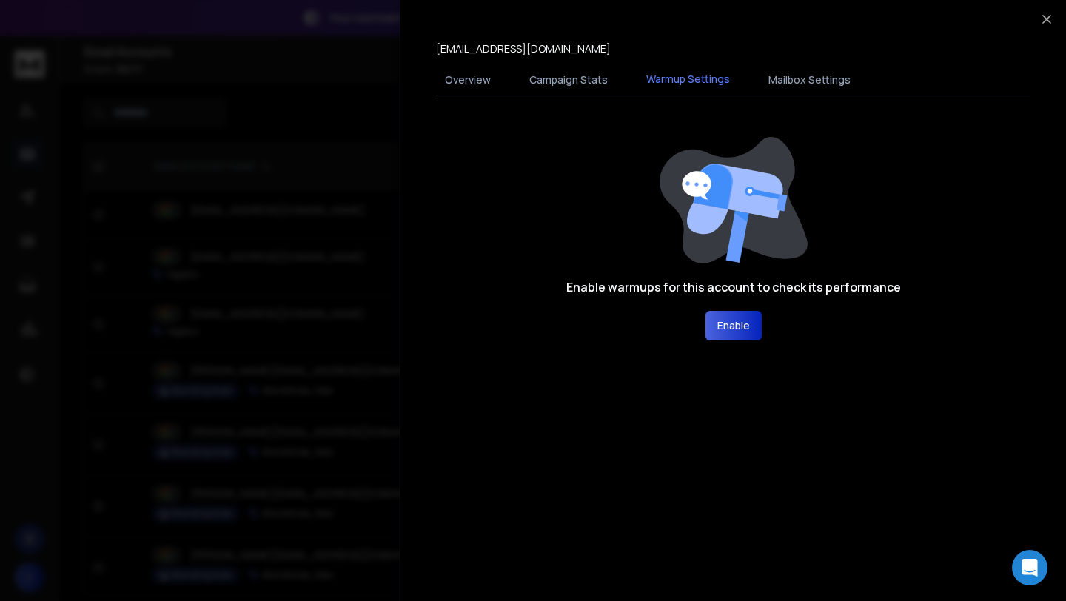
click at [721, 337] on button "Enable" at bounding box center [734, 326] width 56 height 30
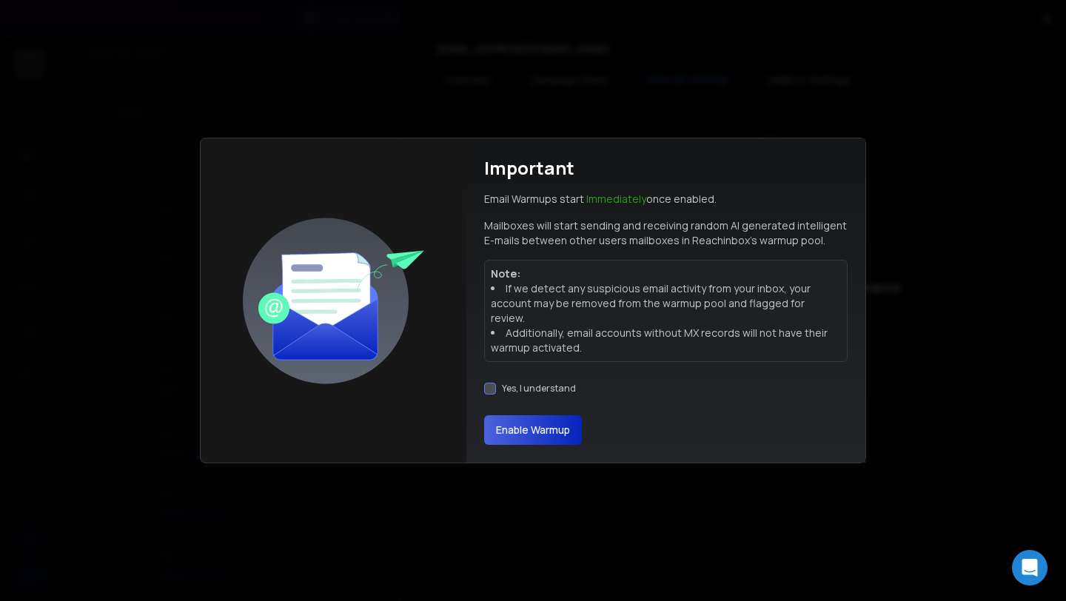
click at [489, 383] on button "Yes, I understand" at bounding box center [490, 389] width 12 height 12
click at [507, 415] on button "Enable Warmup" at bounding box center [533, 430] width 98 height 30
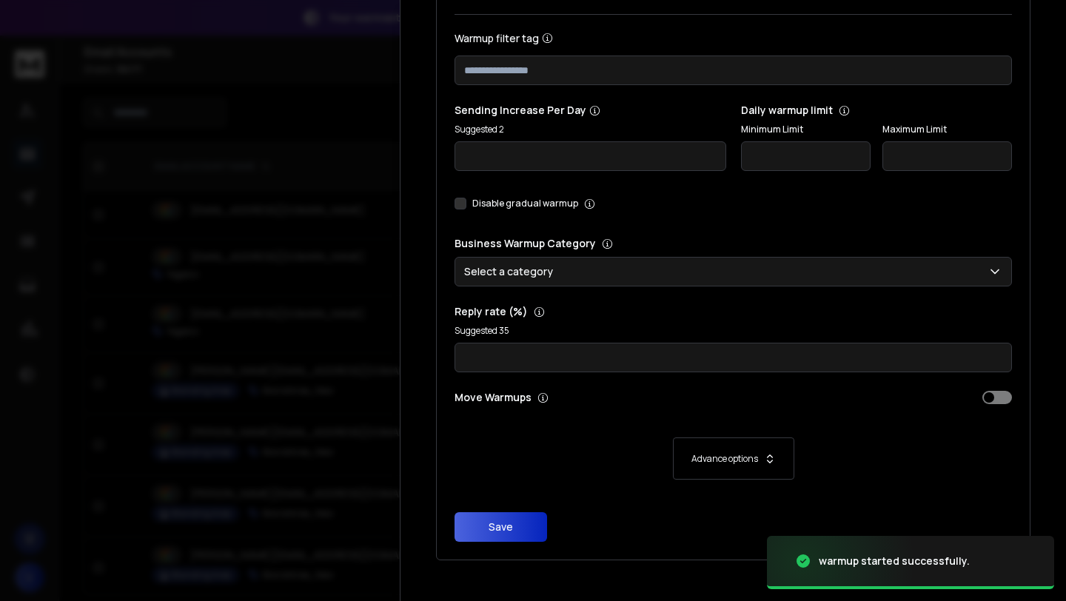
type input "**********"
type input "*"
type input "**"
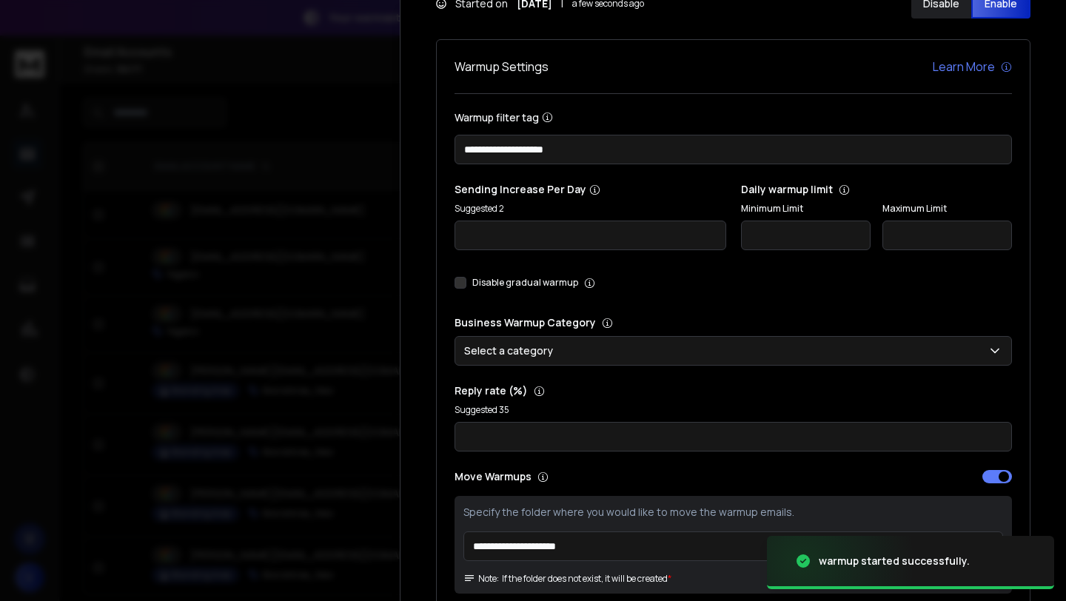
scroll to position [96, 0]
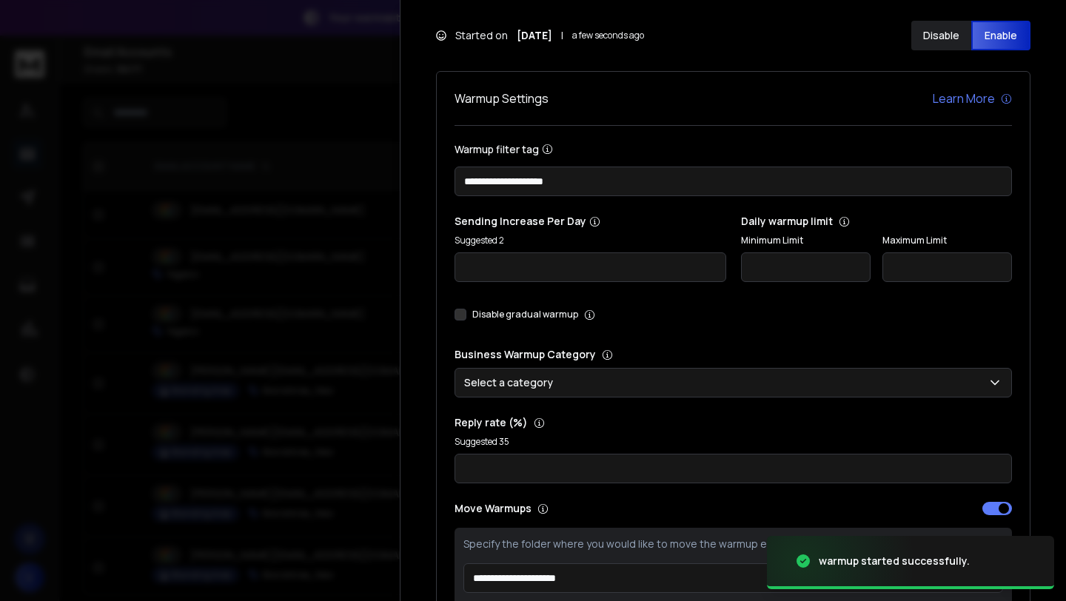
click at [757, 266] on input "*" at bounding box center [806, 268] width 130 height 30
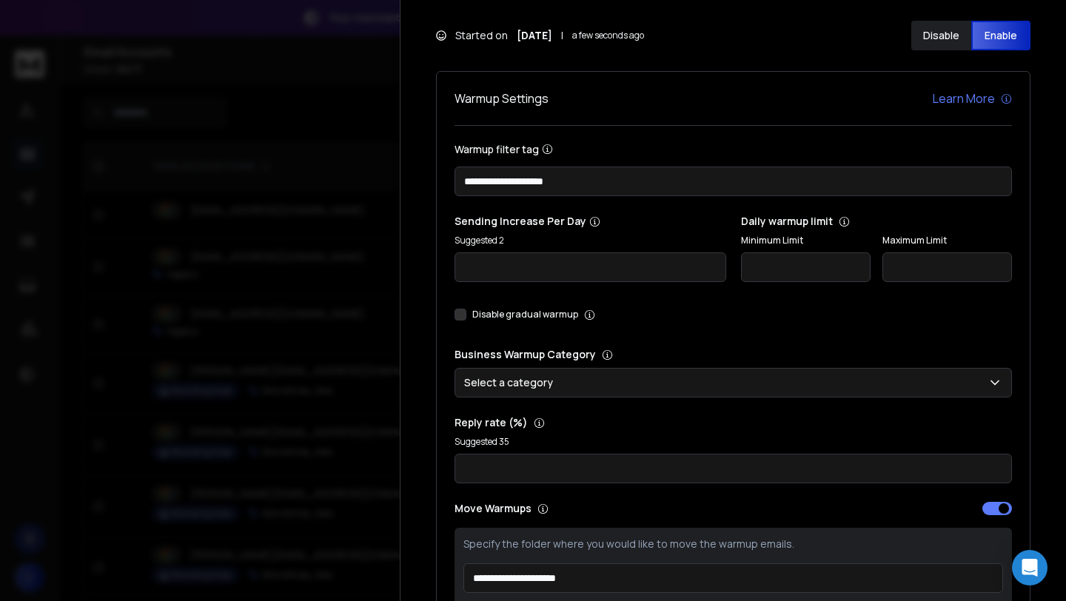
type input "*"
click at [769, 358] on p "Business Warmup Category" at bounding box center [734, 354] width 558 height 15
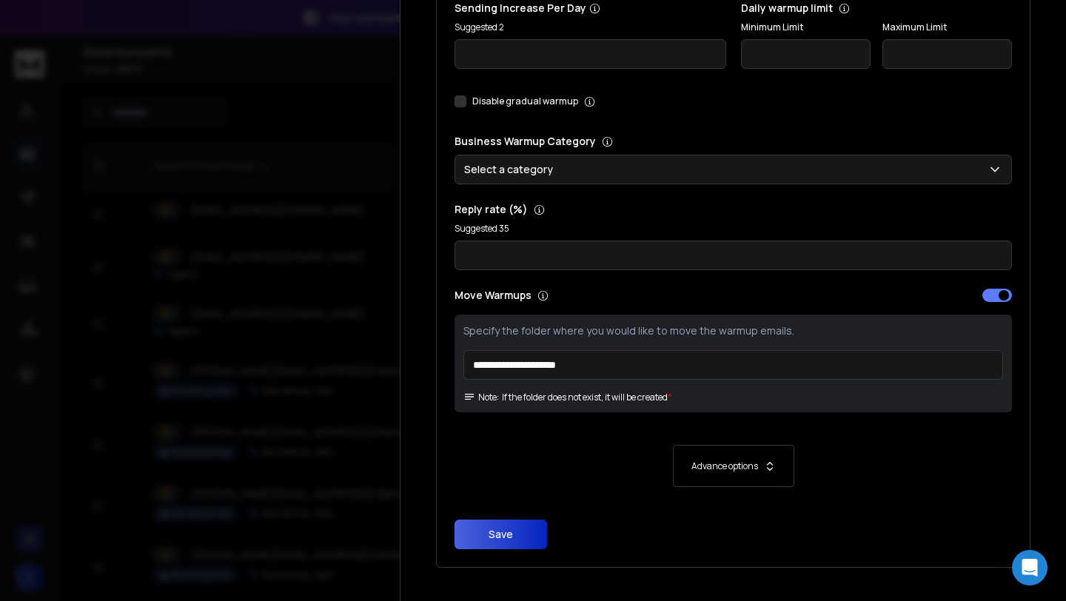
scroll to position [317, 0]
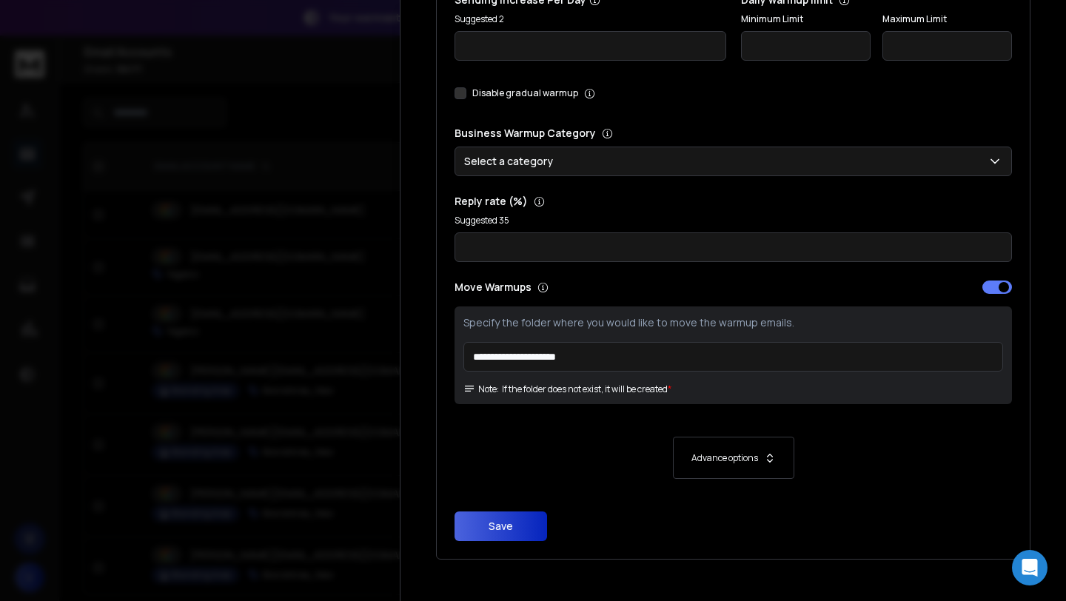
click at [495, 532] on button "Save" at bounding box center [501, 527] width 93 height 30
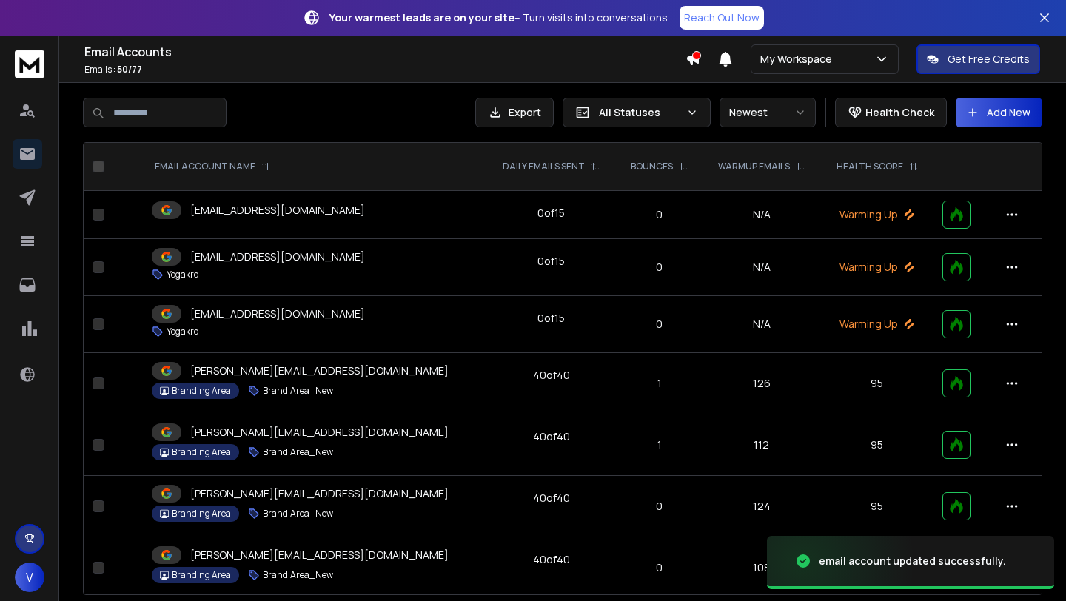
click at [1006, 212] on icon at bounding box center [1012, 214] width 13 height 13
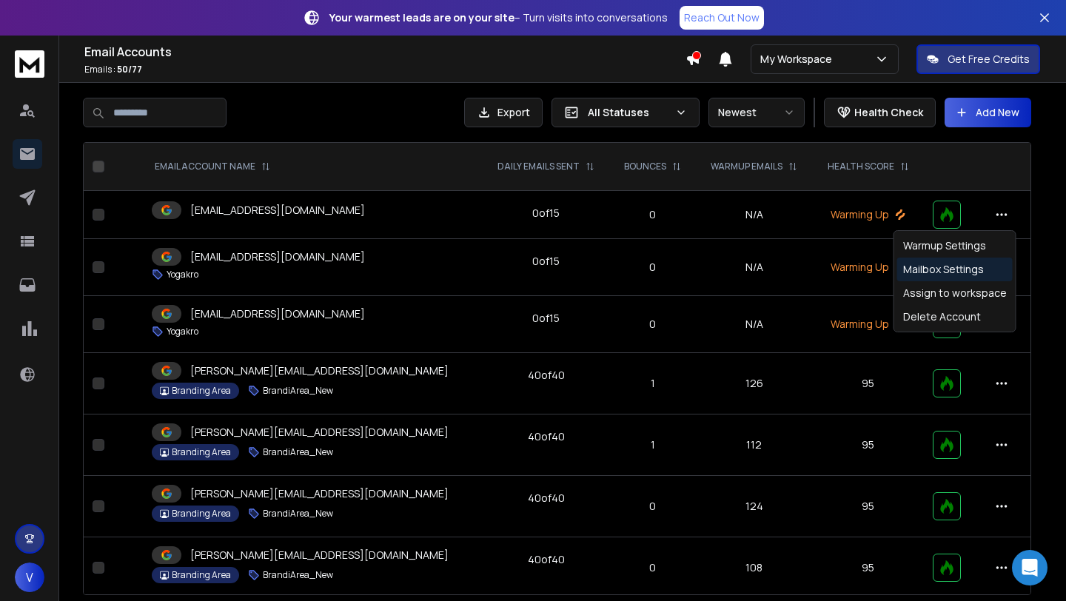
click at [948, 270] on div "Mailbox Settings" at bounding box center [956, 270] width 116 height 24
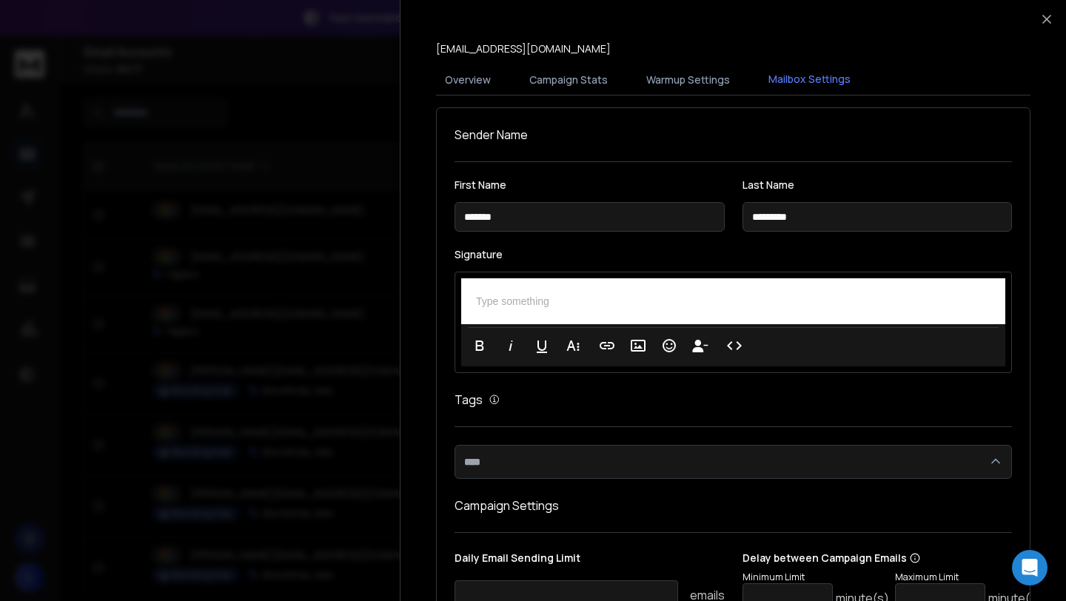
scroll to position [61, 0]
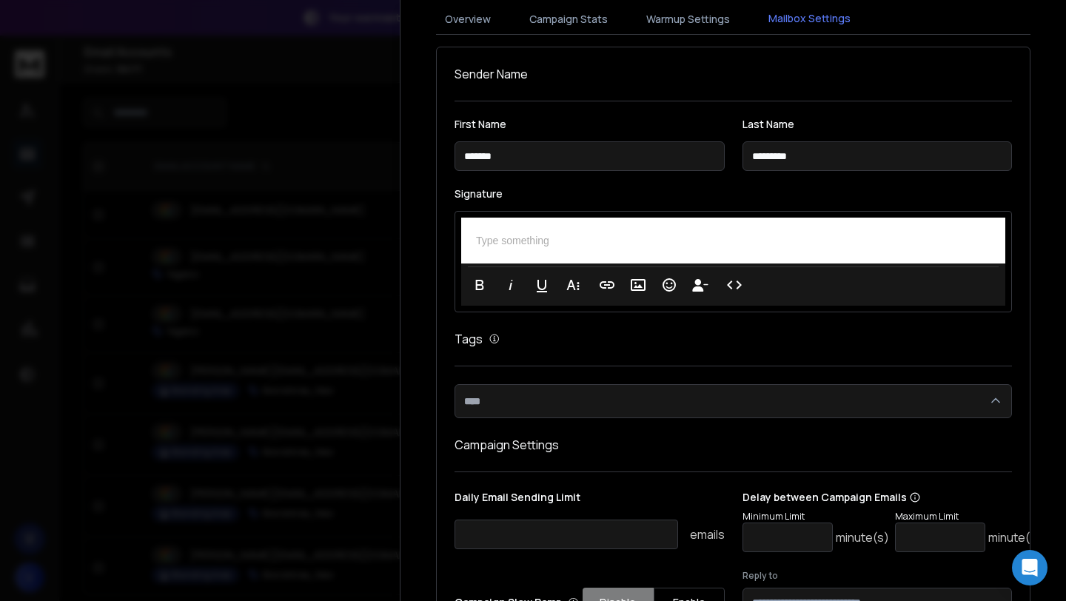
click at [518, 398] on input at bounding box center [516, 401] width 116 height 27
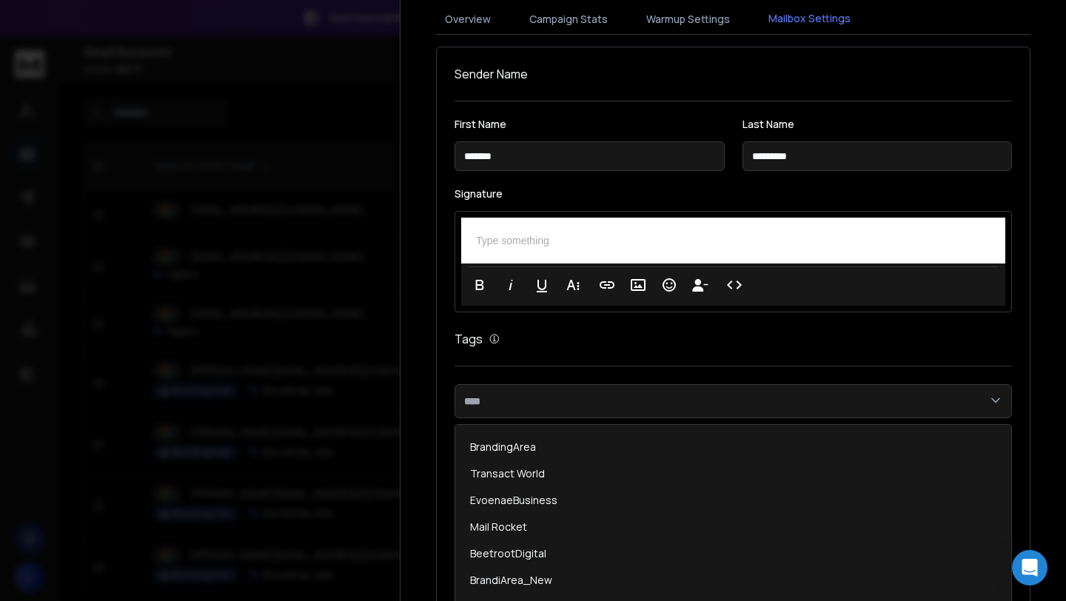
type input "*"
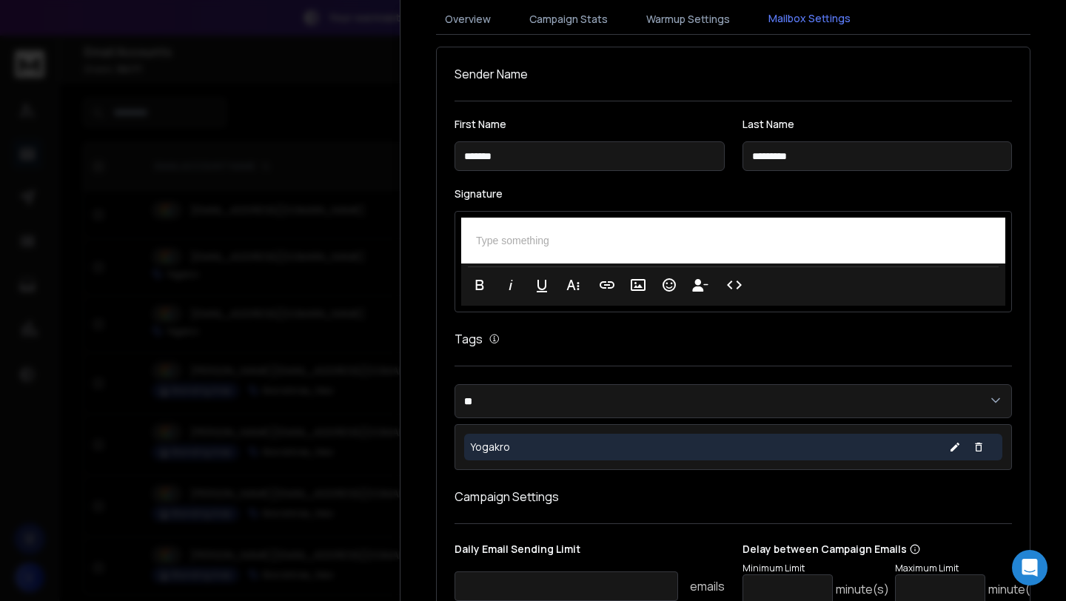
type input "**"
click at [521, 445] on div "Yogakro" at bounding box center [733, 447] width 538 height 27
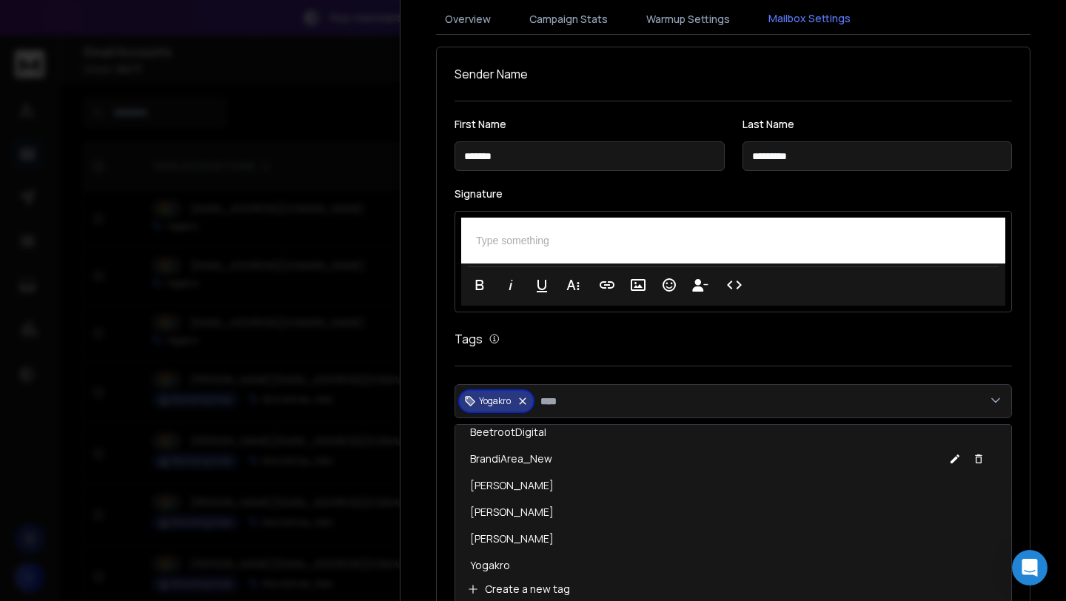
scroll to position [488, 0]
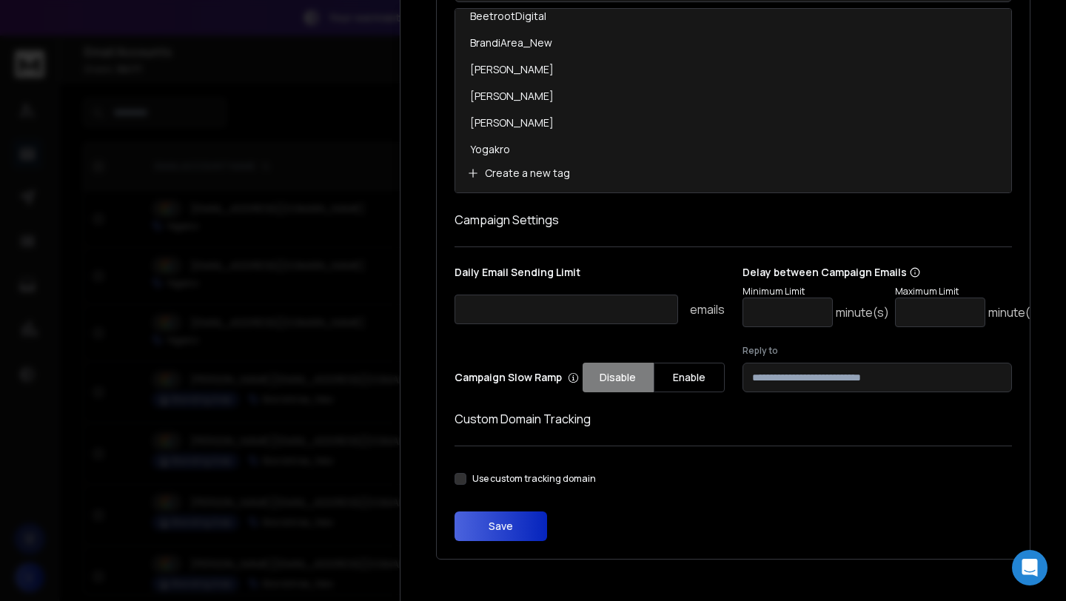
click at [475, 523] on button "Save" at bounding box center [501, 527] width 93 height 30
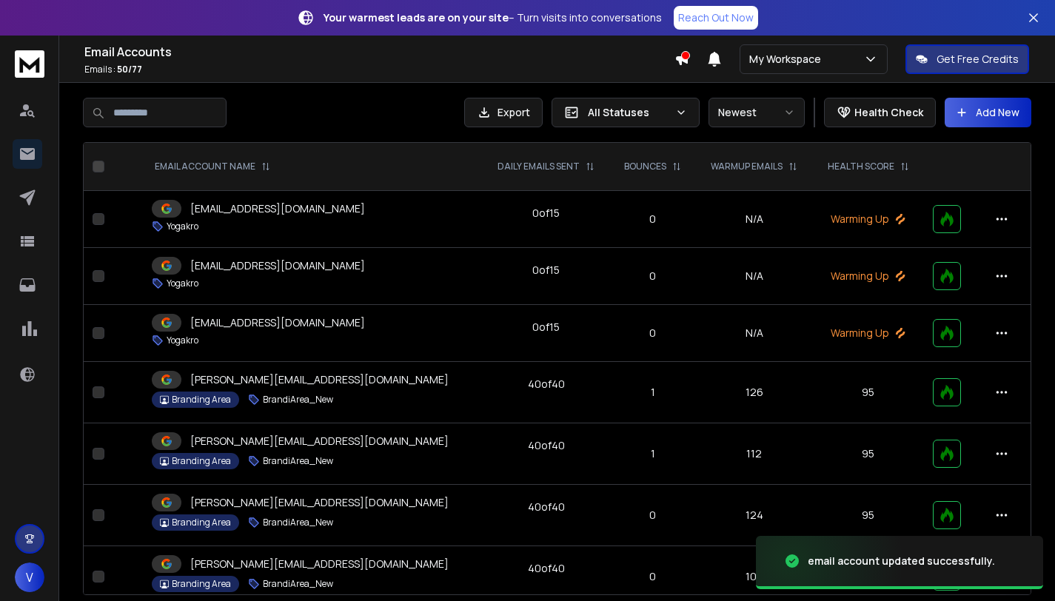
click at [982, 328] on button at bounding box center [1002, 333] width 40 height 25
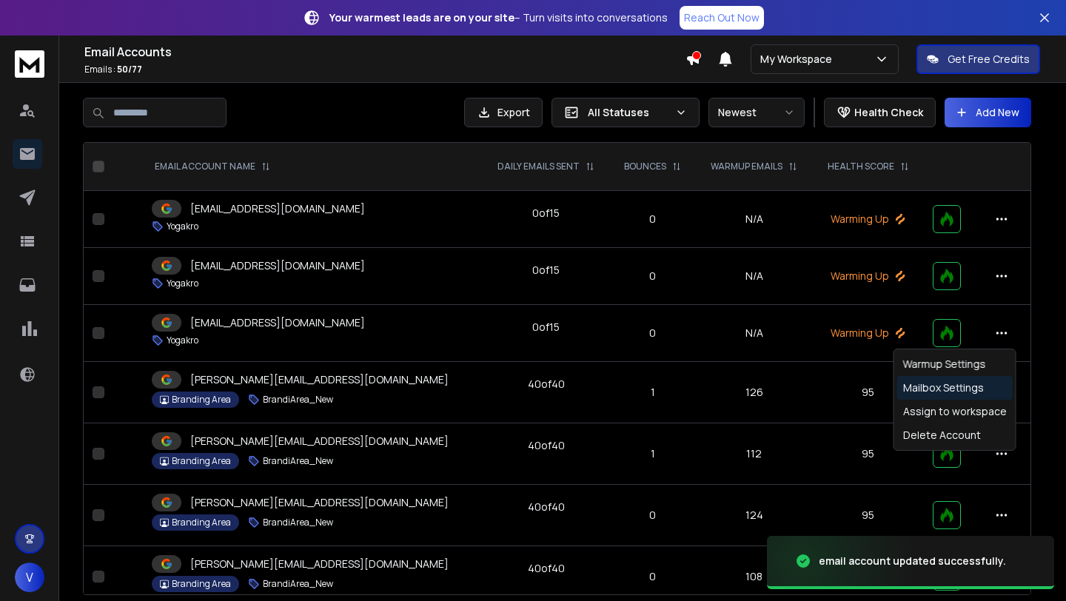
click at [939, 389] on div "Mailbox Settings" at bounding box center [956, 388] width 116 height 24
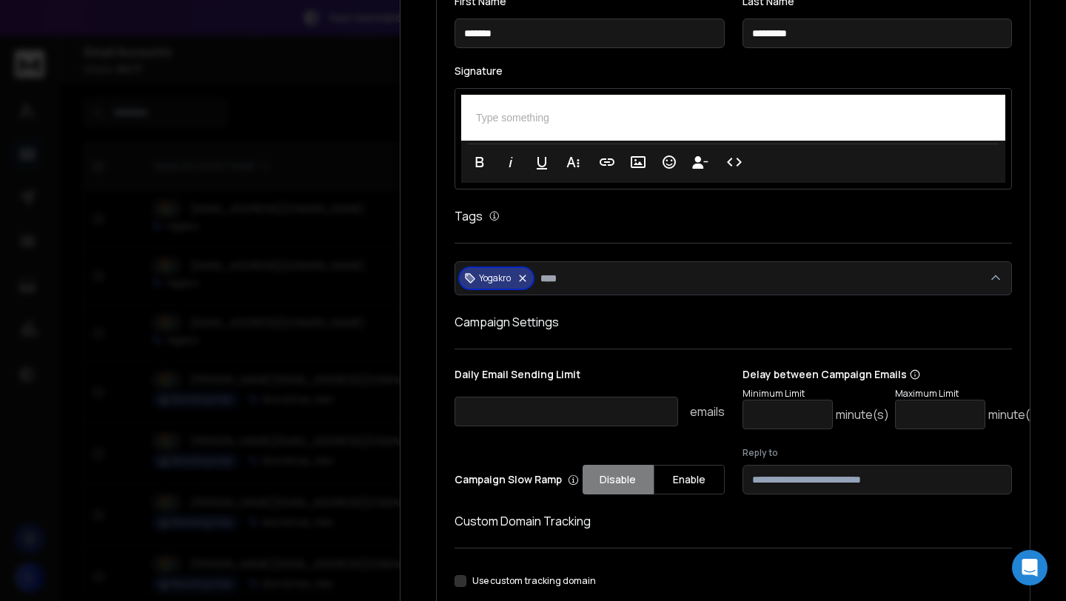
scroll to position [0, 0]
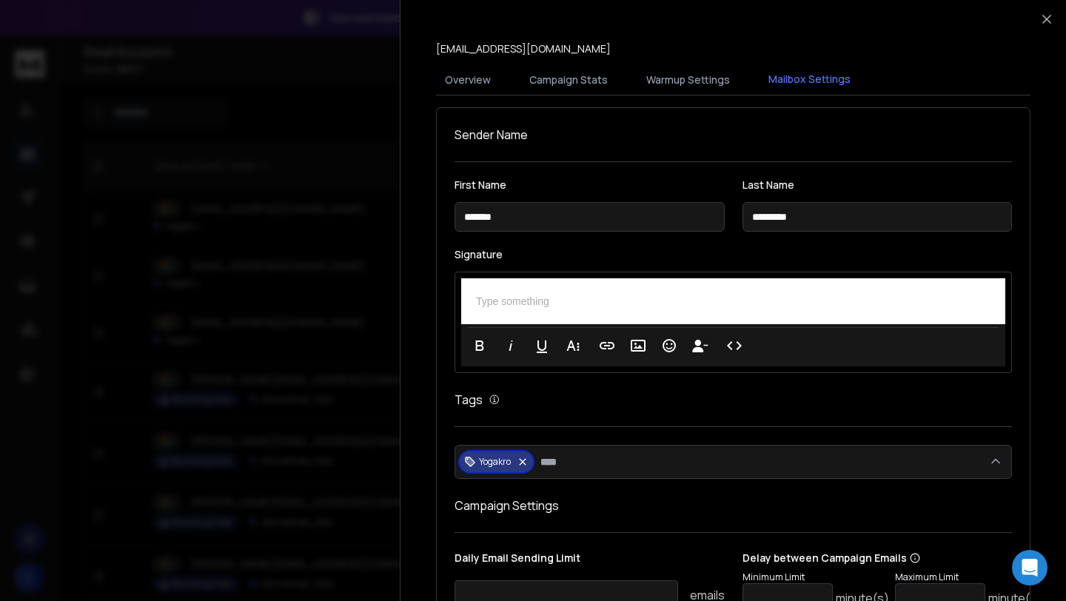
click at [687, 77] on button "Warmup Settings" at bounding box center [688, 80] width 101 height 33
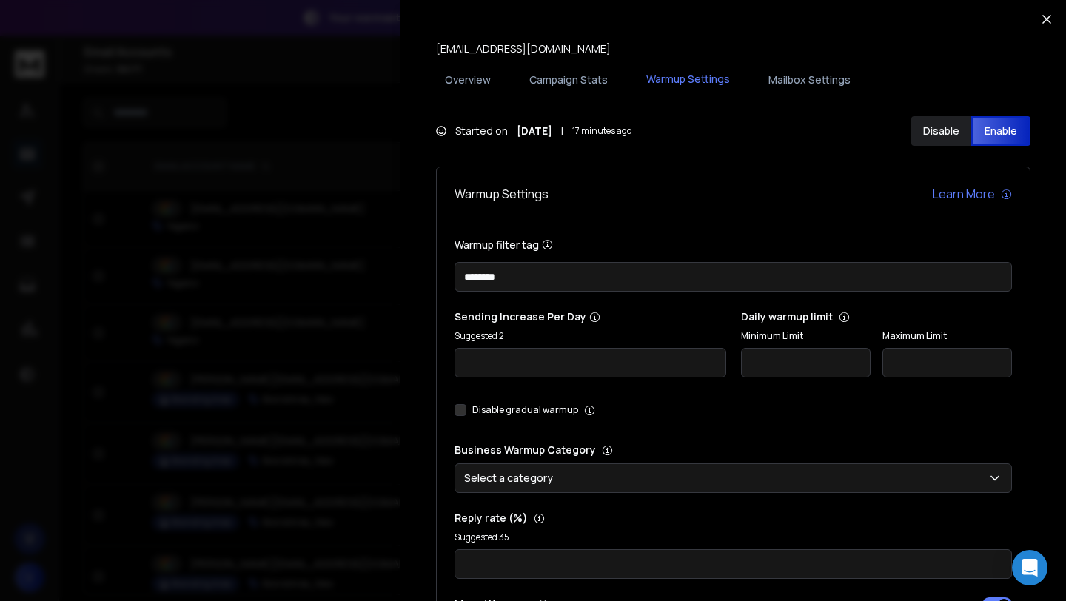
click at [1044, 16] on icon "button" at bounding box center [1047, 19] width 15 height 15
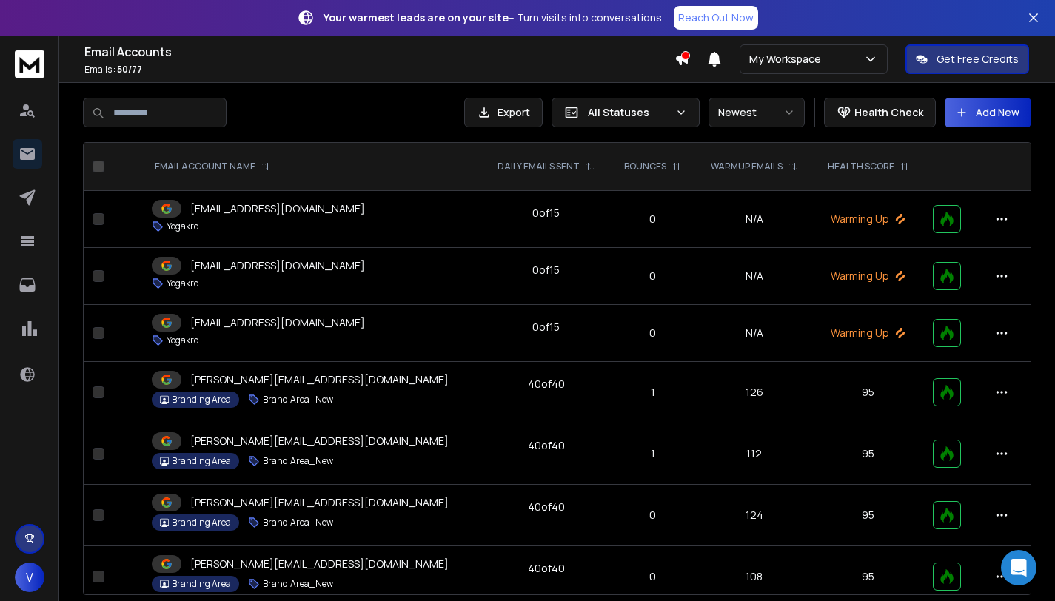
click at [1008, 112] on button "Add New" at bounding box center [988, 113] width 87 height 30
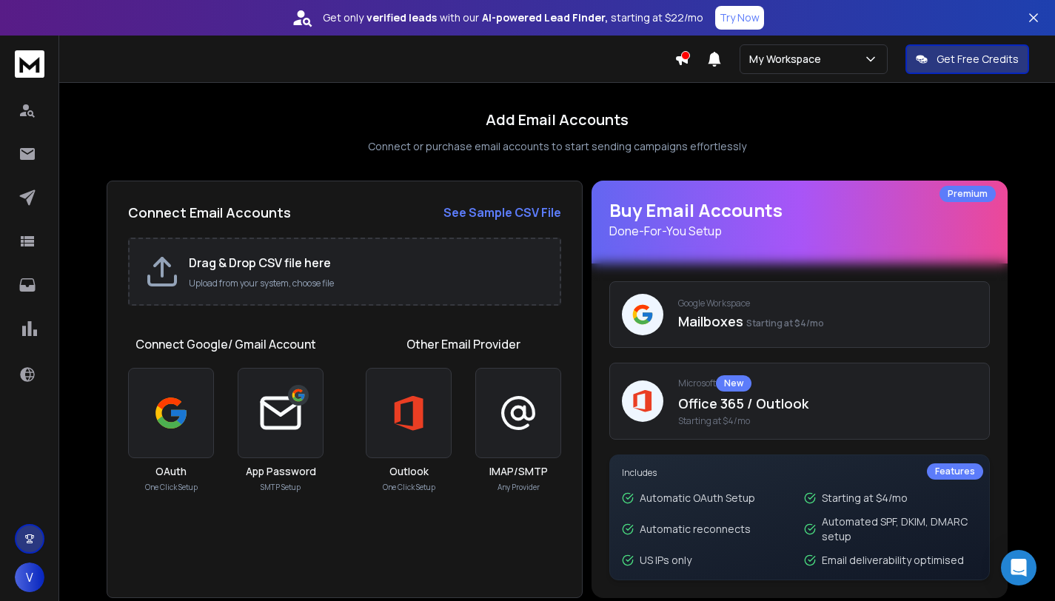
click at [145, 436] on div at bounding box center [171, 413] width 86 height 90
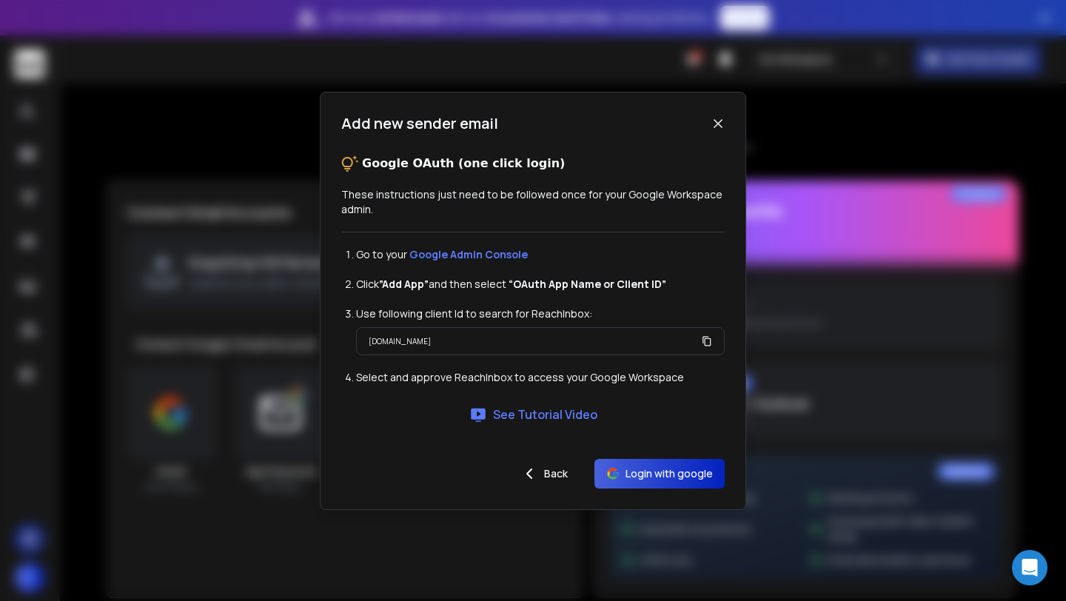
click at [640, 467] on button "Login with google" at bounding box center [660, 474] width 130 height 30
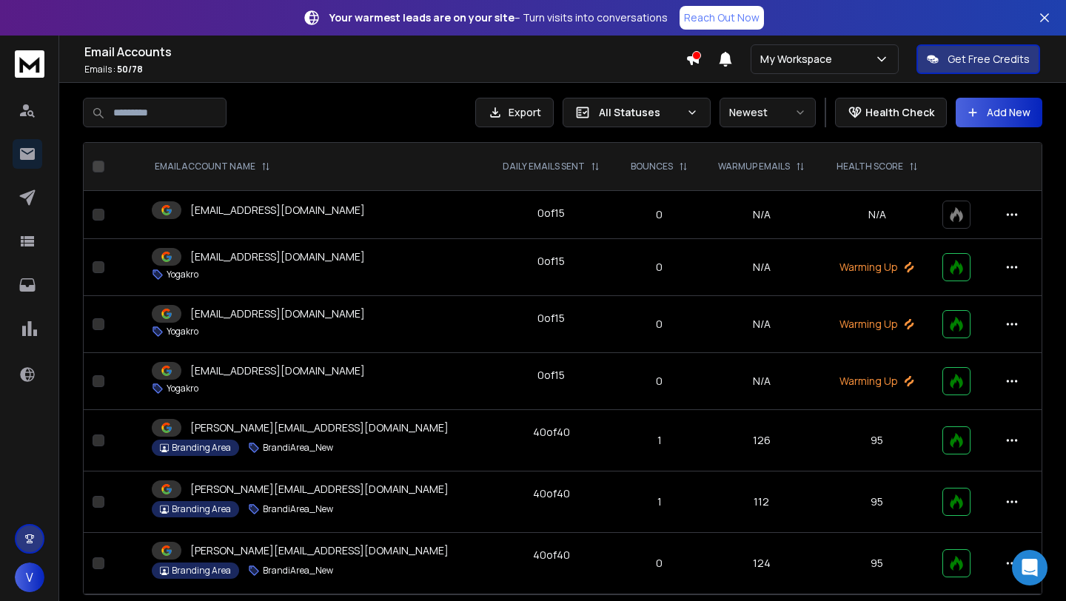
click at [992, 212] on button at bounding box center [1012, 214] width 41 height 25
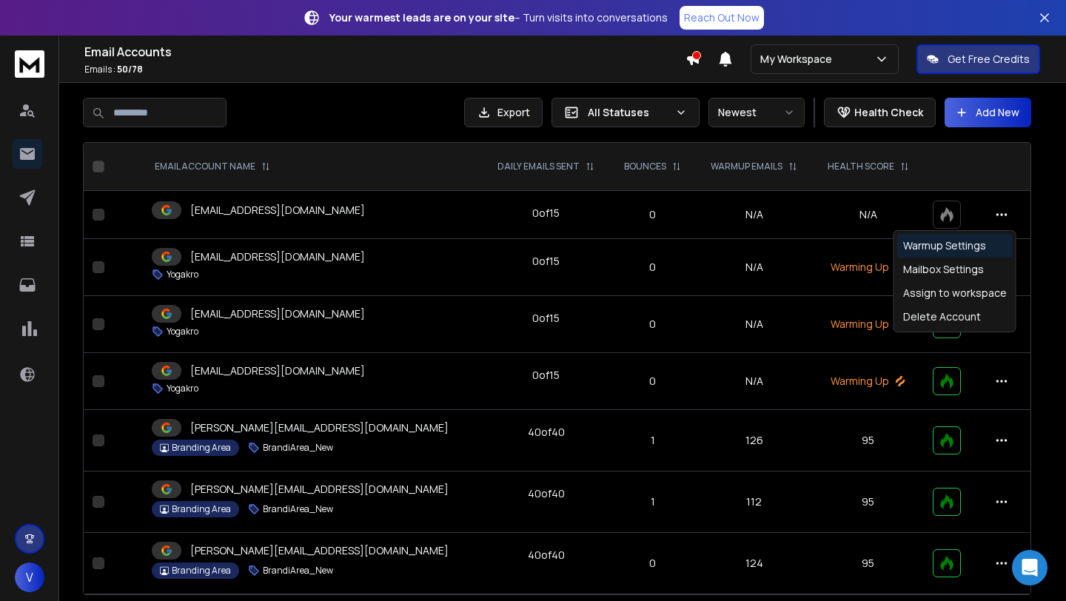
click at [952, 253] on div "Warmup Settings" at bounding box center [956, 246] width 116 height 24
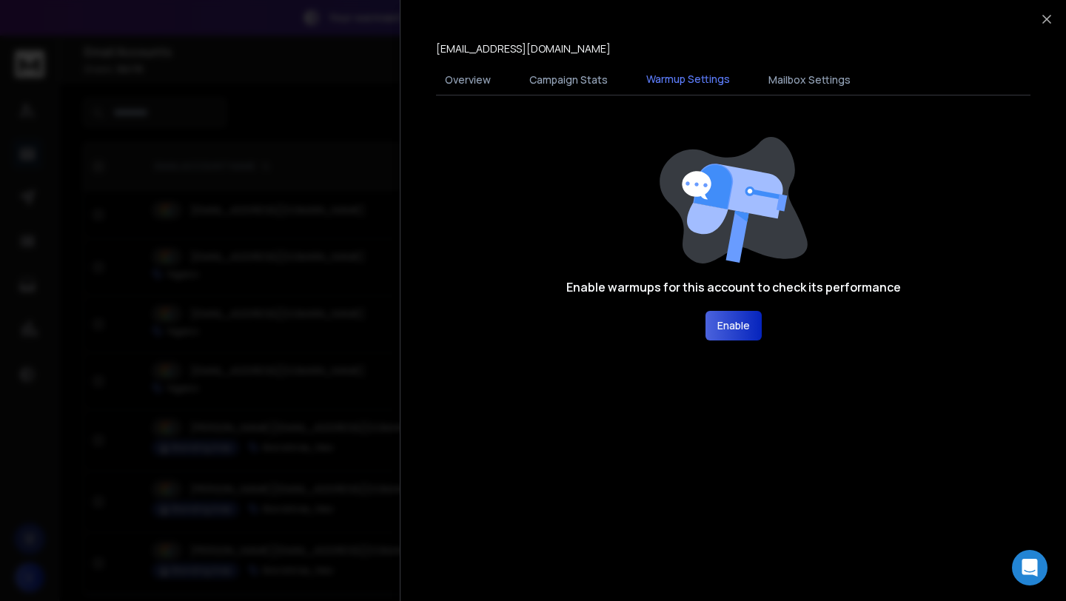
click at [715, 318] on button "Enable" at bounding box center [734, 326] width 56 height 30
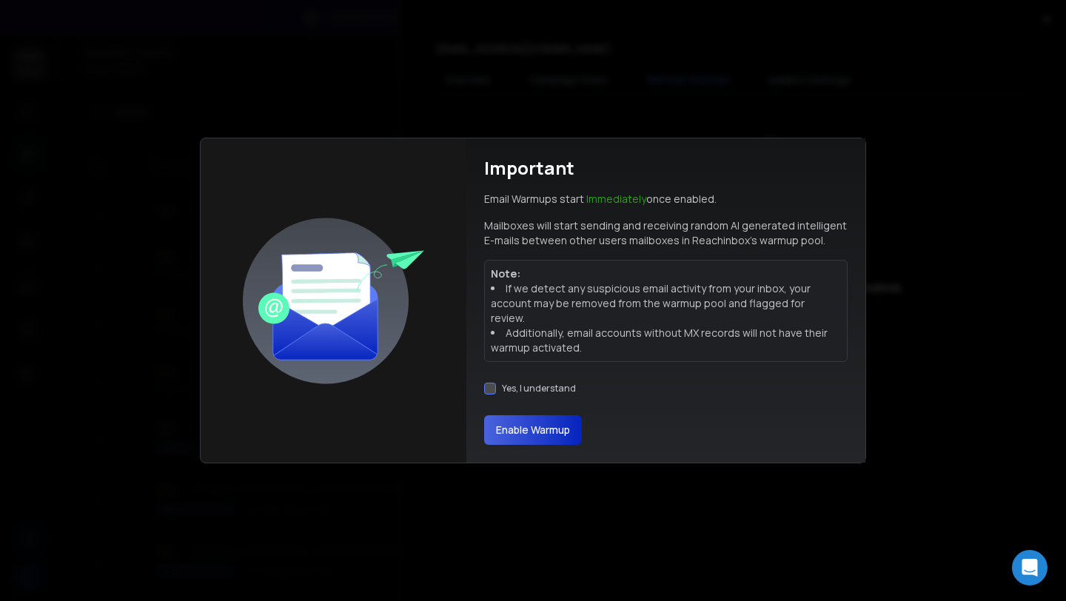
click at [495, 383] on button "Yes, I understand" at bounding box center [490, 389] width 12 height 12
click at [503, 430] on button "Enable Warmup" at bounding box center [533, 430] width 98 height 30
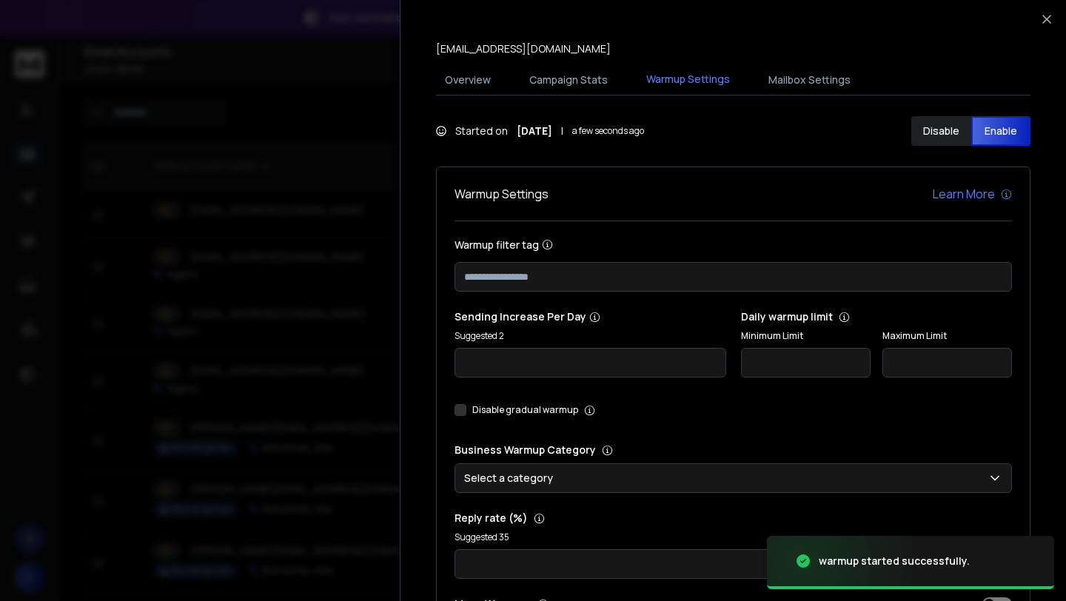
type input "**********"
type input "*"
type input "**"
click at [764, 355] on input "*" at bounding box center [806, 363] width 130 height 30
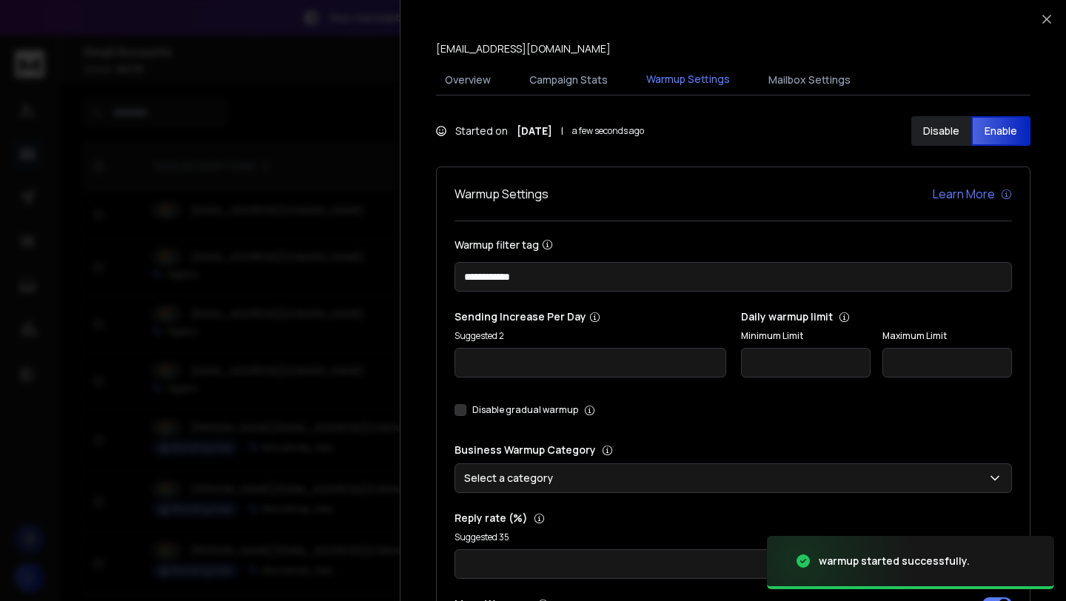
click at [764, 355] on input "*" at bounding box center [806, 363] width 130 height 30
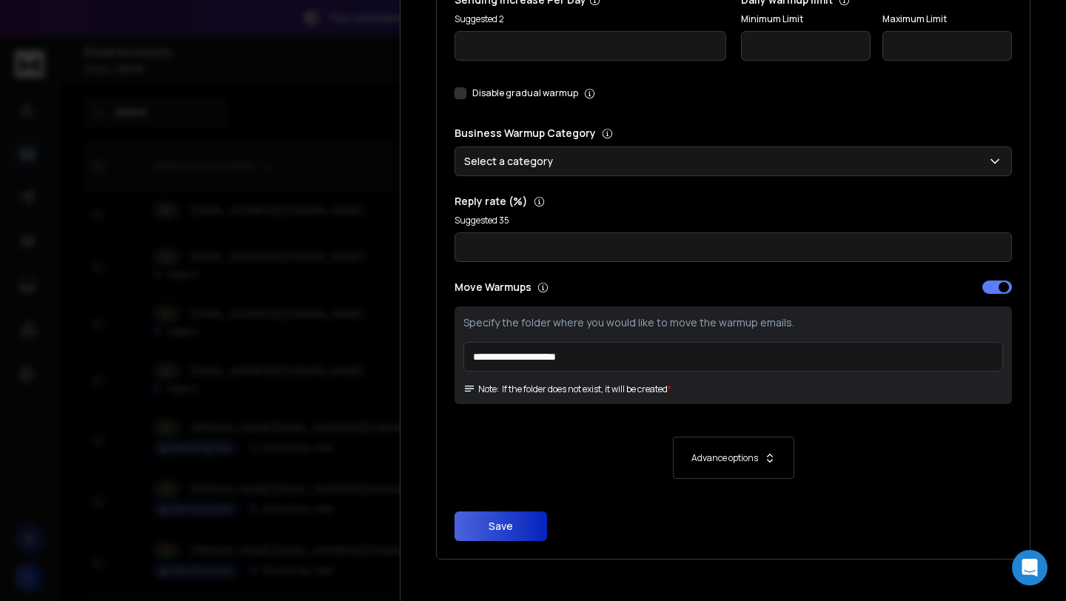
type input "*"
click at [513, 534] on button "Save" at bounding box center [501, 527] width 93 height 30
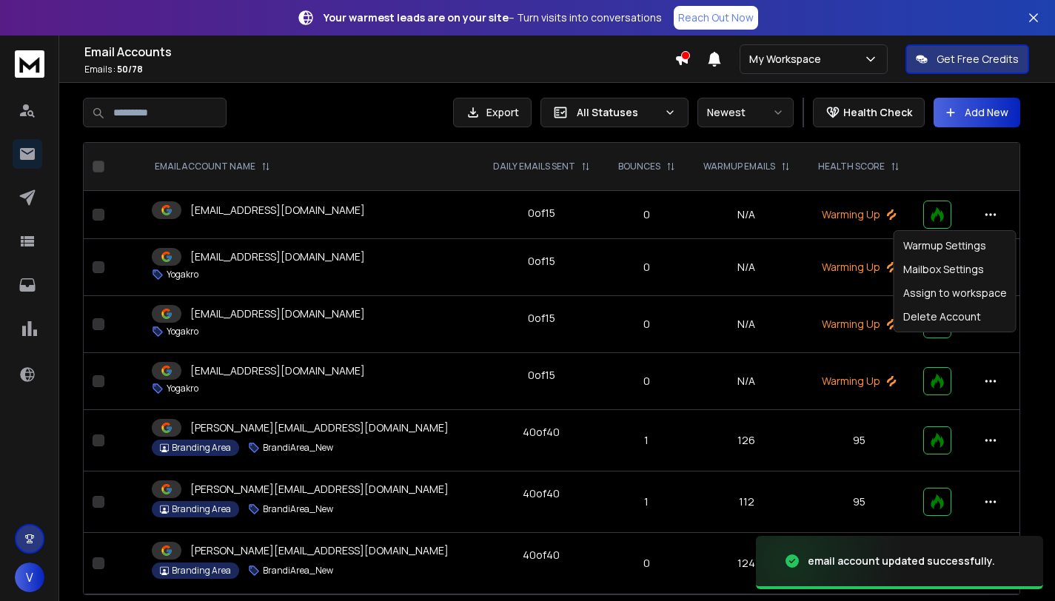
click at [984, 212] on icon at bounding box center [990, 214] width 13 height 13
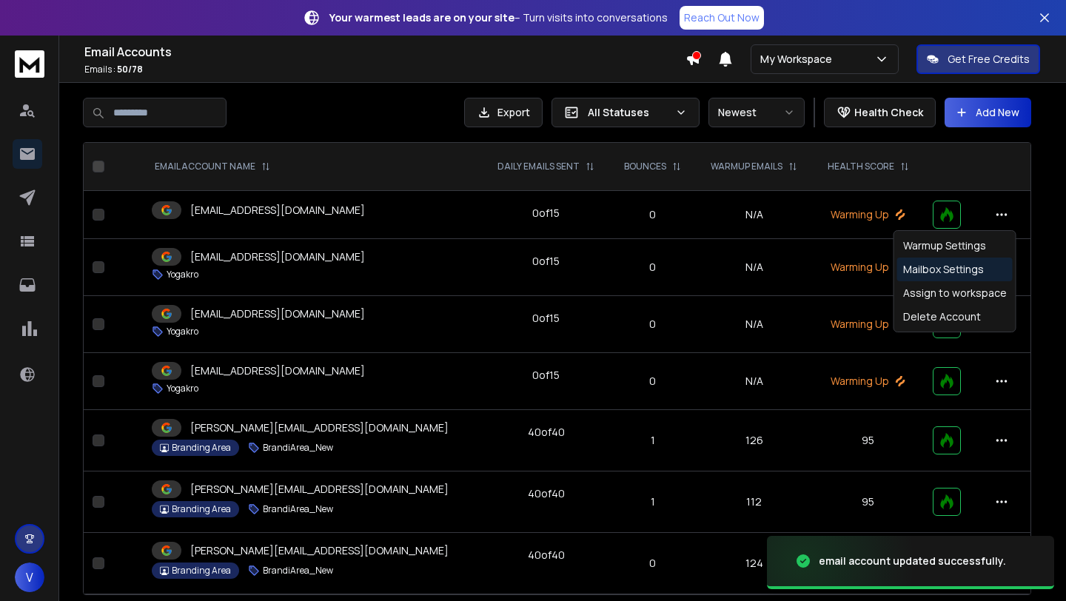
click at [943, 272] on div "Mailbox Settings" at bounding box center [956, 270] width 116 height 24
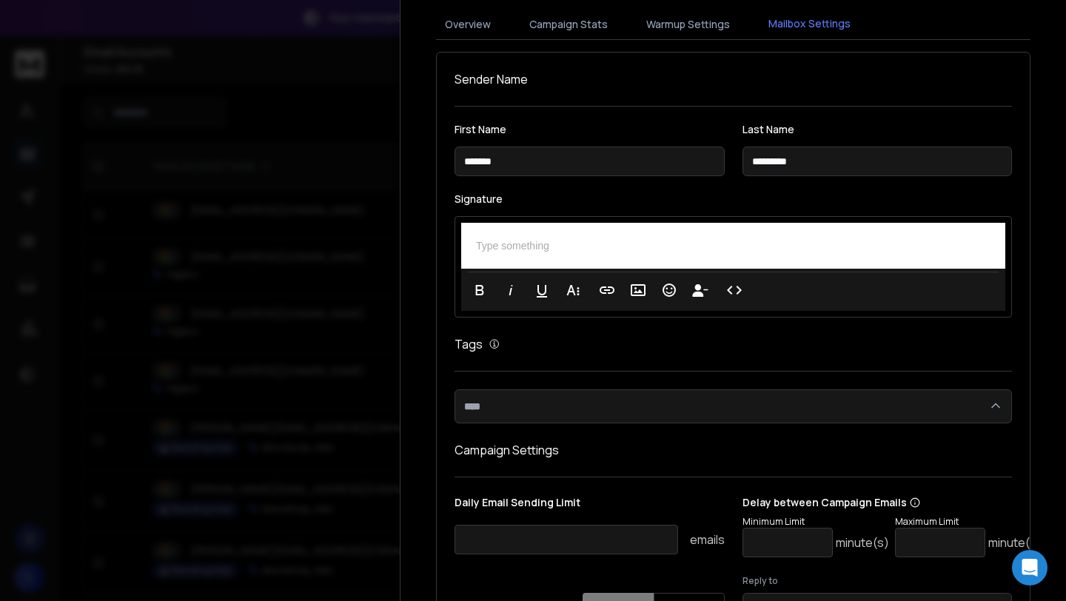
scroll to position [70, 0]
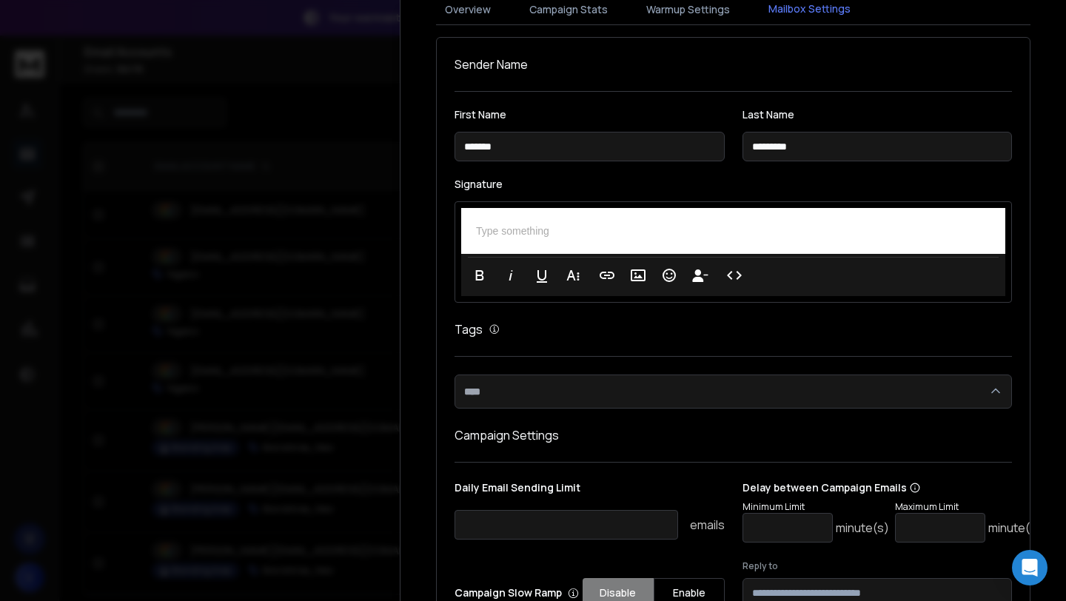
click at [614, 390] on div at bounding box center [734, 392] width 558 height 34
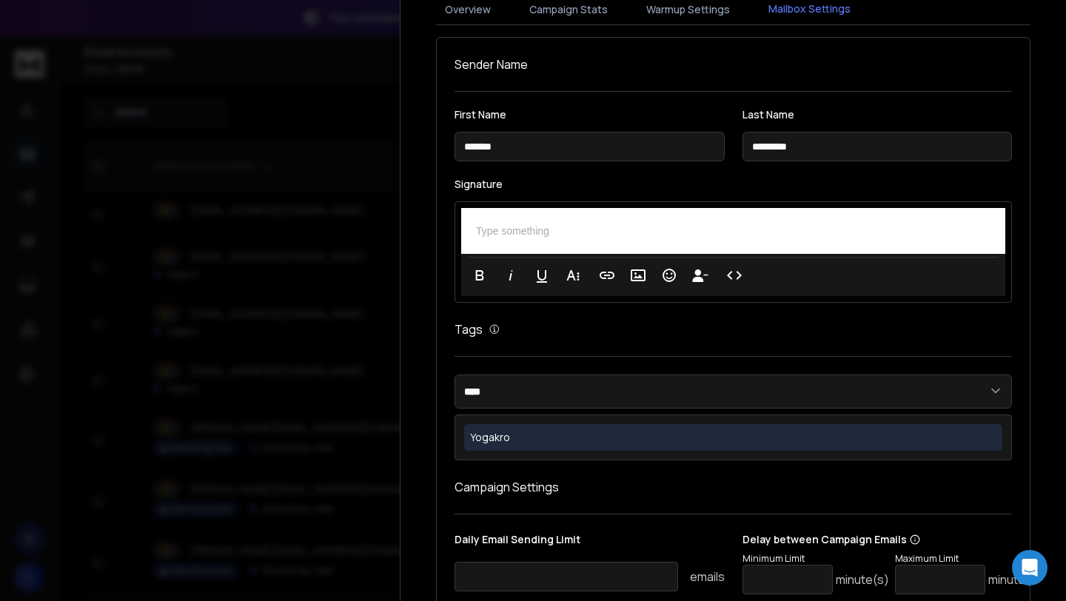
type input "****"
click at [611, 436] on div "Yogakro" at bounding box center [733, 437] width 538 height 27
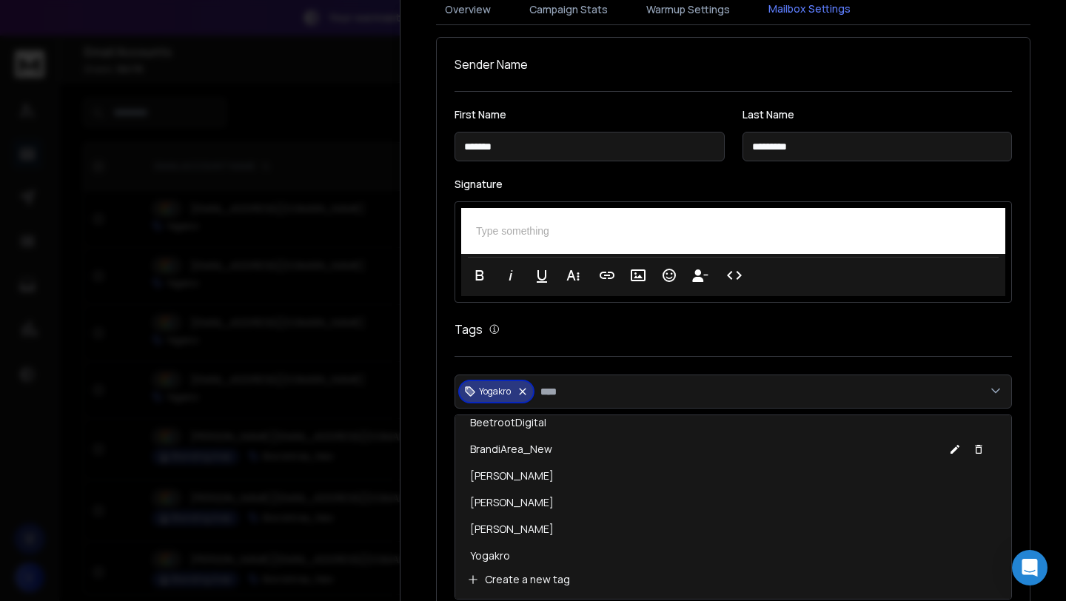
scroll to position [488, 0]
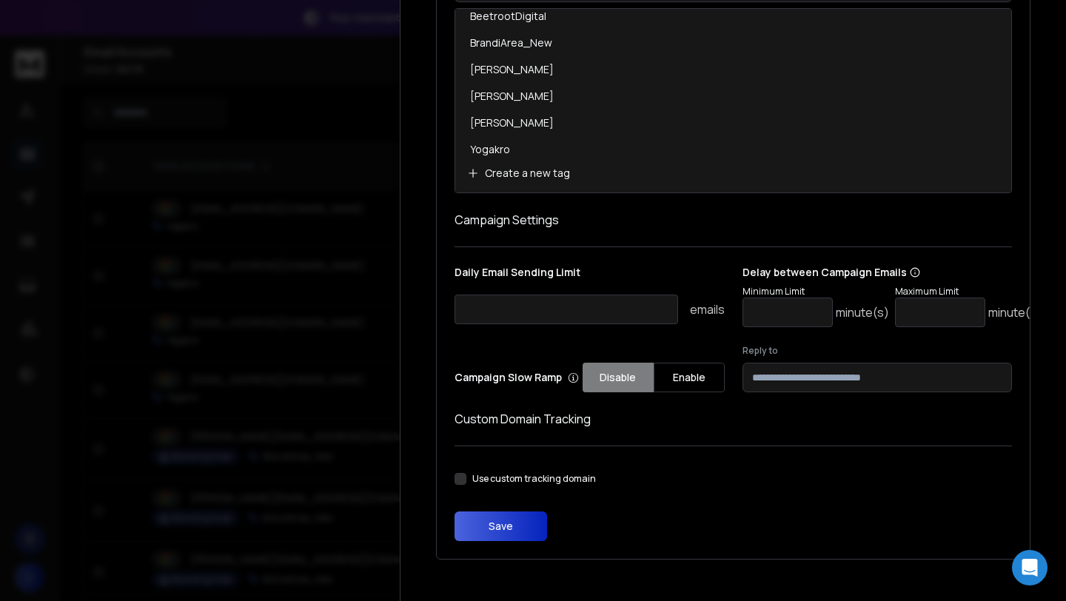
click at [517, 512] on button "Save" at bounding box center [501, 527] width 93 height 30
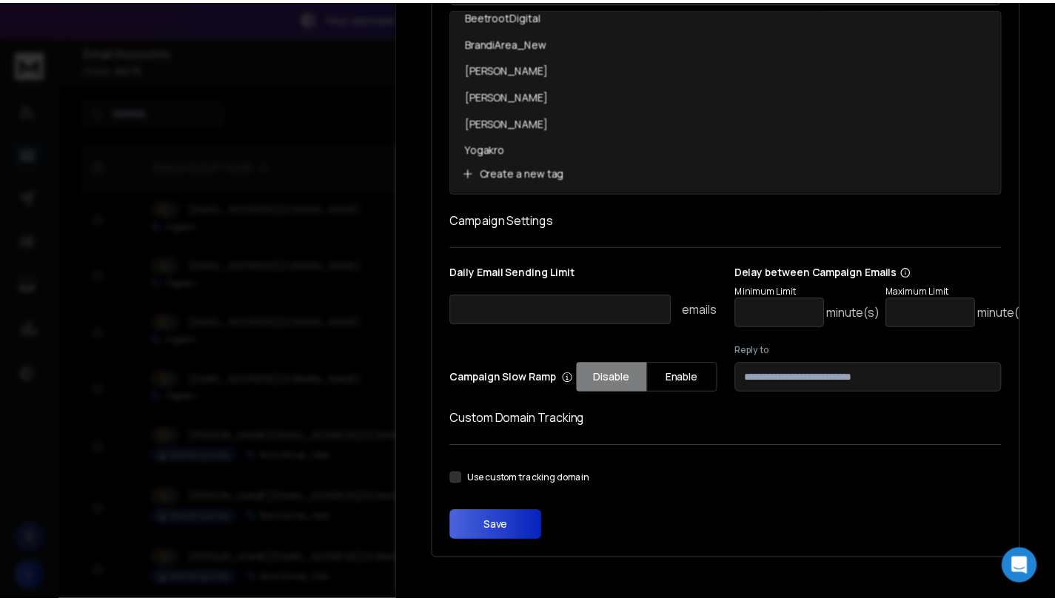
scroll to position [297, 0]
